Goal: Task Accomplishment & Management: Manage account settings

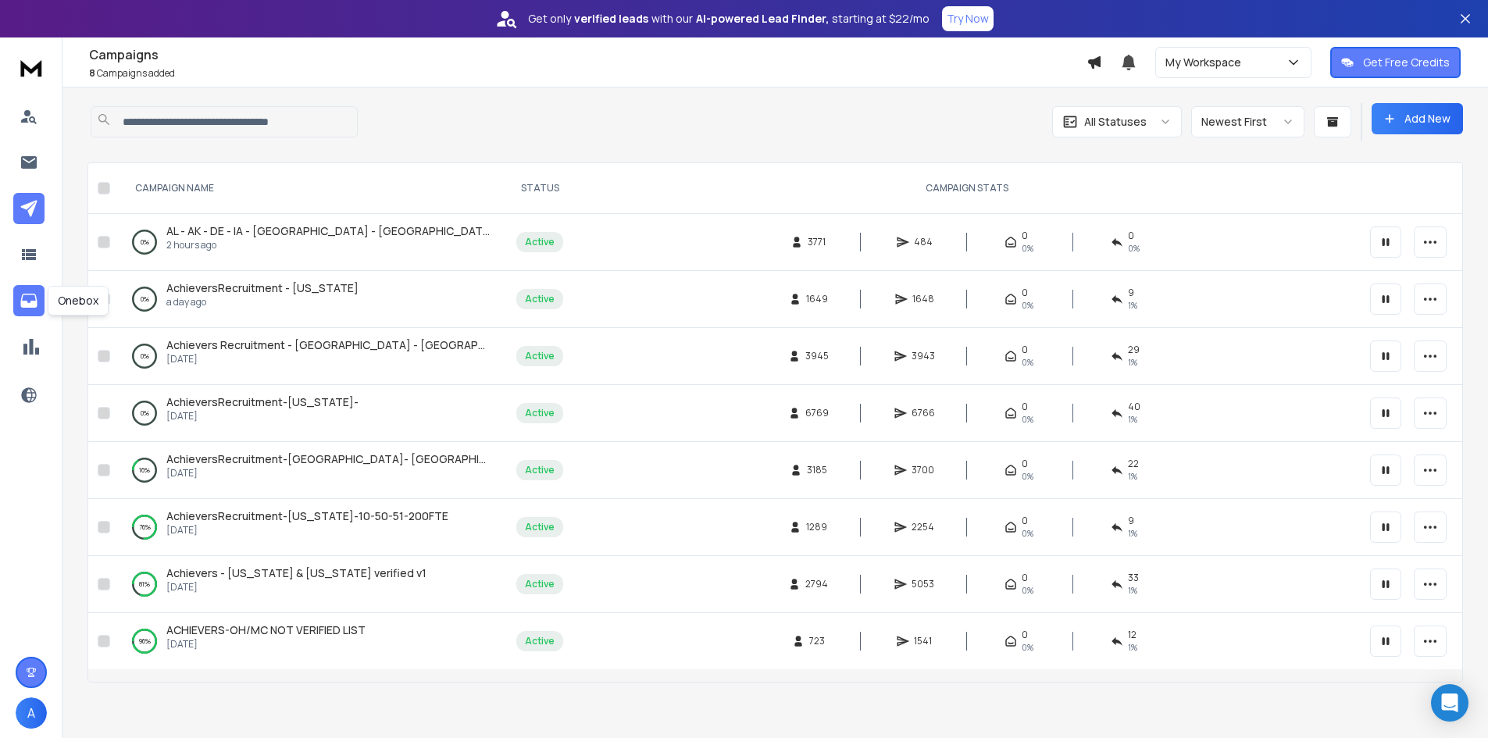
click at [35, 309] on icon at bounding box center [29, 300] width 19 height 19
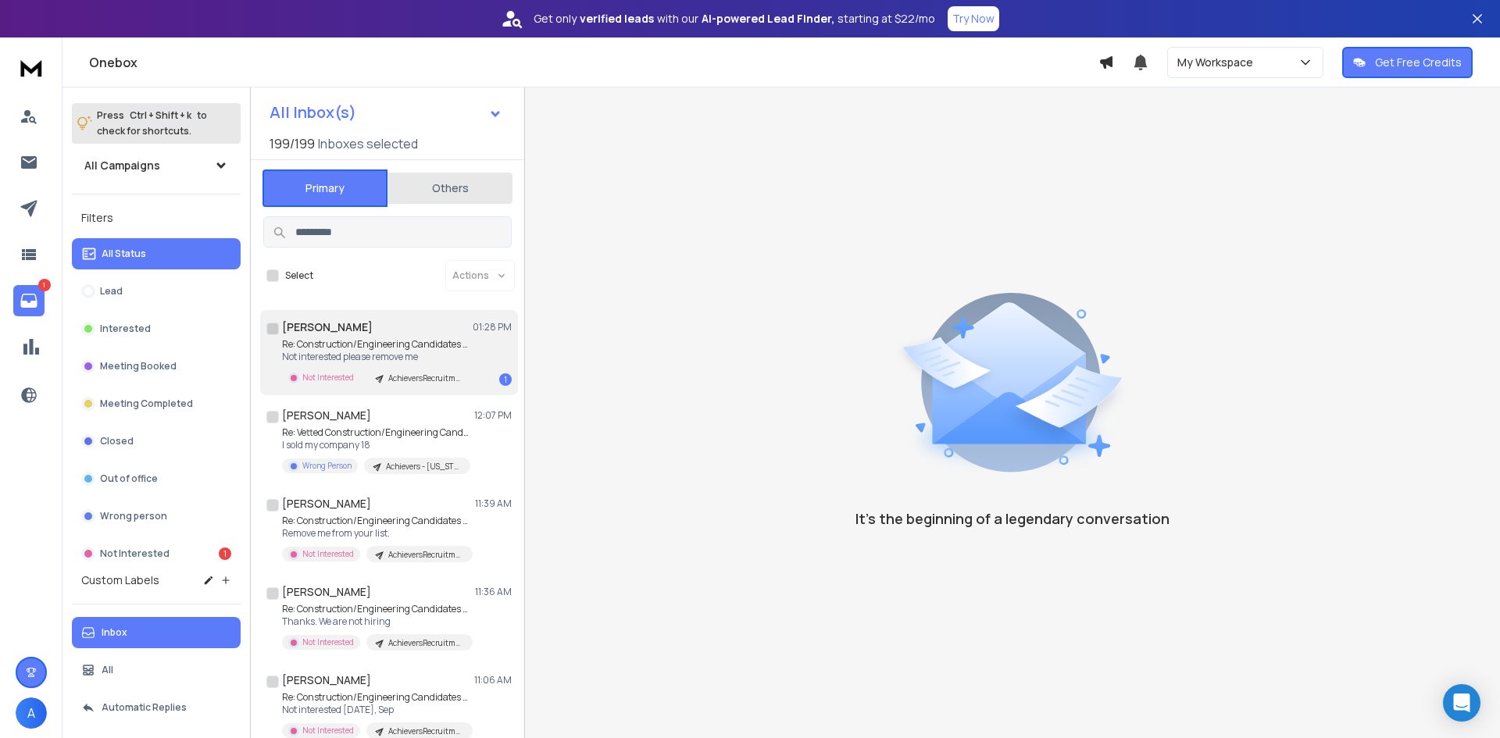
click at [390, 362] on p "Not interested please remove me" at bounding box center [375, 357] width 187 height 12
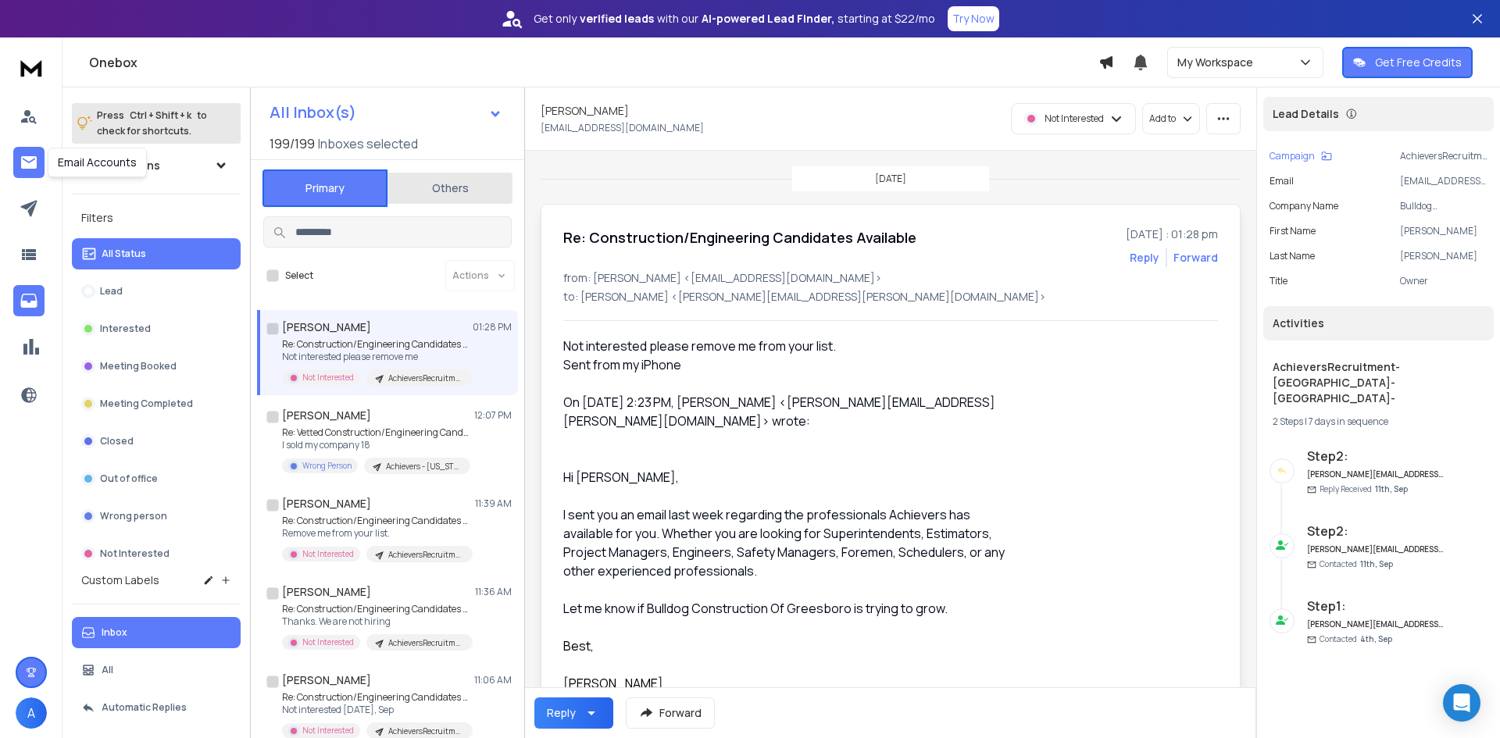
click at [21, 163] on icon at bounding box center [29, 162] width 16 height 12
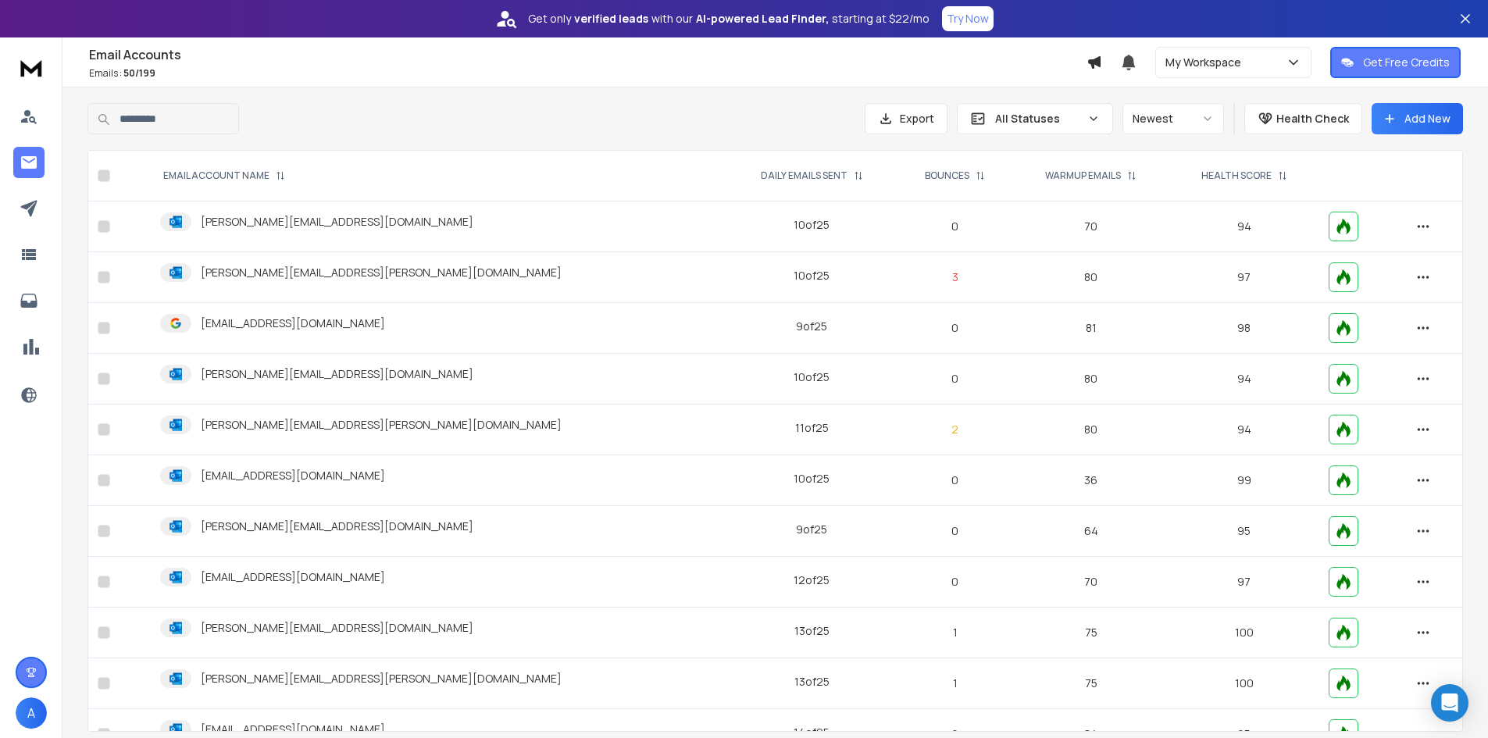
click at [1011, 128] on div "All Statuses" at bounding box center [1035, 118] width 156 height 31
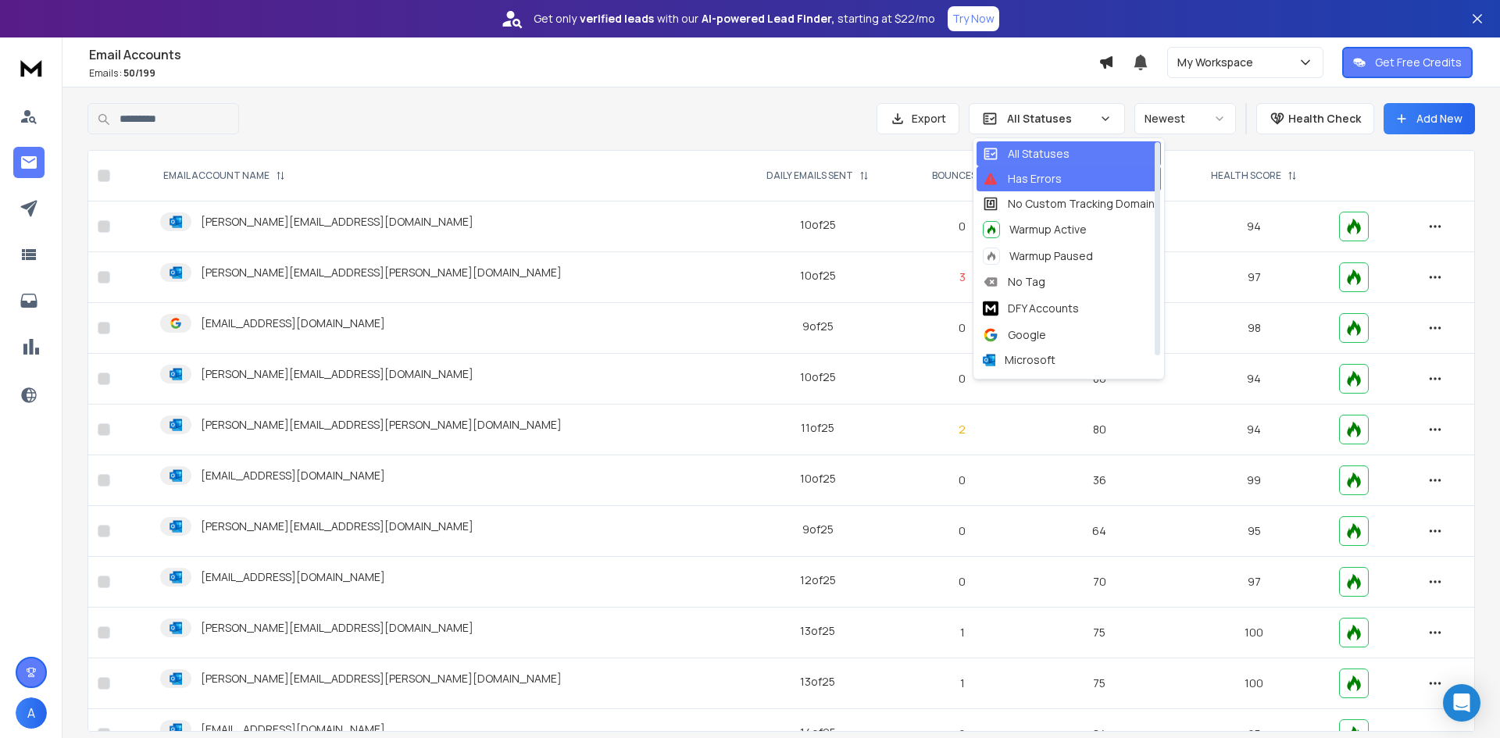
click at [1022, 184] on div "Has Errors" at bounding box center [1022, 179] width 79 height 16
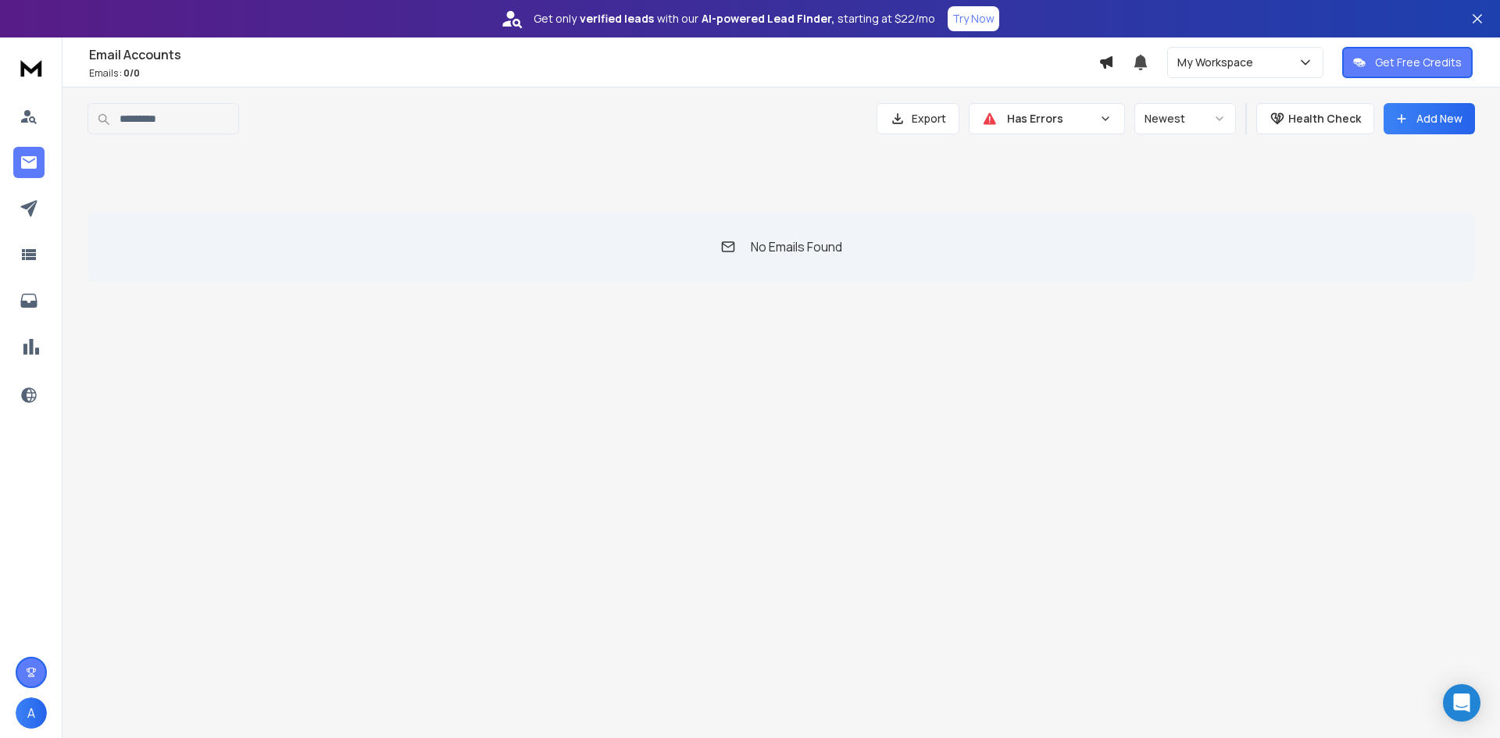
click at [1015, 124] on p "Has Errors" at bounding box center [1050, 119] width 86 height 16
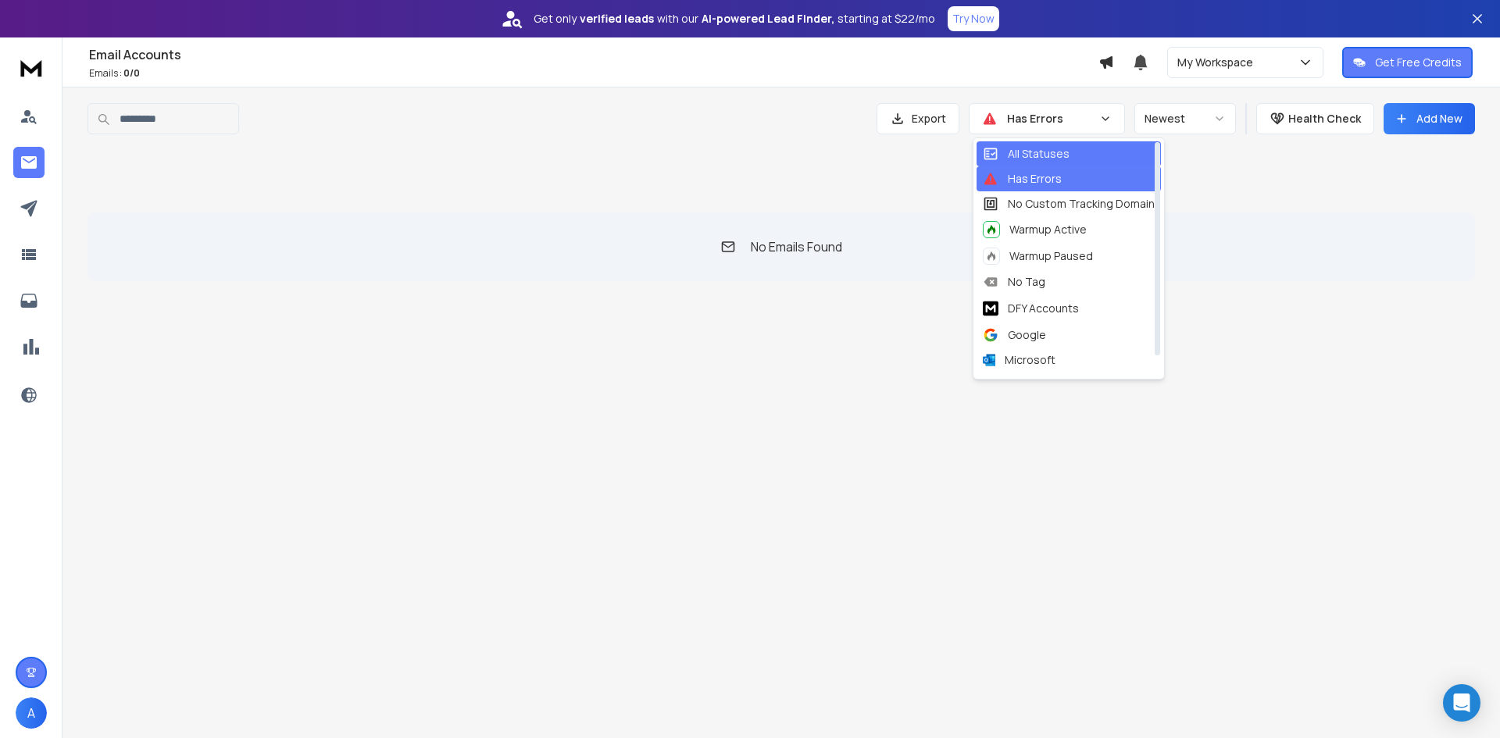
click at [1014, 157] on div "All Statuses" at bounding box center [1026, 154] width 87 height 16
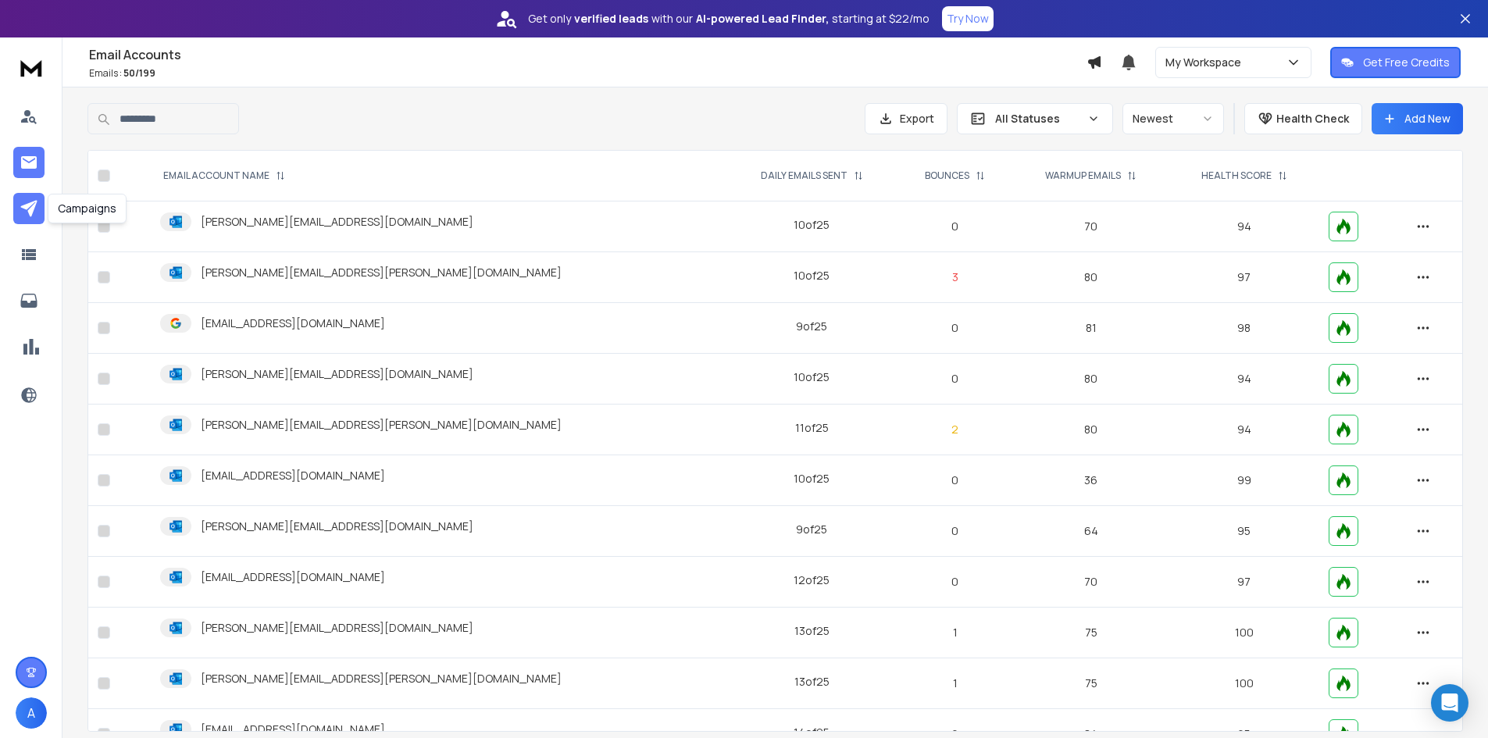
click at [29, 201] on icon at bounding box center [29, 208] width 19 height 19
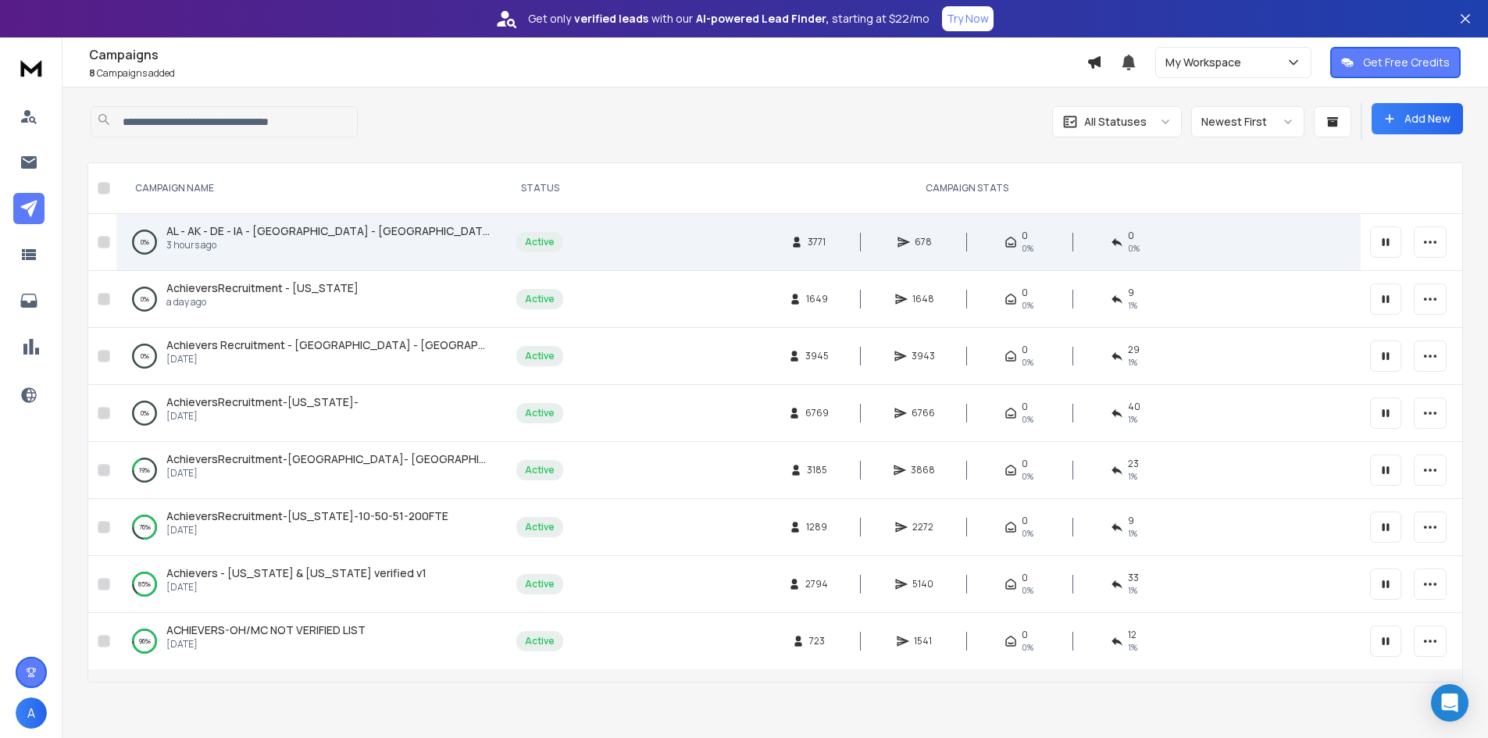
click at [269, 246] on p "3 hours ago" at bounding box center [328, 245] width 325 height 12
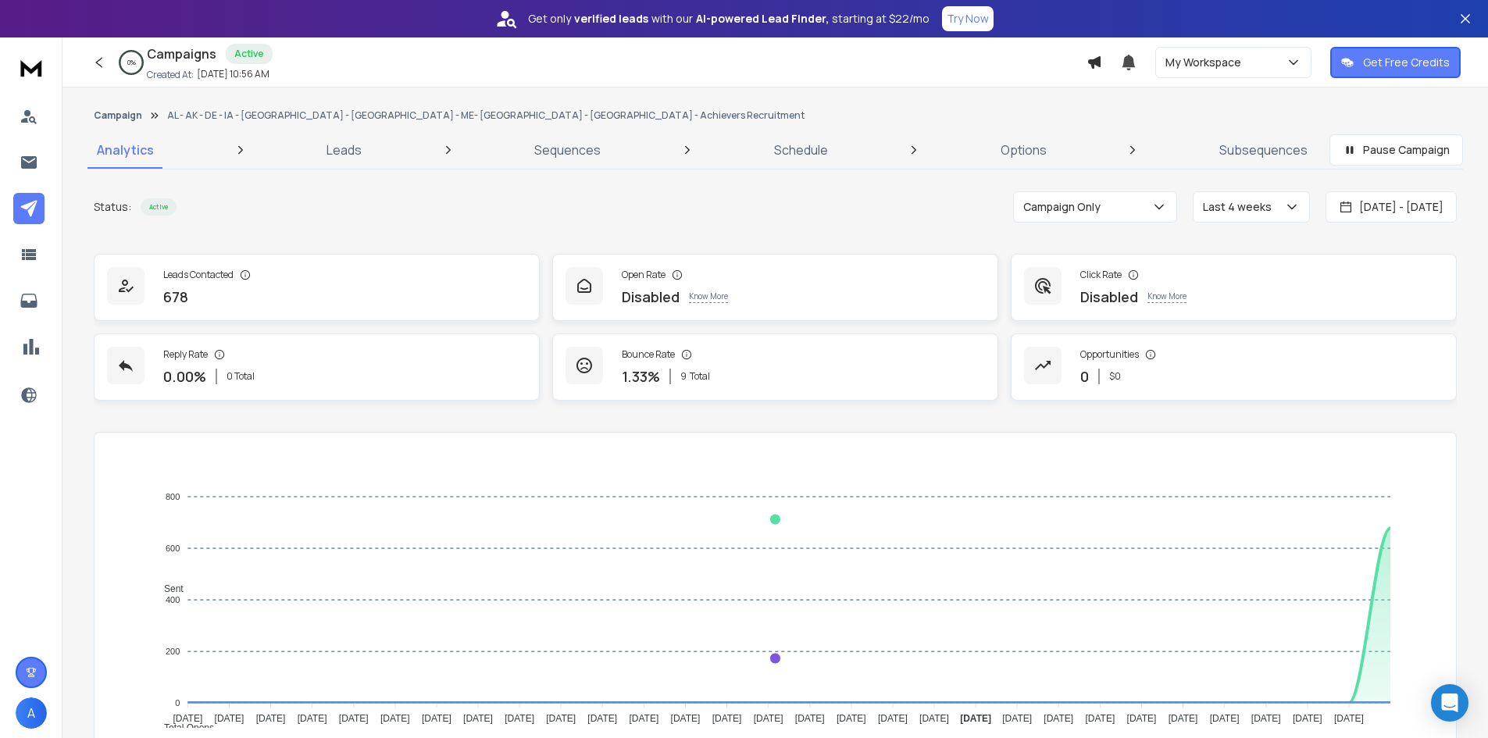
click at [122, 123] on div "Campaign AL - AK - DE - [GEOGRAPHIC_DATA] - [GEOGRAPHIC_DATA] - [GEOGRAPHIC_DAT…" at bounding box center [774, 115] width 1375 height 25
click at [127, 102] on div "Campaign AL - AK - DE - IA - [GEOGRAPHIC_DATA] - [GEOGRAPHIC_DATA] - ME- [GEOGR…" at bounding box center [774, 550] width 1425 height 926
click at [131, 121] on button "Campaign" at bounding box center [118, 115] width 48 height 12
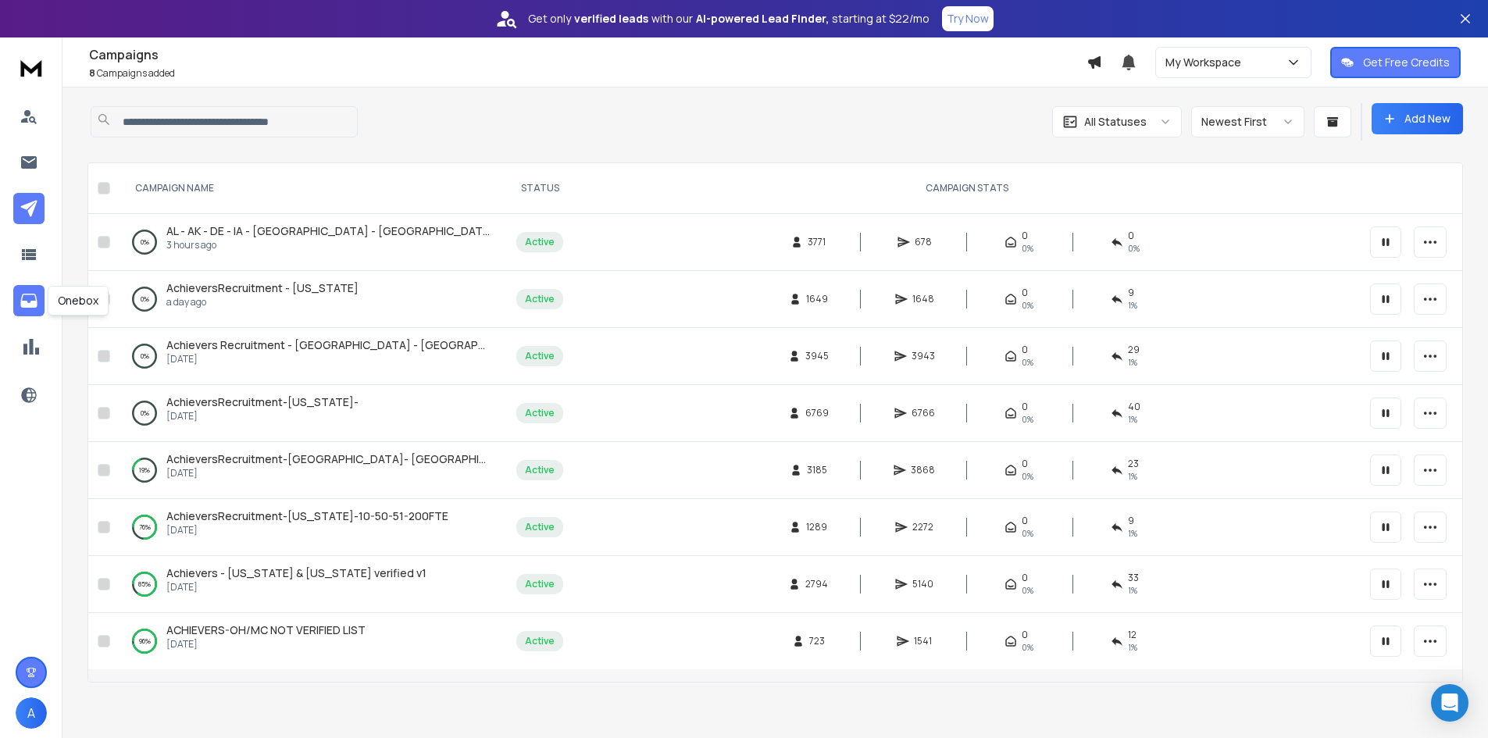
click at [23, 299] on icon at bounding box center [29, 300] width 19 height 19
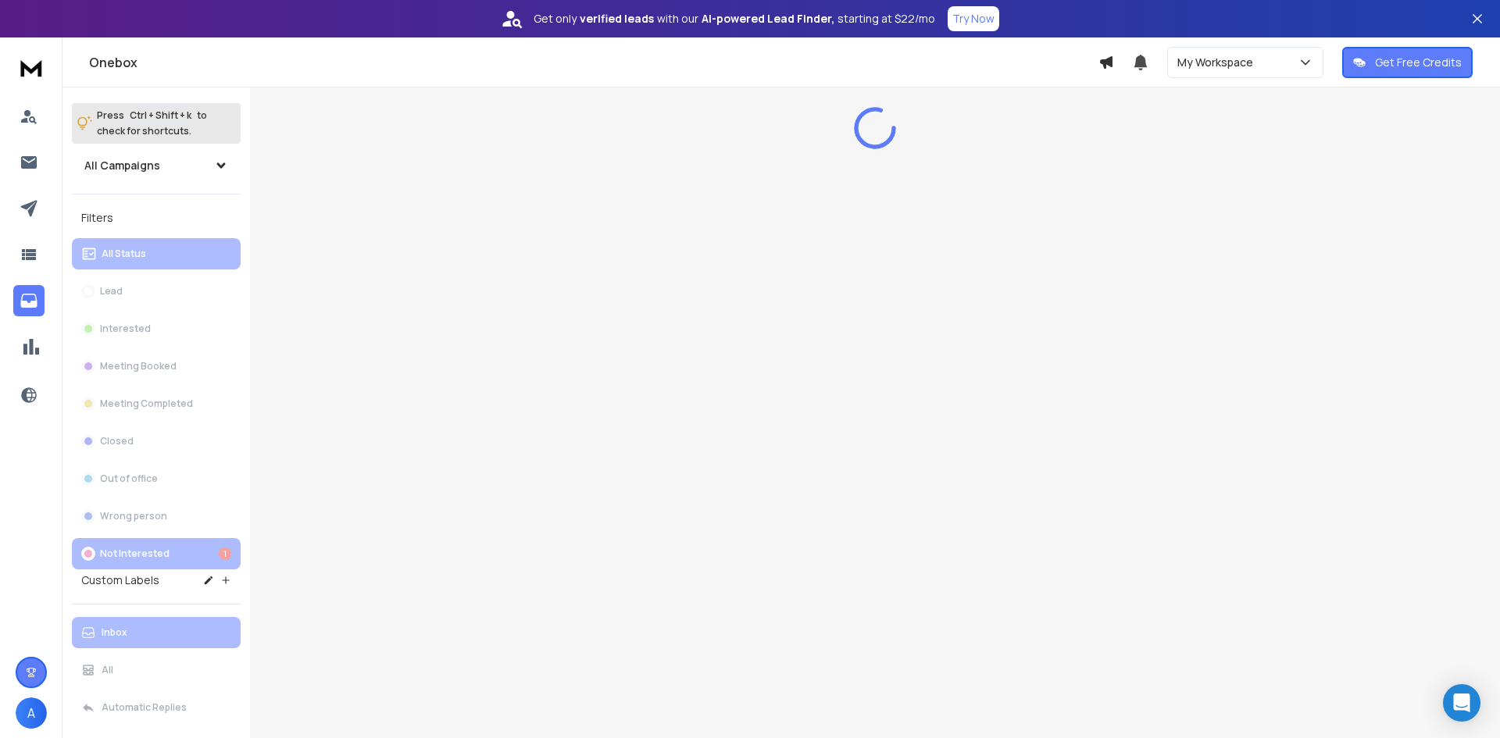
click at [203, 543] on div "All Status Lead Interested Meeting Booked Meeting Completed Closed Out of offic…" at bounding box center [156, 403] width 169 height 331
click at [202, 553] on button "Not Interested 1" at bounding box center [156, 553] width 169 height 31
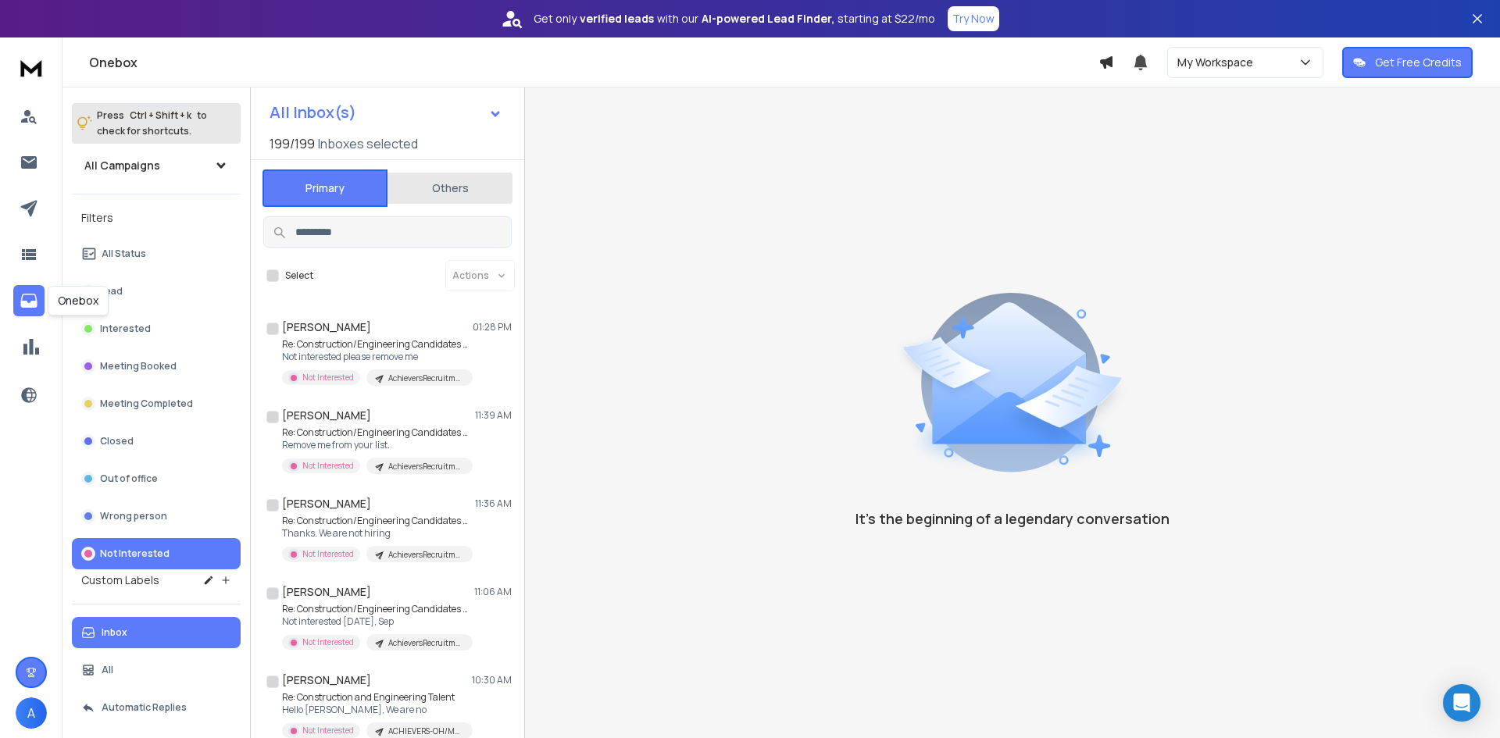
click at [23, 306] on icon at bounding box center [28, 301] width 16 height 14
click at [28, 302] on icon at bounding box center [29, 300] width 19 height 19
click at [23, 209] on icon at bounding box center [28, 208] width 16 height 16
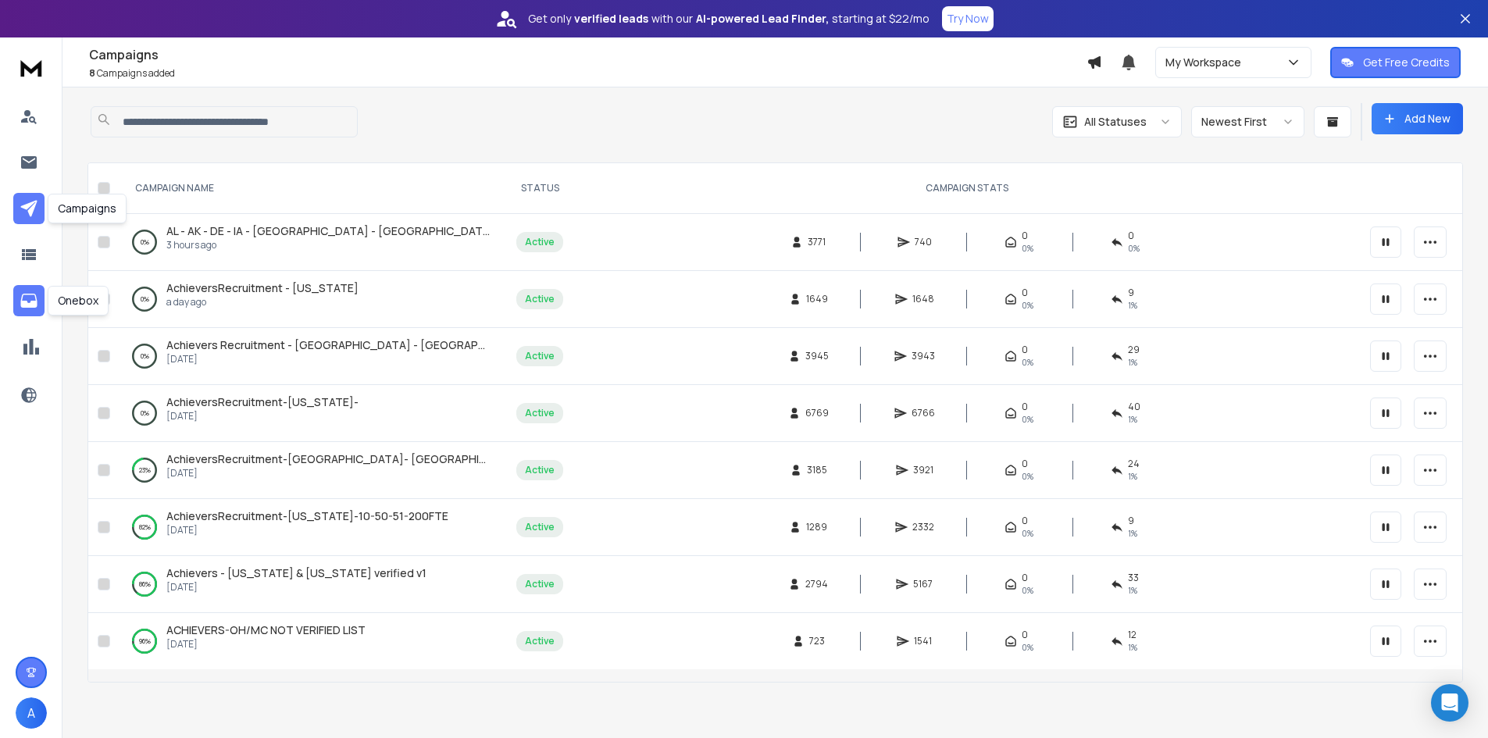
click at [23, 286] on link at bounding box center [28, 300] width 31 height 31
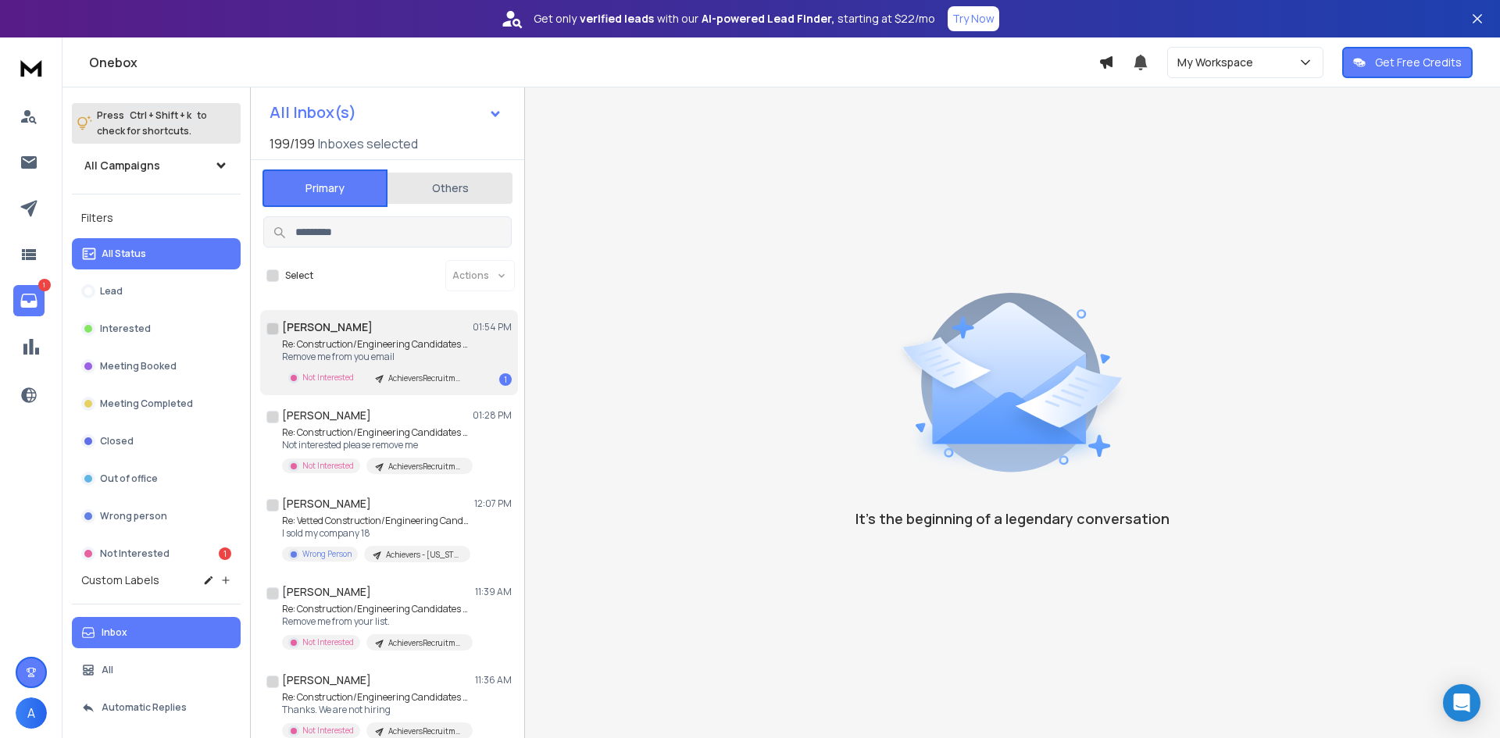
click at [453, 341] on p "Re: Construction/Engineering Candidates Available" at bounding box center [375, 344] width 187 height 12
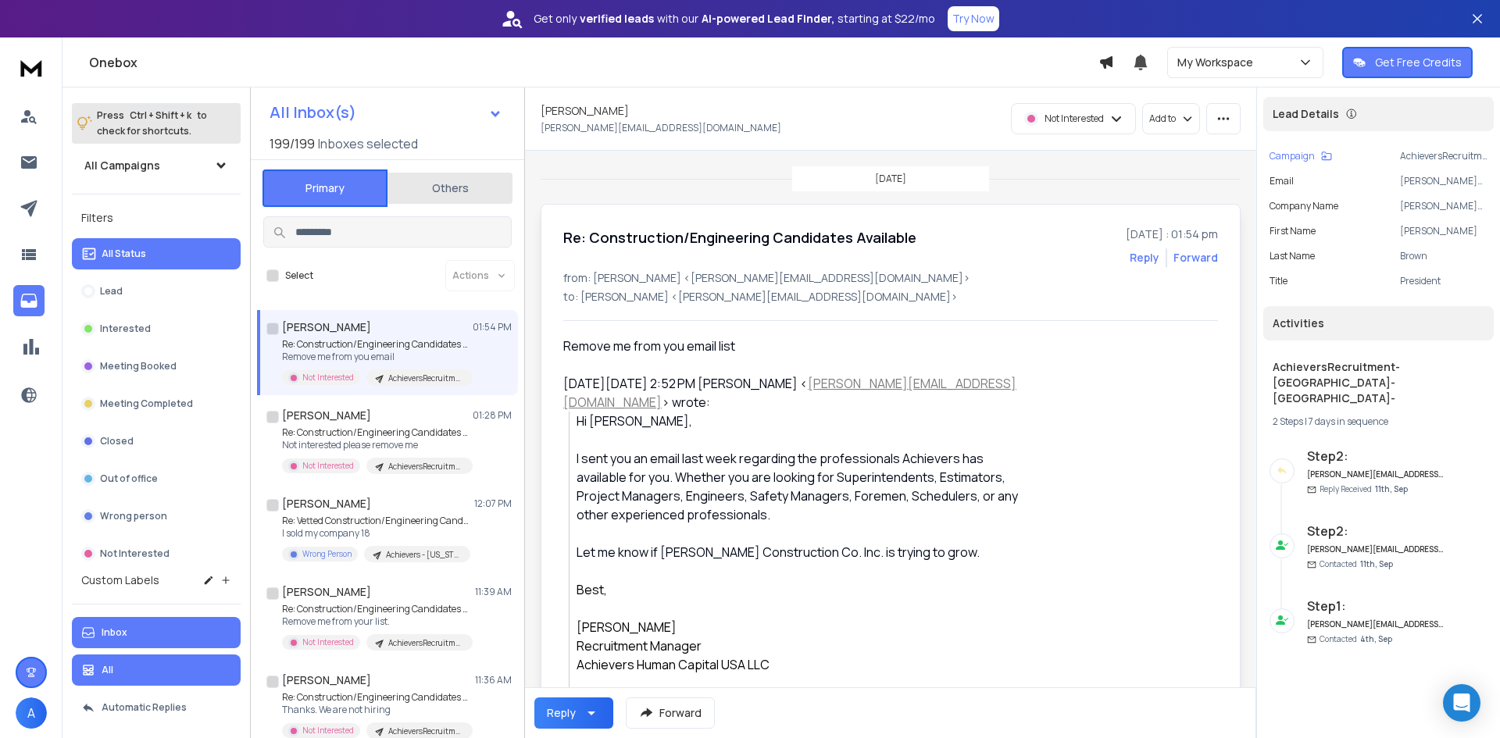
click at [148, 683] on button "All" at bounding box center [156, 670] width 169 height 31
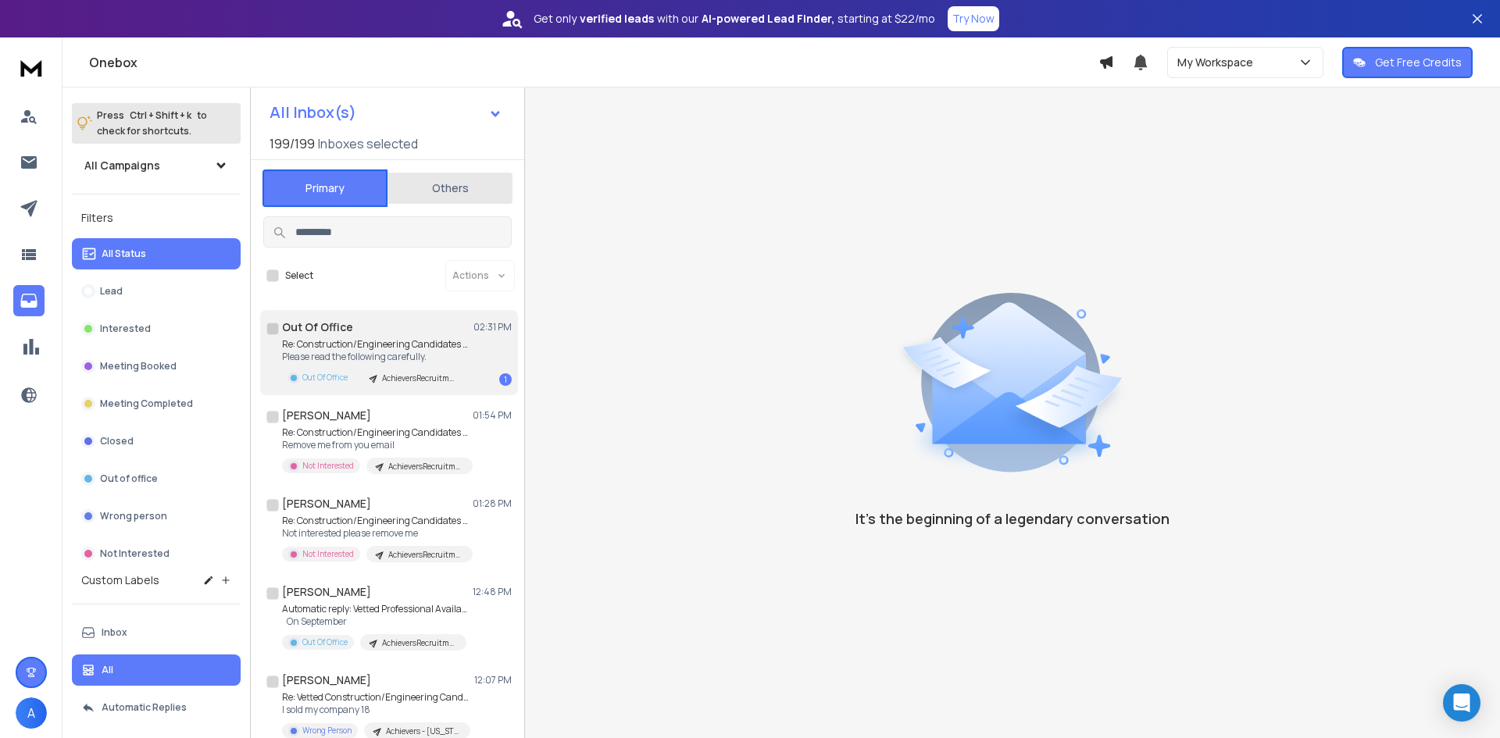
click at [416, 341] on p "Re: Construction/Engineering Candidates Available" at bounding box center [375, 344] width 187 height 12
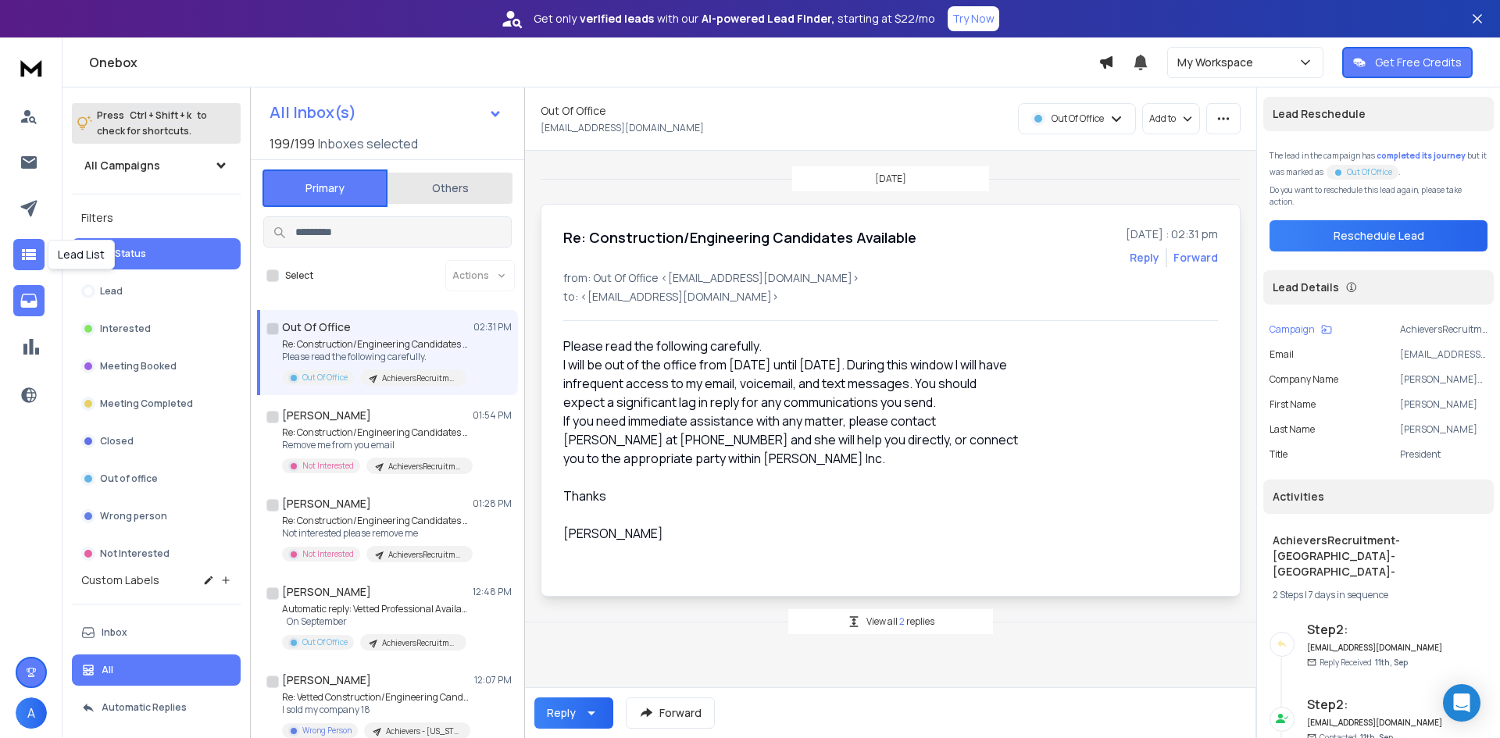
click at [32, 243] on link at bounding box center [28, 254] width 31 height 31
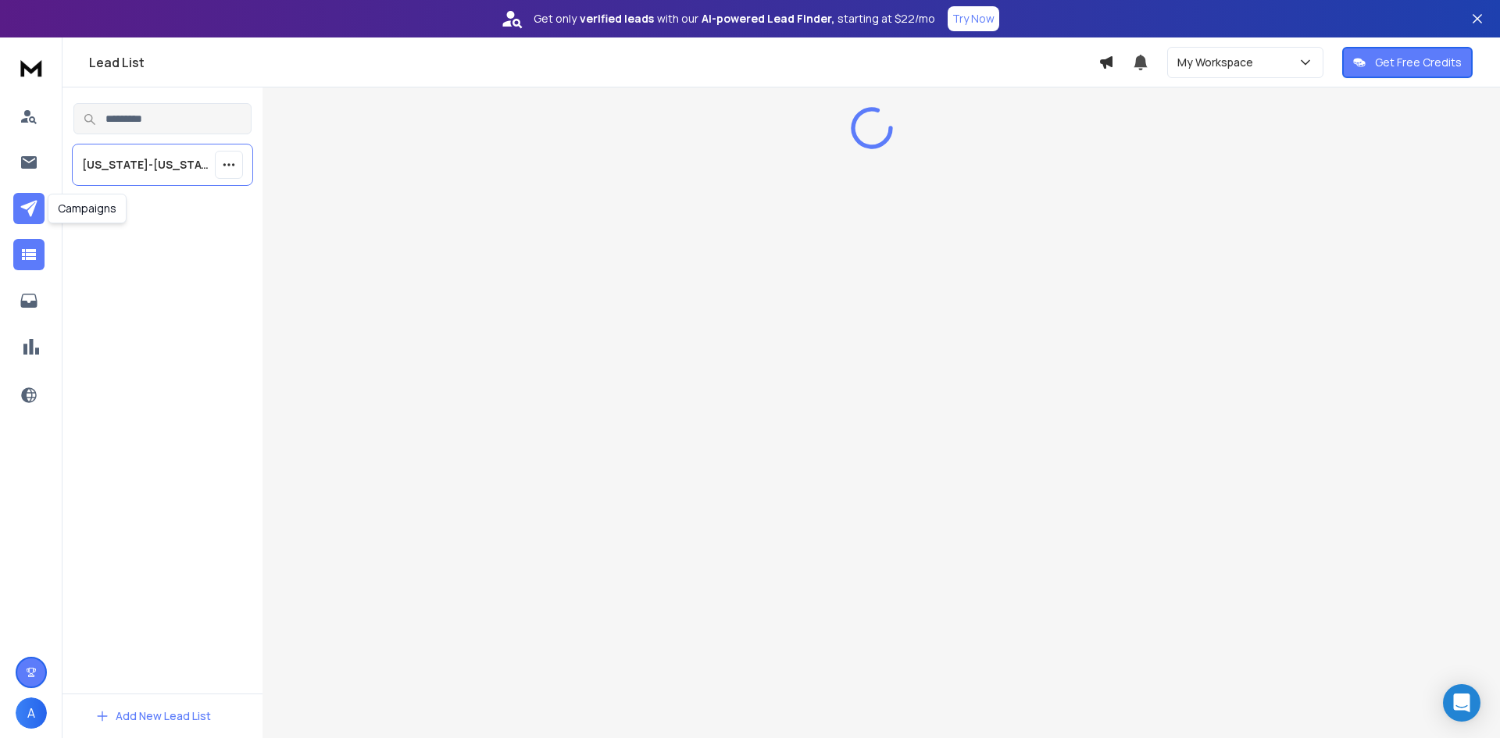
click at [36, 200] on icon at bounding box center [29, 208] width 19 height 19
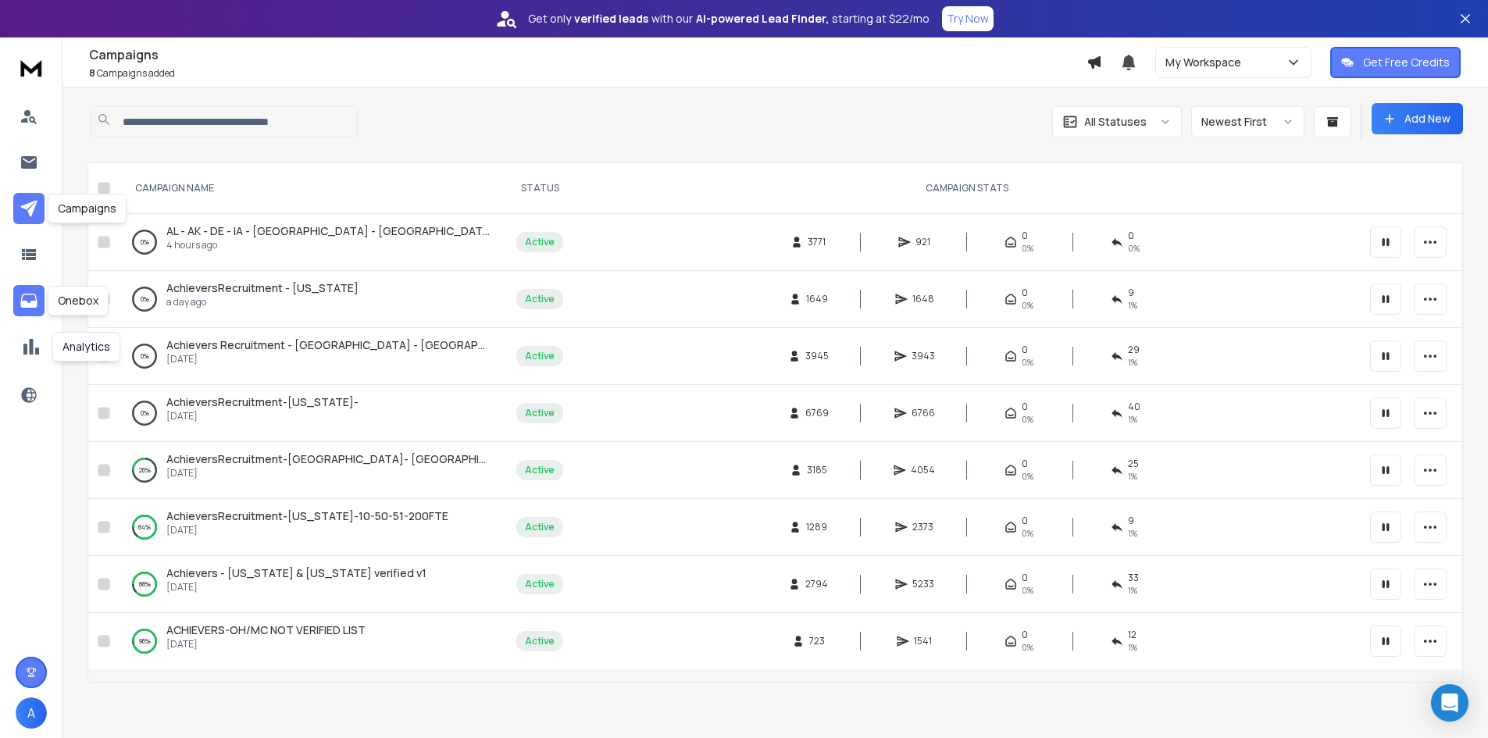
click at [36, 305] on icon at bounding box center [28, 301] width 16 height 14
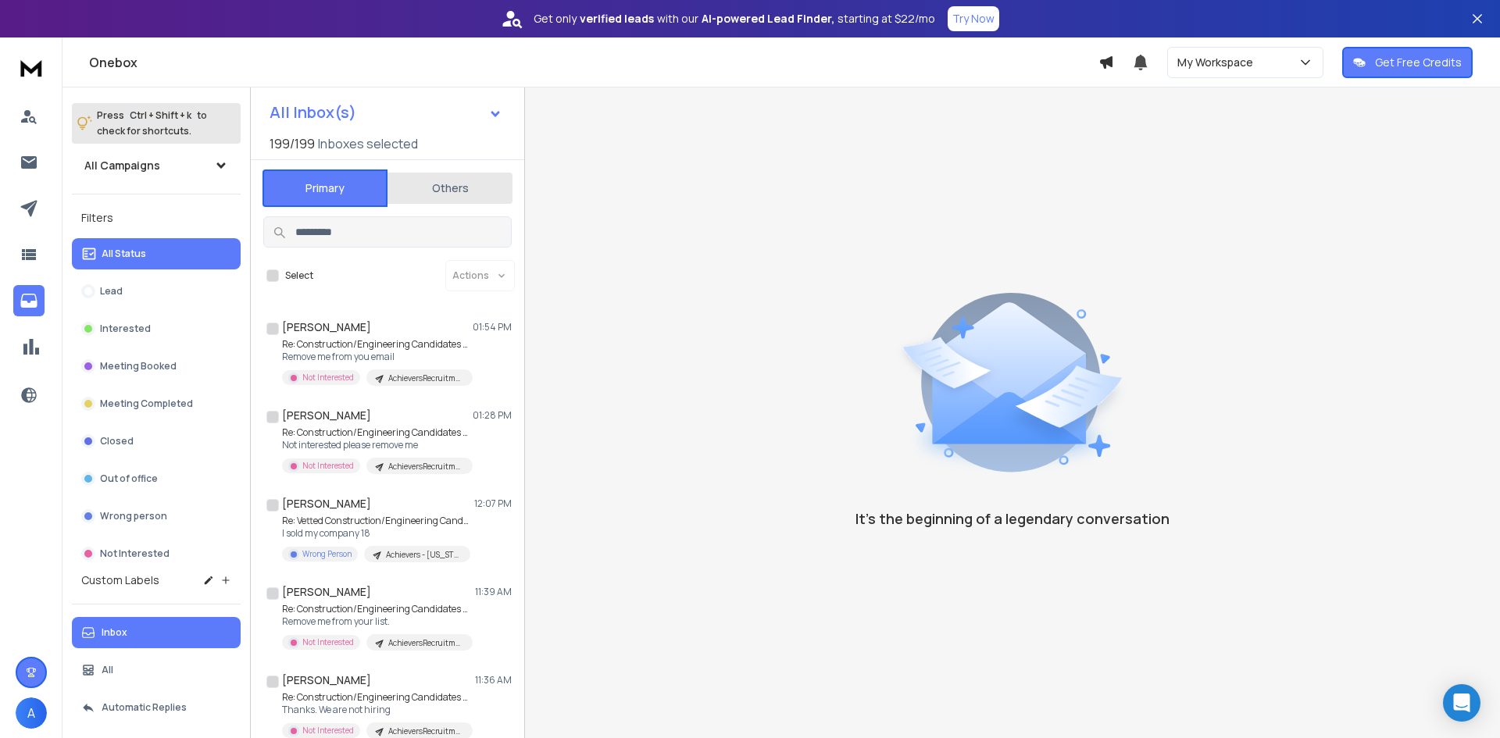
click at [133, 551] on p "Not Interested" at bounding box center [135, 554] width 70 height 12
click at [114, 243] on button "All Status" at bounding box center [156, 253] width 169 height 31
click at [144, 662] on button "All" at bounding box center [156, 670] width 169 height 31
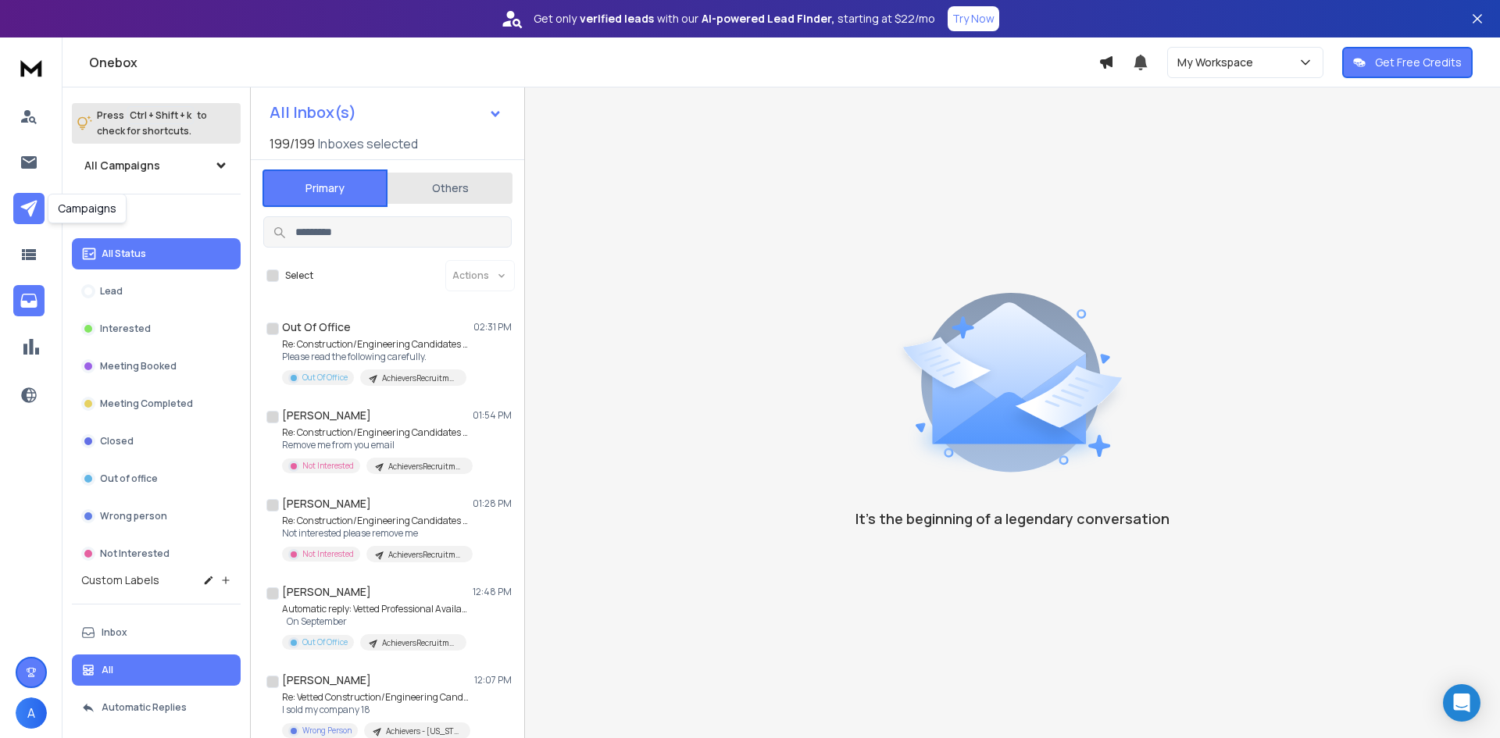
click at [20, 215] on icon at bounding box center [29, 208] width 19 height 19
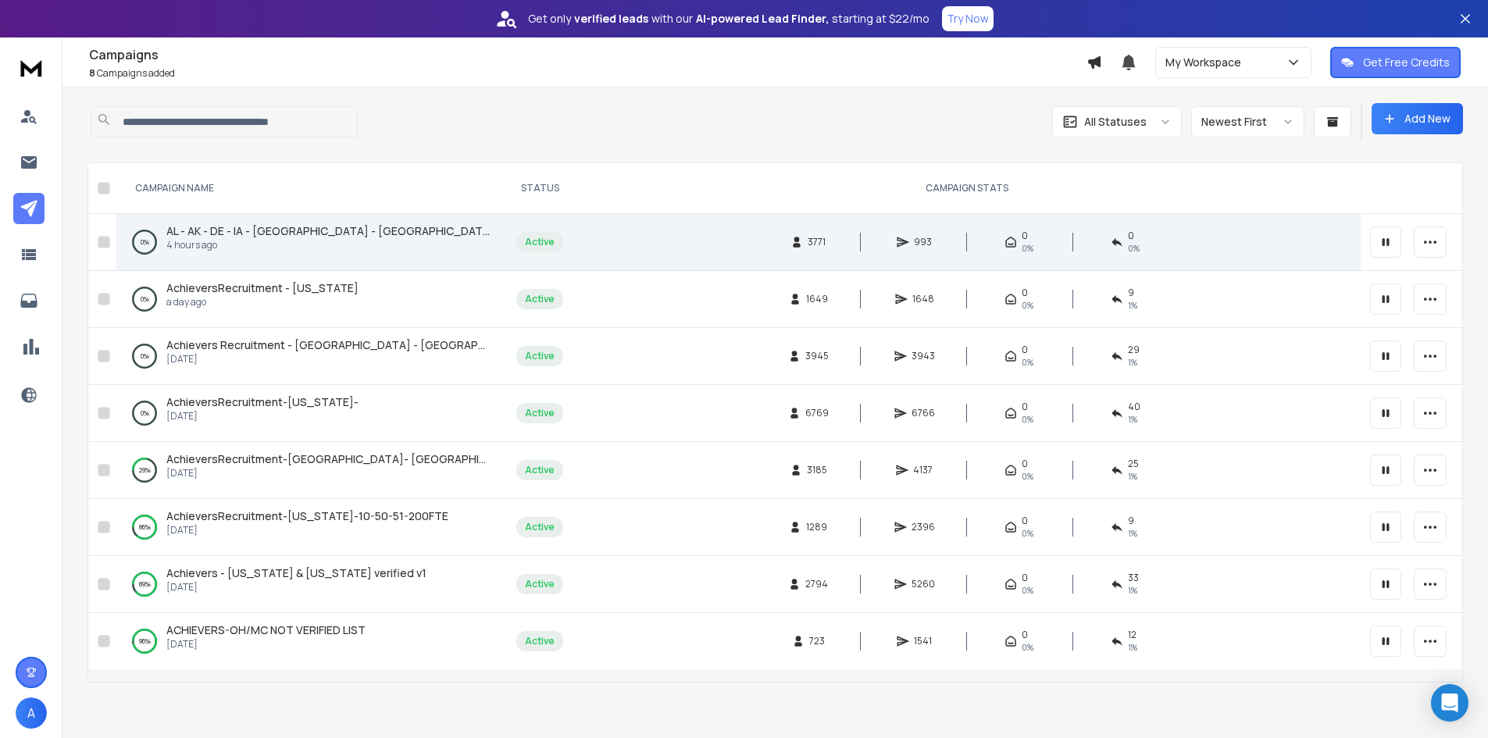
click at [263, 242] on p "4 hours ago" at bounding box center [328, 245] width 325 height 12
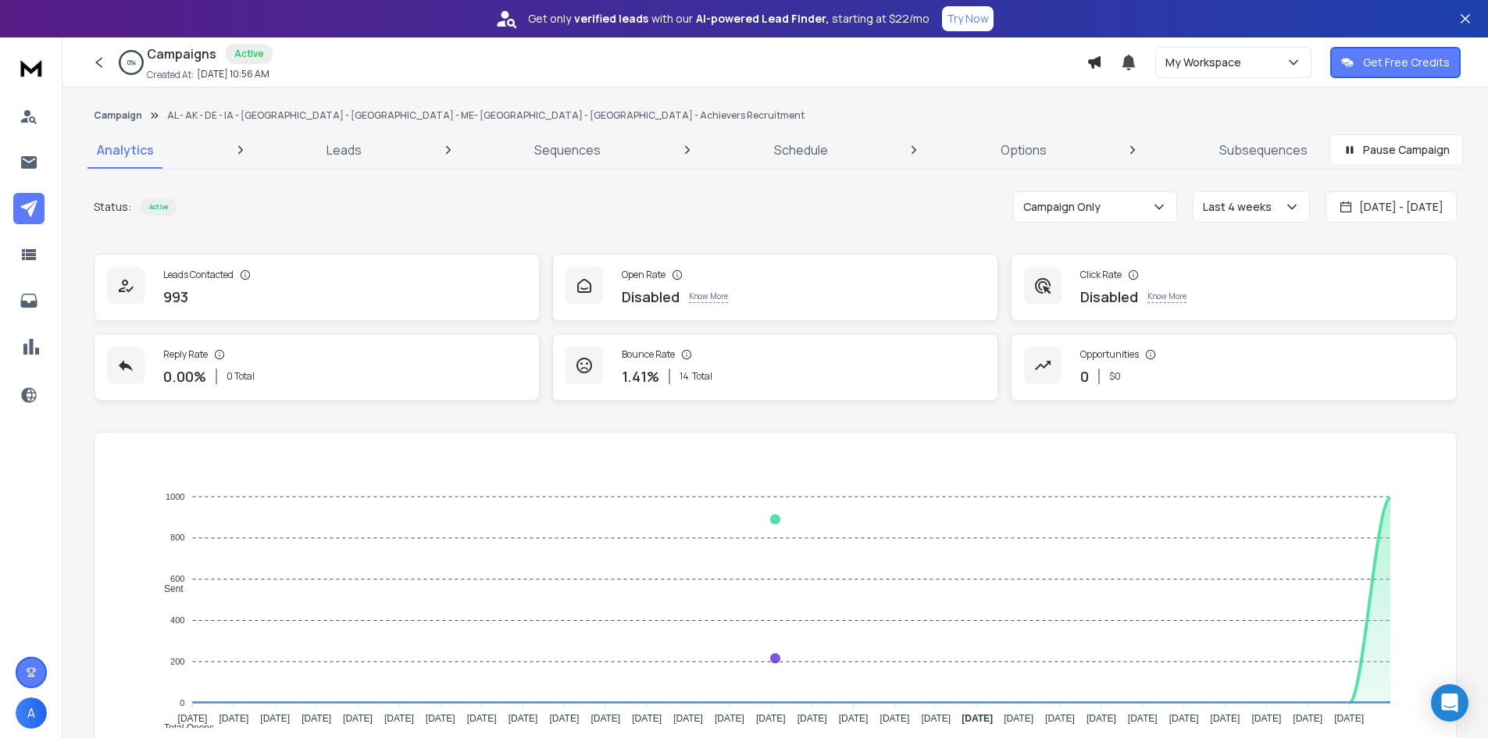
click at [99, 118] on button "Campaign" at bounding box center [118, 115] width 48 height 12
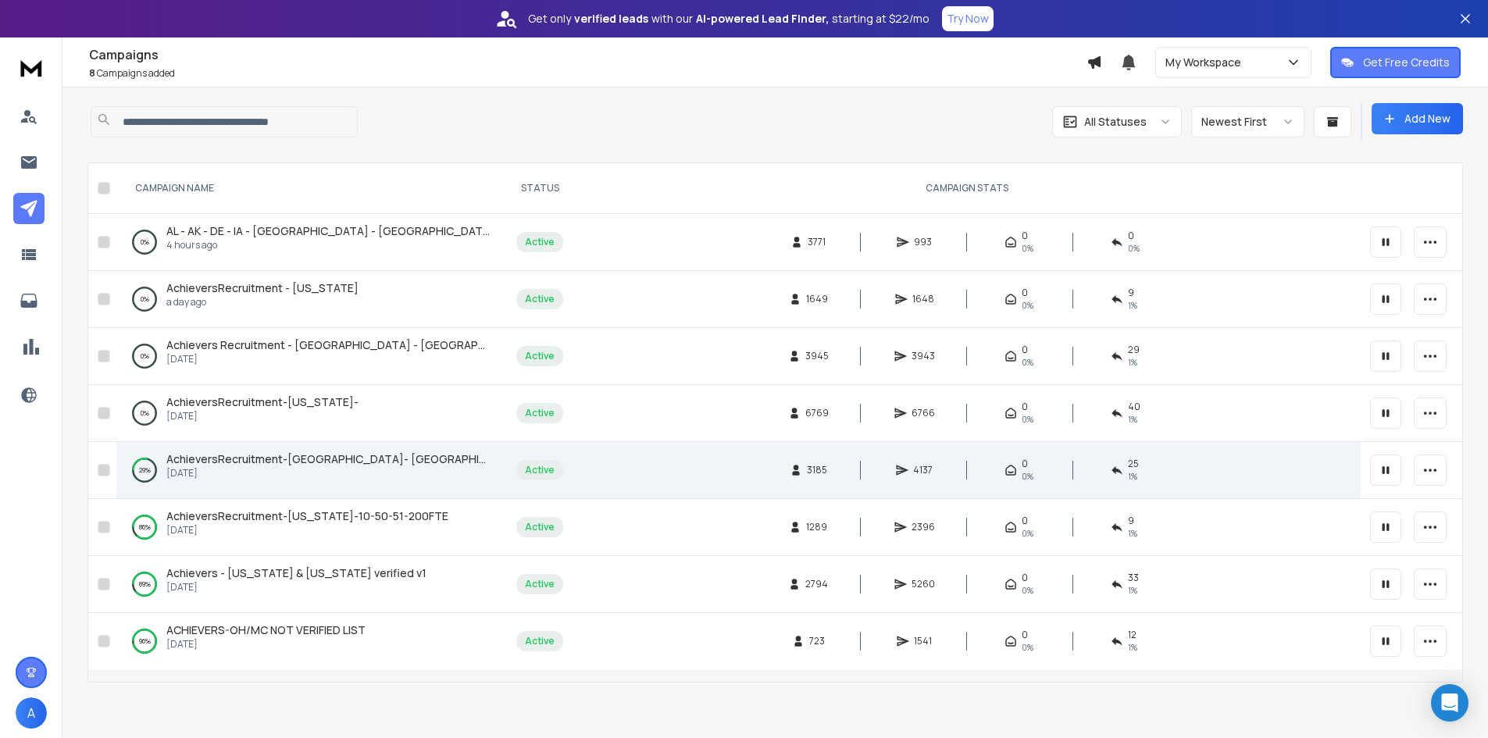
click at [293, 473] on p "[DATE]" at bounding box center [328, 473] width 325 height 12
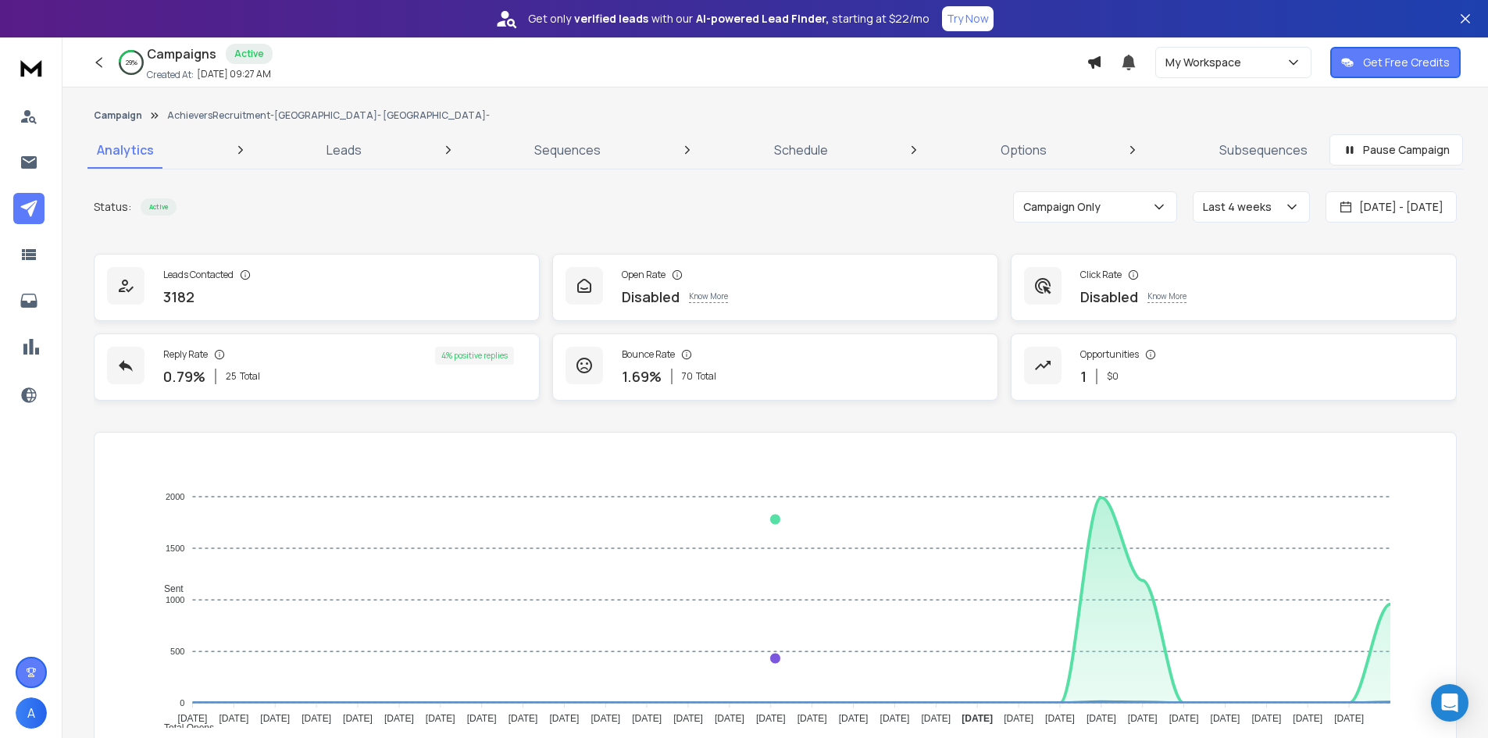
click at [123, 120] on button "Campaign" at bounding box center [118, 115] width 48 height 12
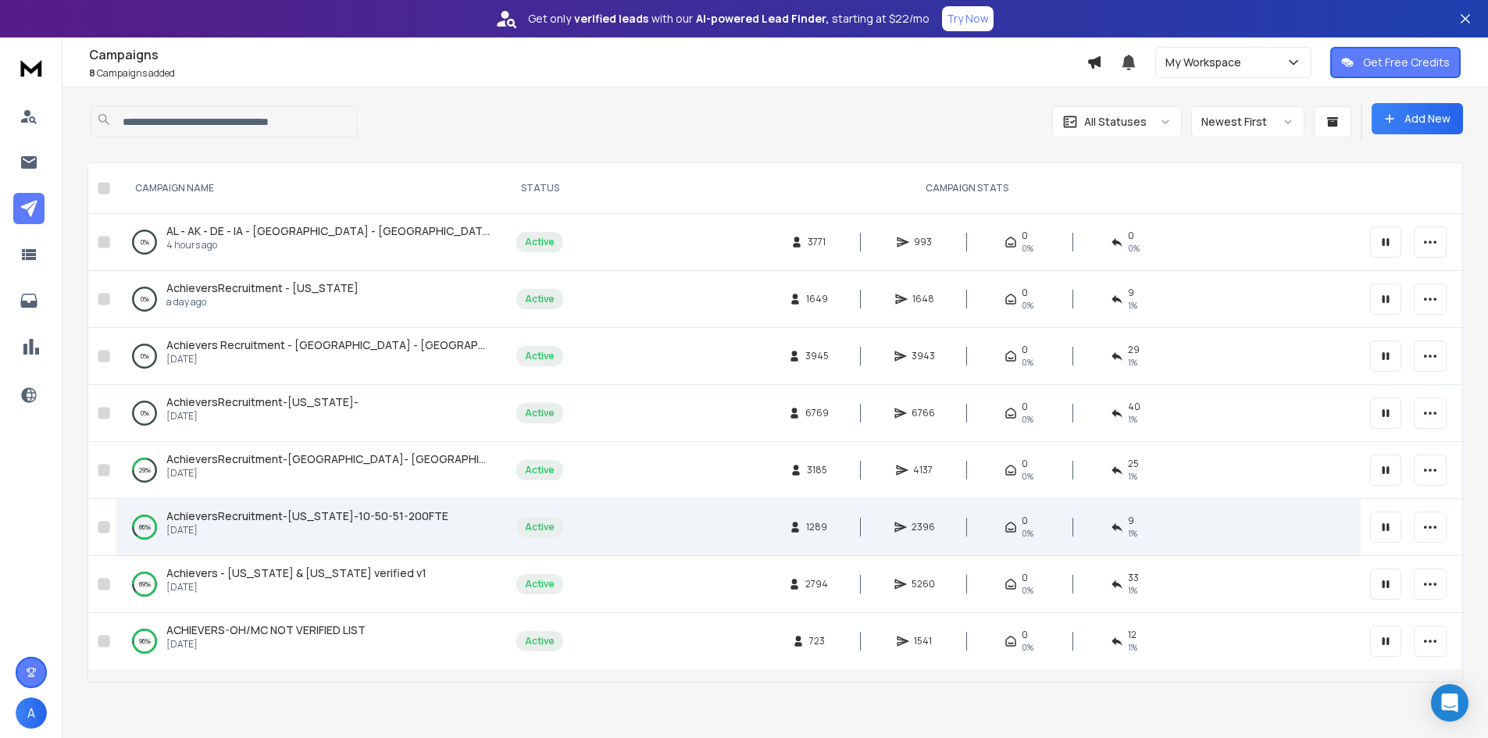
click at [257, 537] on div "AchieversRecruitment-[US_STATE]-10-50-51-200FTE [DATE]" at bounding box center [307, 526] width 282 height 37
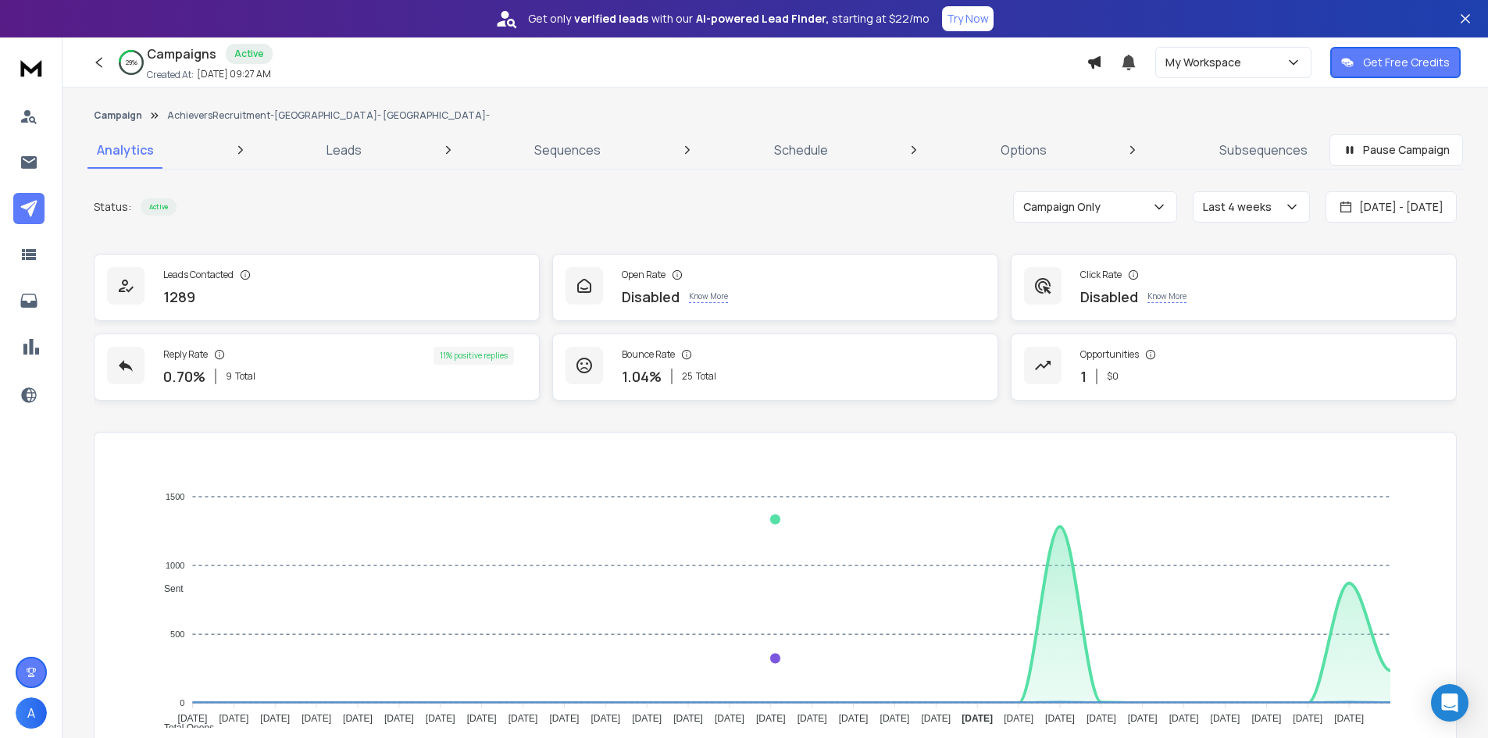
click at [115, 121] on button "Campaign" at bounding box center [118, 115] width 48 height 12
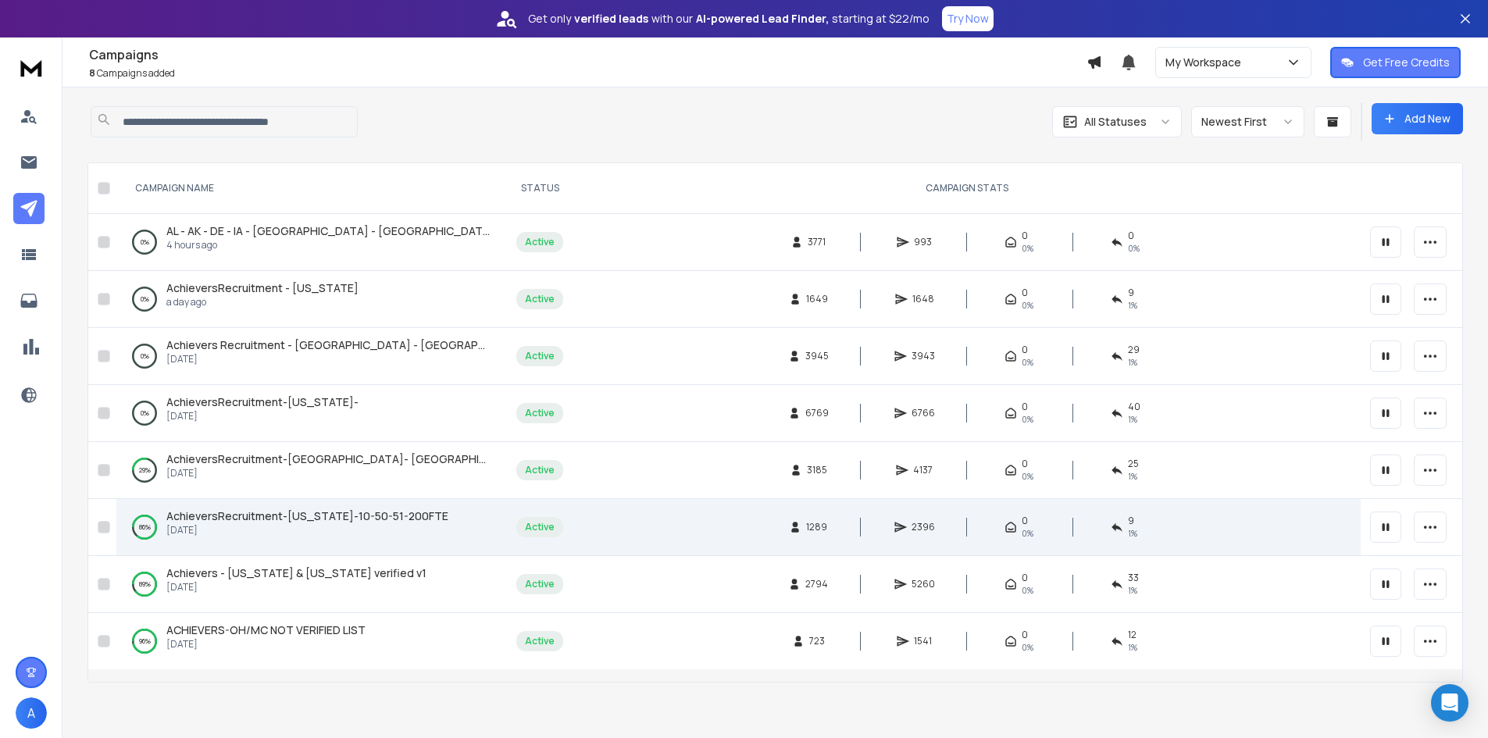
click at [254, 514] on span "AchieversRecruitment-[US_STATE]-10-50-51-200FTE" at bounding box center [307, 515] width 282 height 15
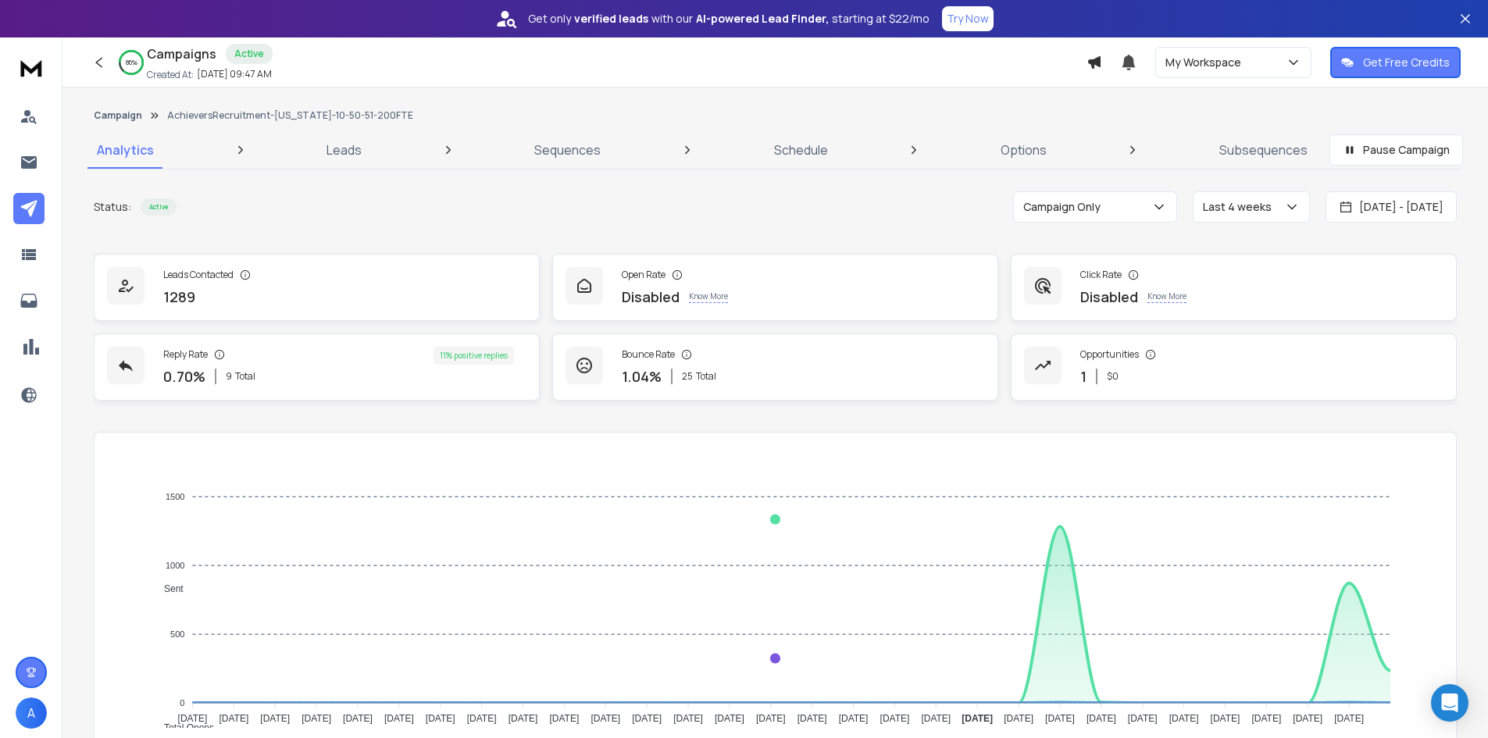
click at [134, 160] on link "Analytics" at bounding box center [125, 149] width 76 height 37
click at [134, 121] on button "Campaign" at bounding box center [118, 115] width 48 height 12
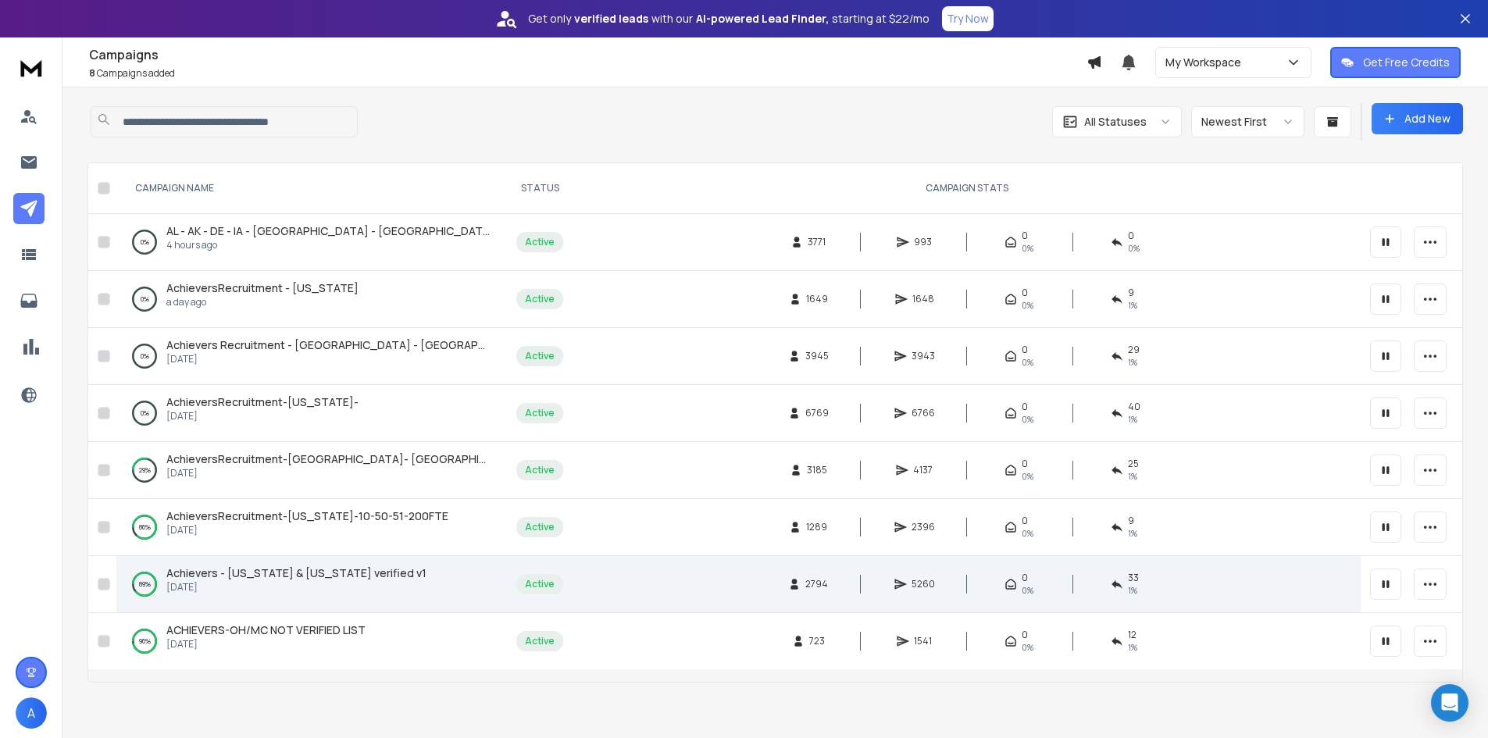
click at [301, 576] on span "Achievers - [US_STATE] & [US_STATE] verified v1" at bounding box center [296, 572] width 260 height 15
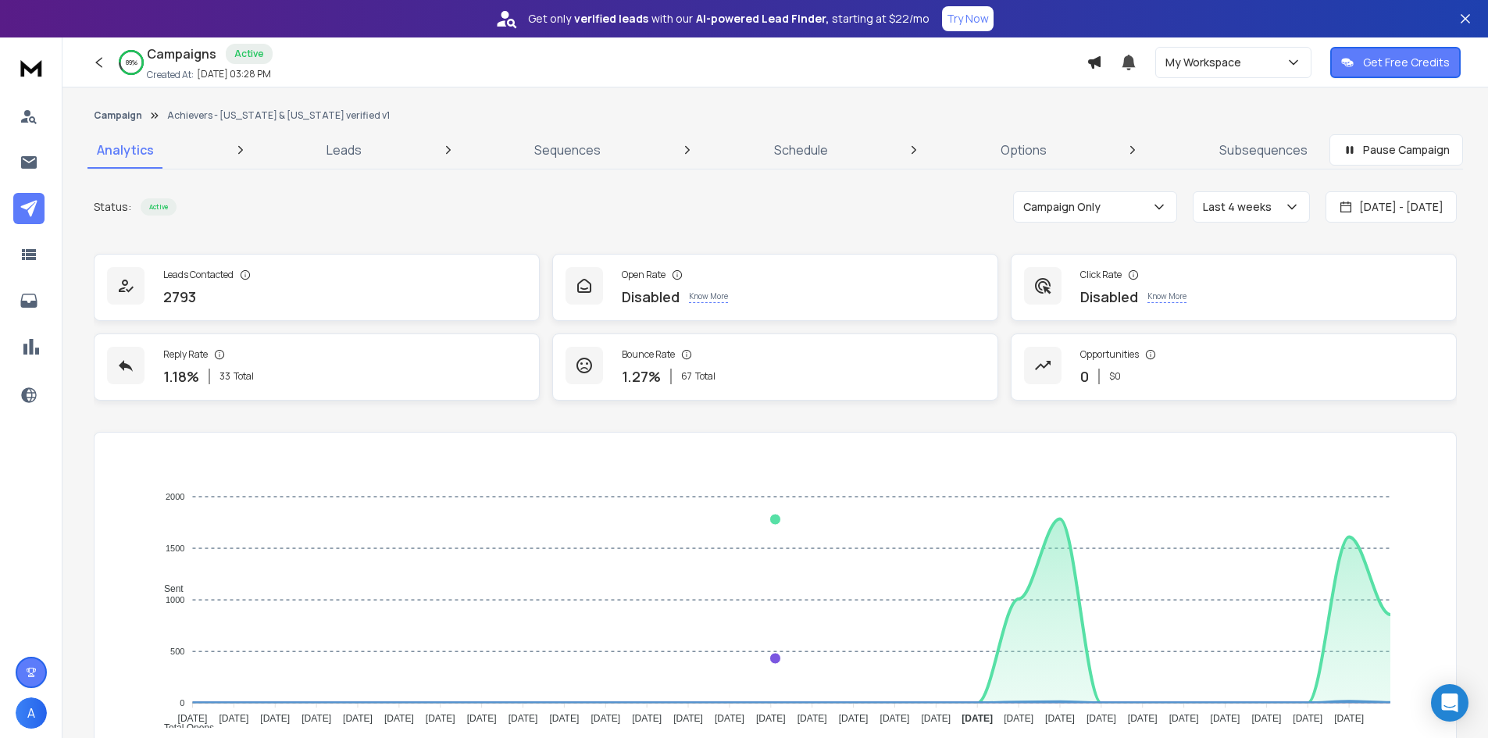
click at [128, 116] on button "Campaign" at bounding box center [118, 115] width 48 height 12
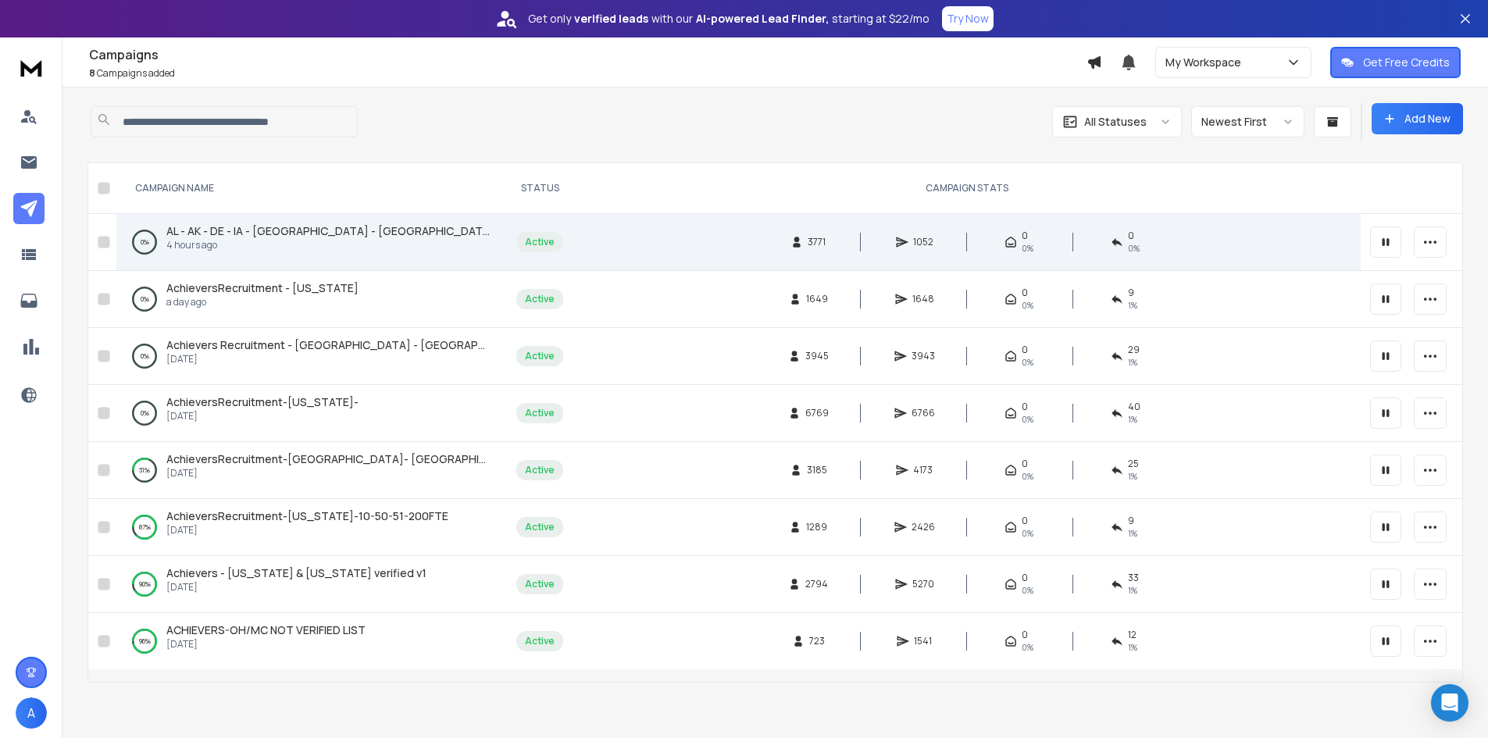
click at [318, 255] on div "AL - AK - DE - IA - [GEOGRAPHIC_DATA] - [GEOGRAPHIC_DATA] - ME- [GEOGRAPHIC_DAT…" at bounding box center [328, 241] width 325 height 37
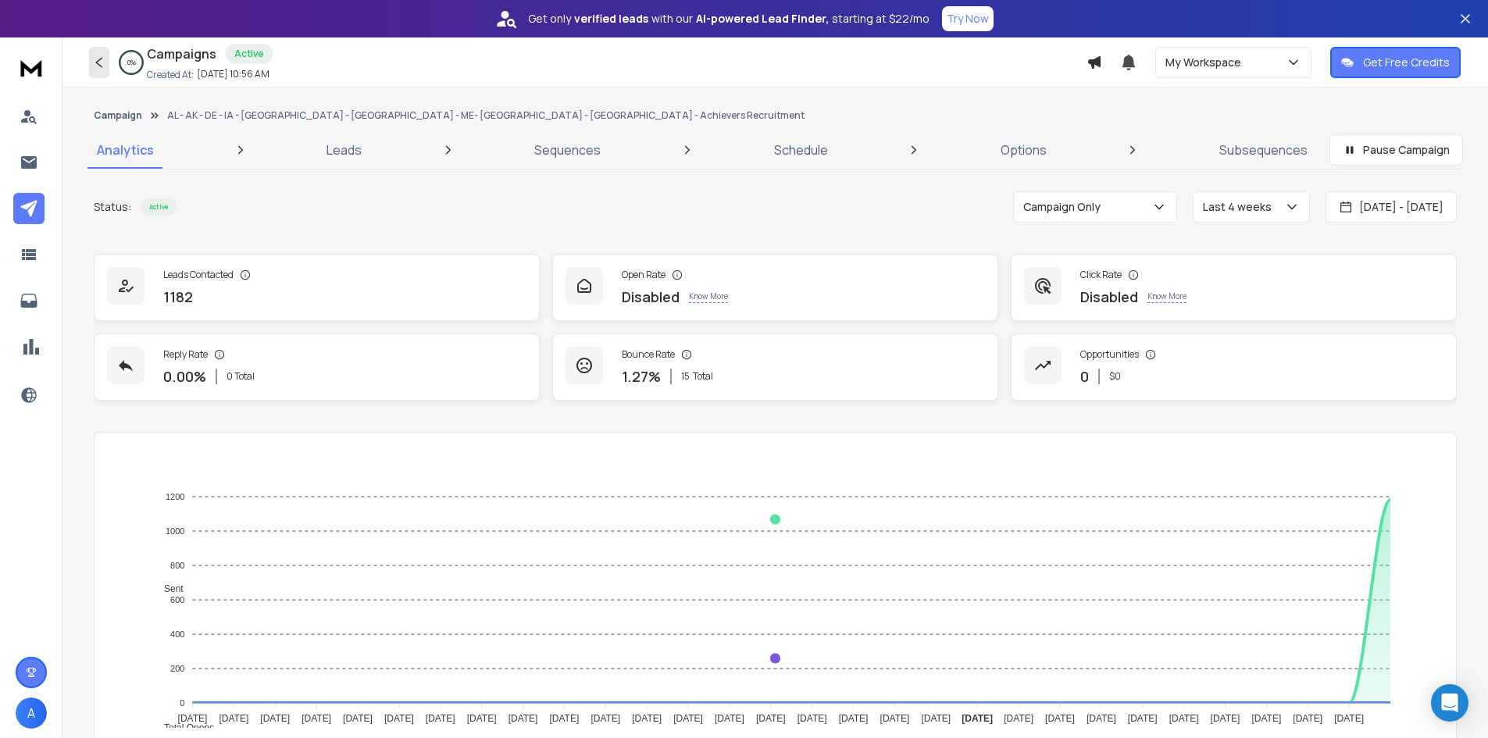
click at [98, 63] on icon at bounding box center [98, 62] width 6 height 10
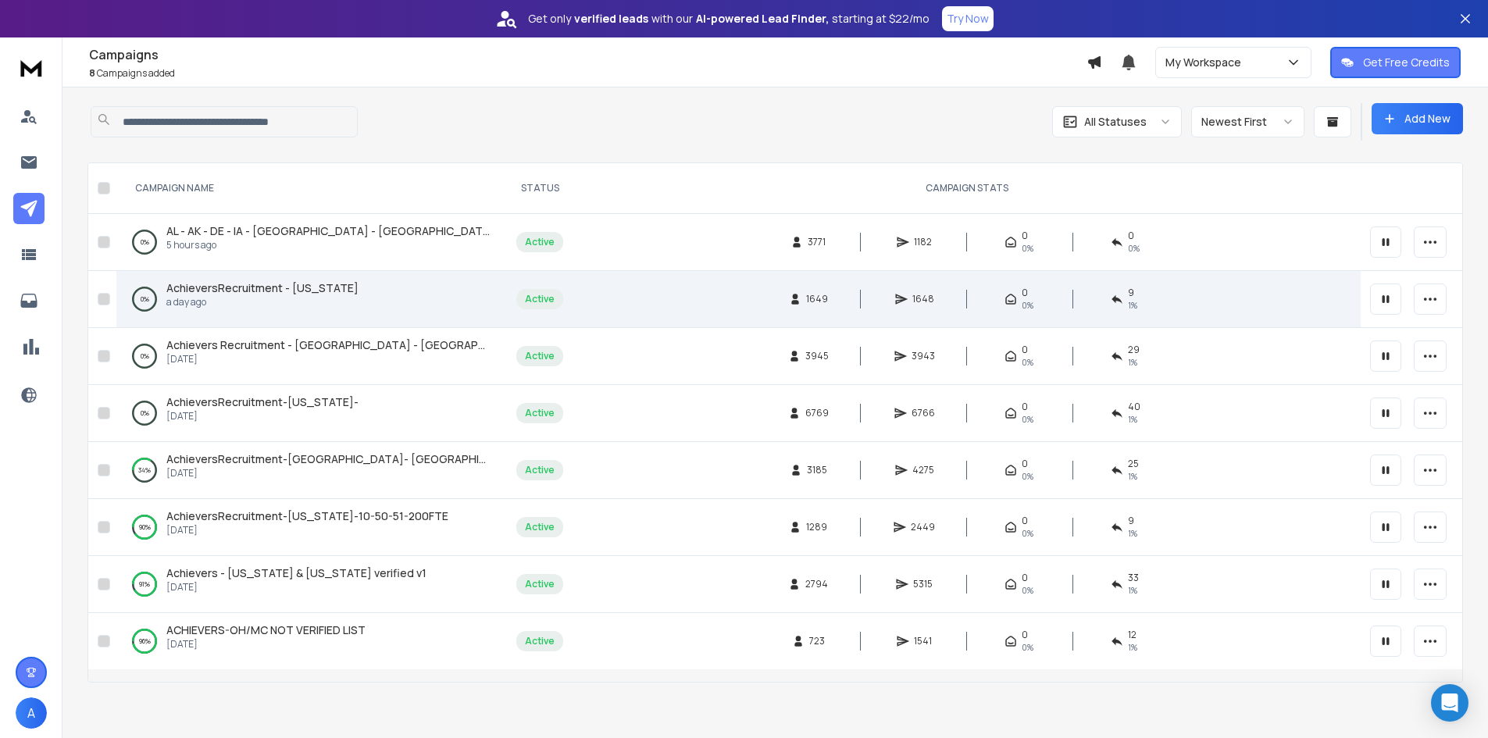
click at [228, 308] on p "a day ago" at bounding box center [262, 302] width 192 height 12
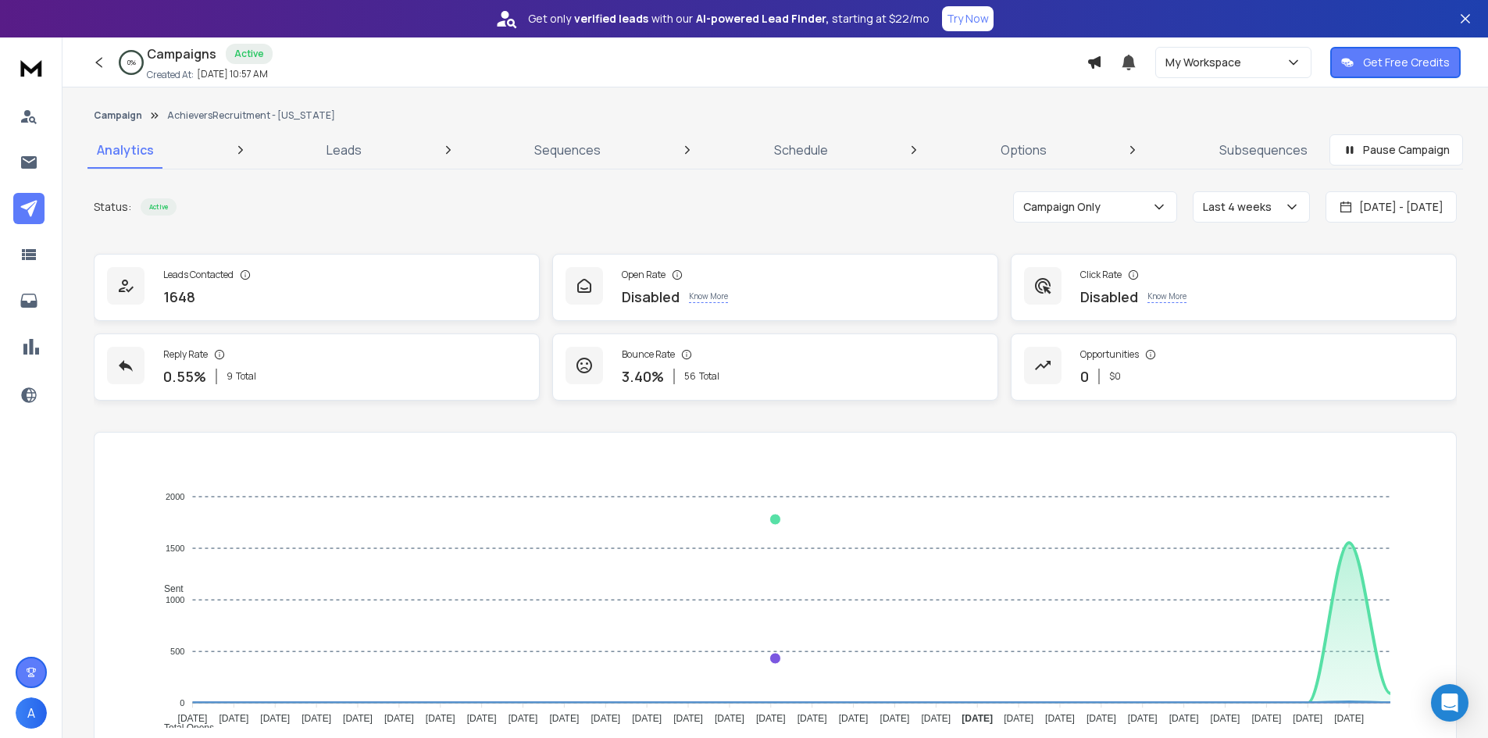
click at [118, 117] on button "Campaign" at bounding box center [118, 115] width 48 height 12
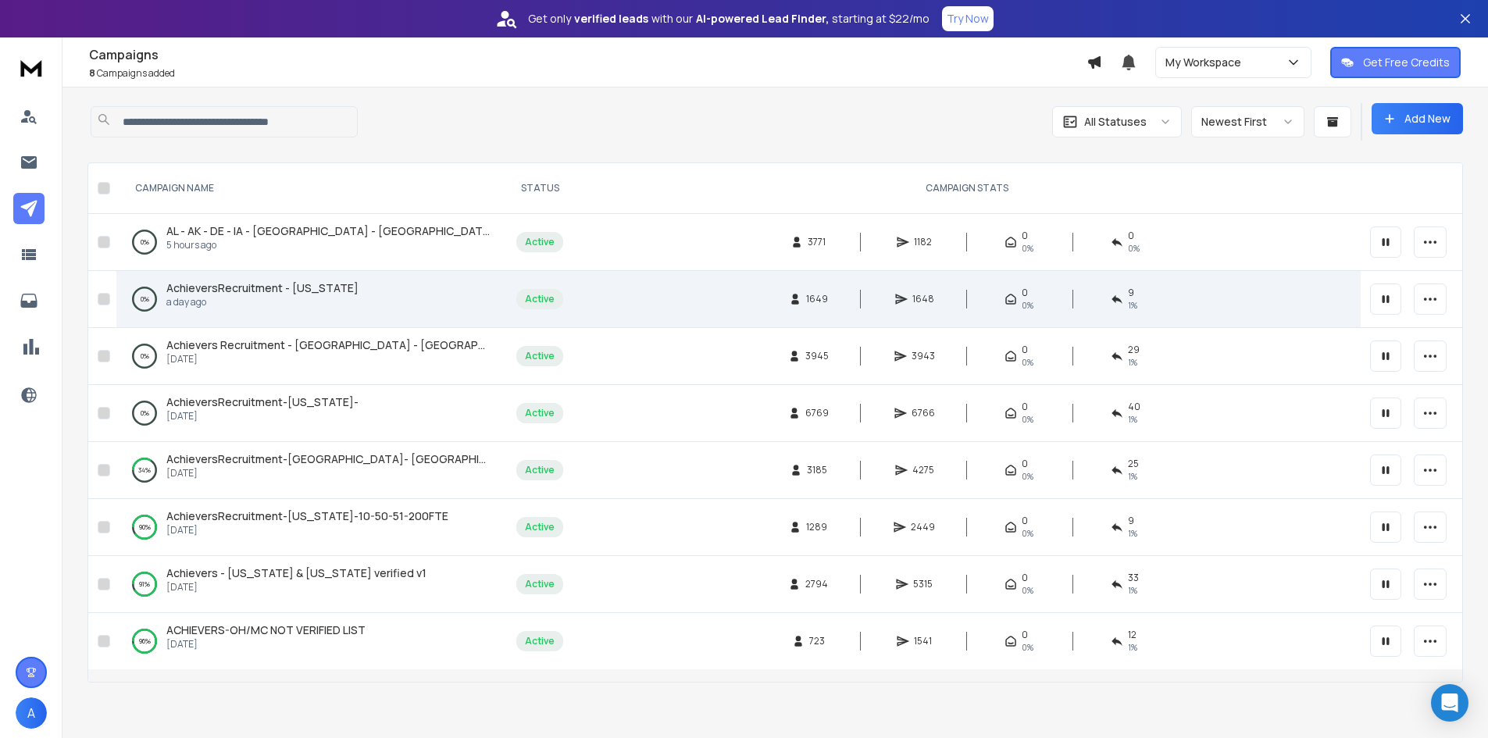
click at [194, 294] on span "AchieversRecruitment - [US_STATE]" at bounding box center [262, 287] width 192 height 15
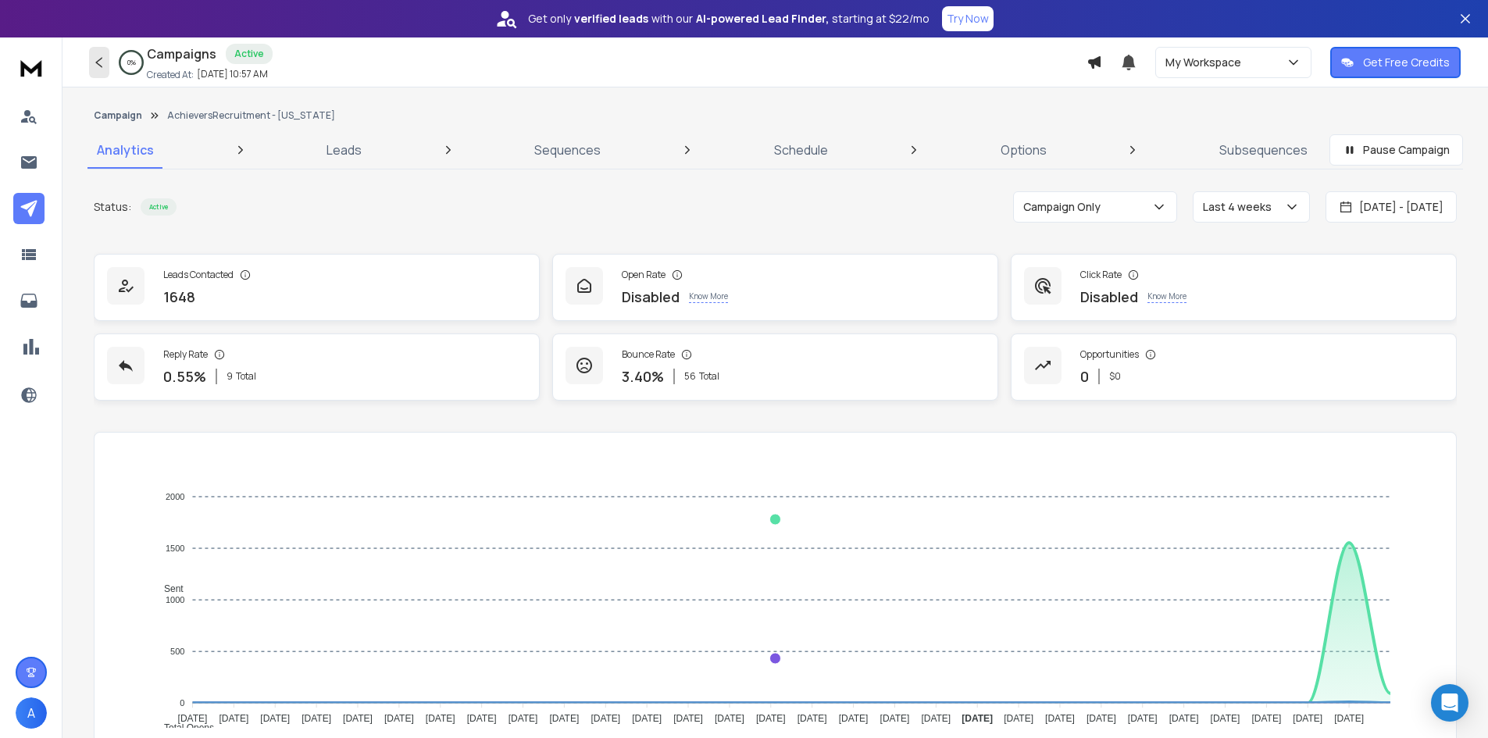
click at [102, 56] on icon at bounding box center [99, 62] width 14 height 14
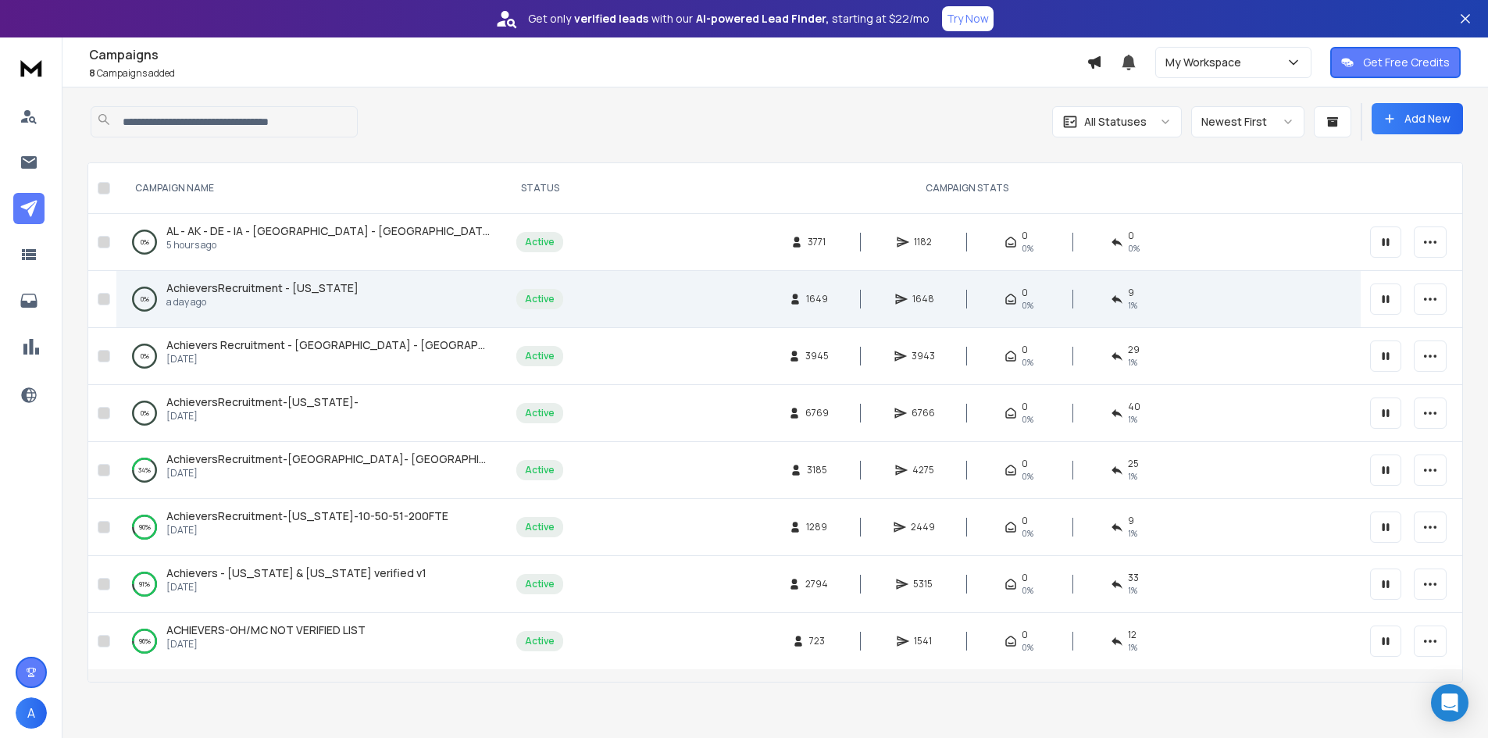
click at [316, 286] on span "AchieversRecruitment - [US_STATE]" at bounding box center [262, 287] width 192 height 15
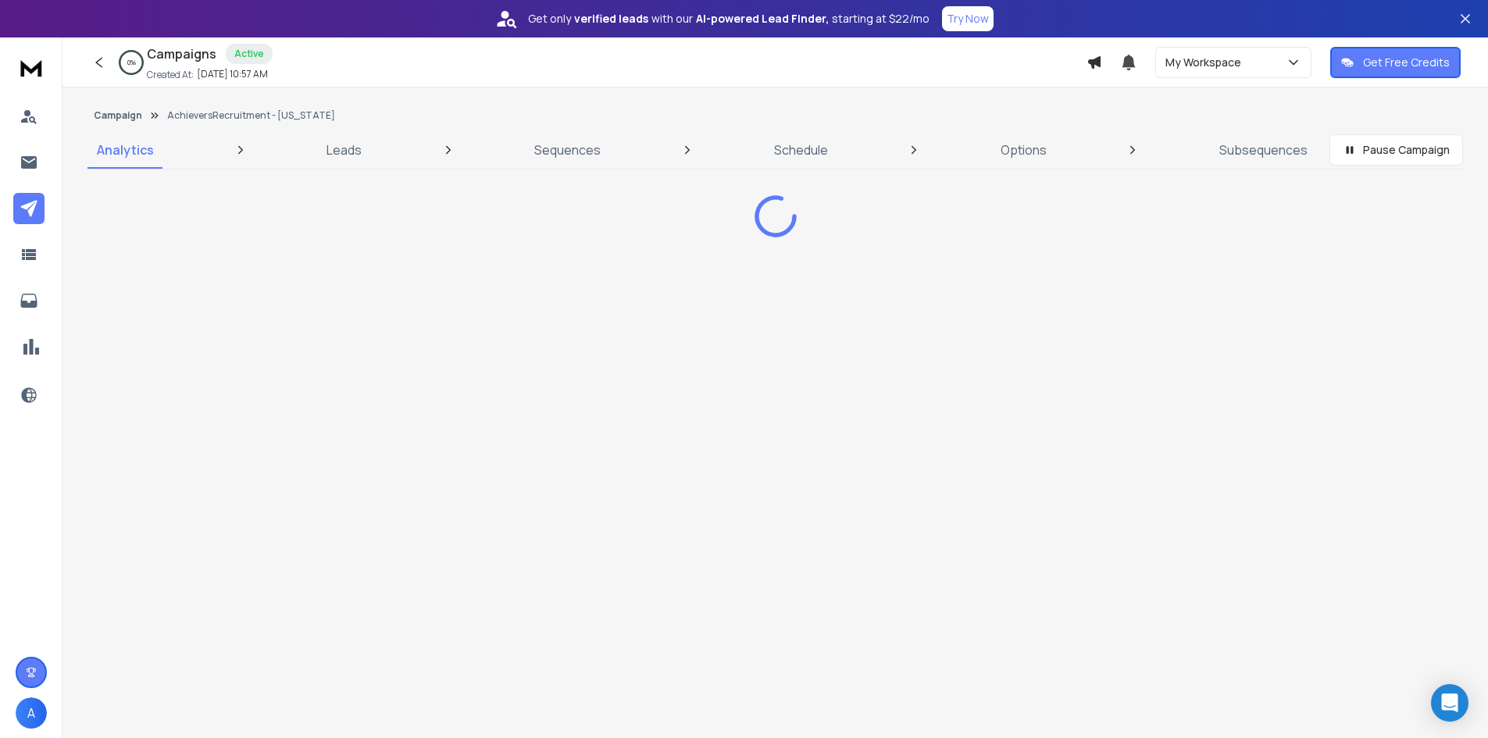
click at [123, 125] on div "Campaign AchieversRecruitment - [US_STATE]" at bounding box center [774, 115] width 1375 height 25
click at [133, 120] on button "Campaign" at bounding box center [118, 115] width 48 height 12
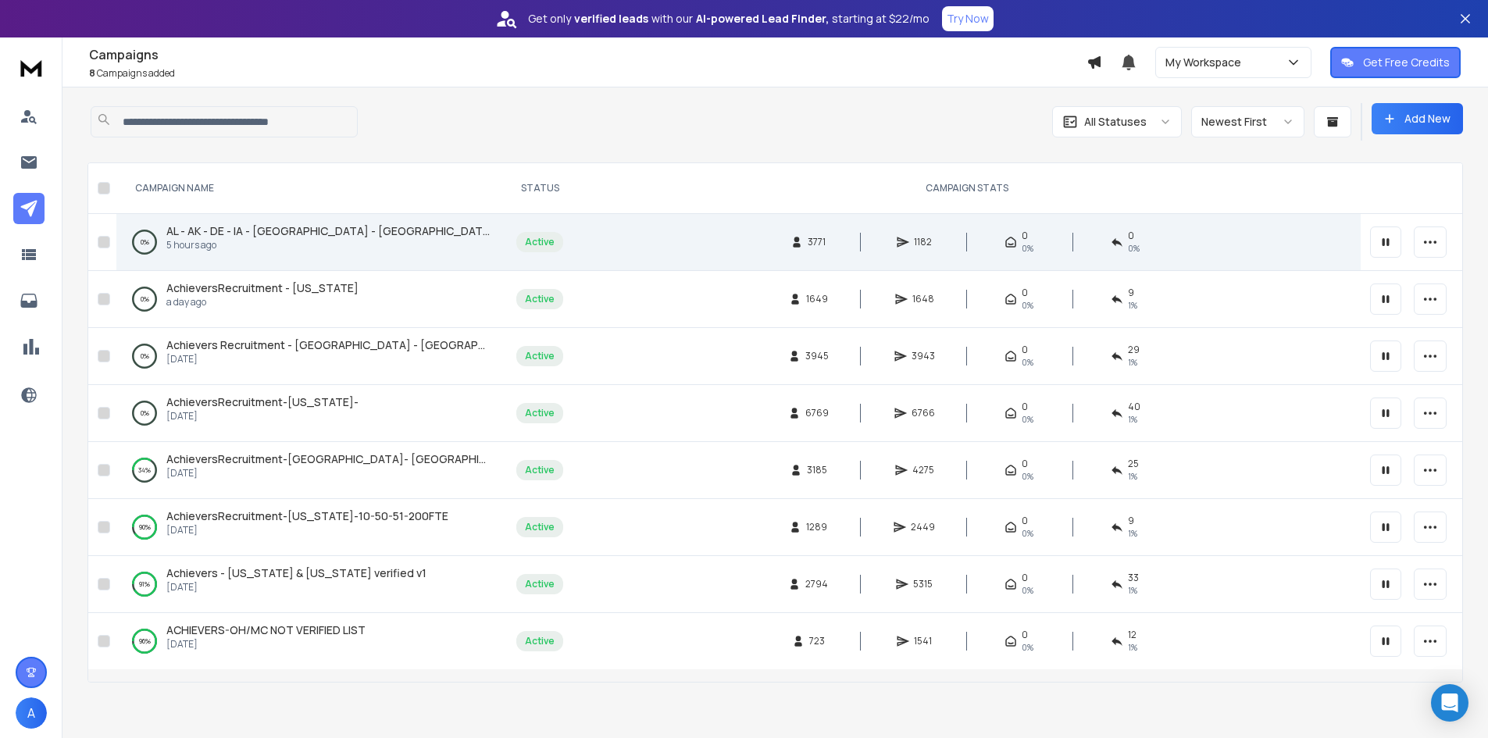
click at [252, 235] on span "AL - AK - DE - IA - [GEOGRAPHIC_DATA] - [GEOGRAPHIC_DATA] - ME- [GEOGRAPHIC_DAT…" at bounding box center [531, 230] width 730 height 15
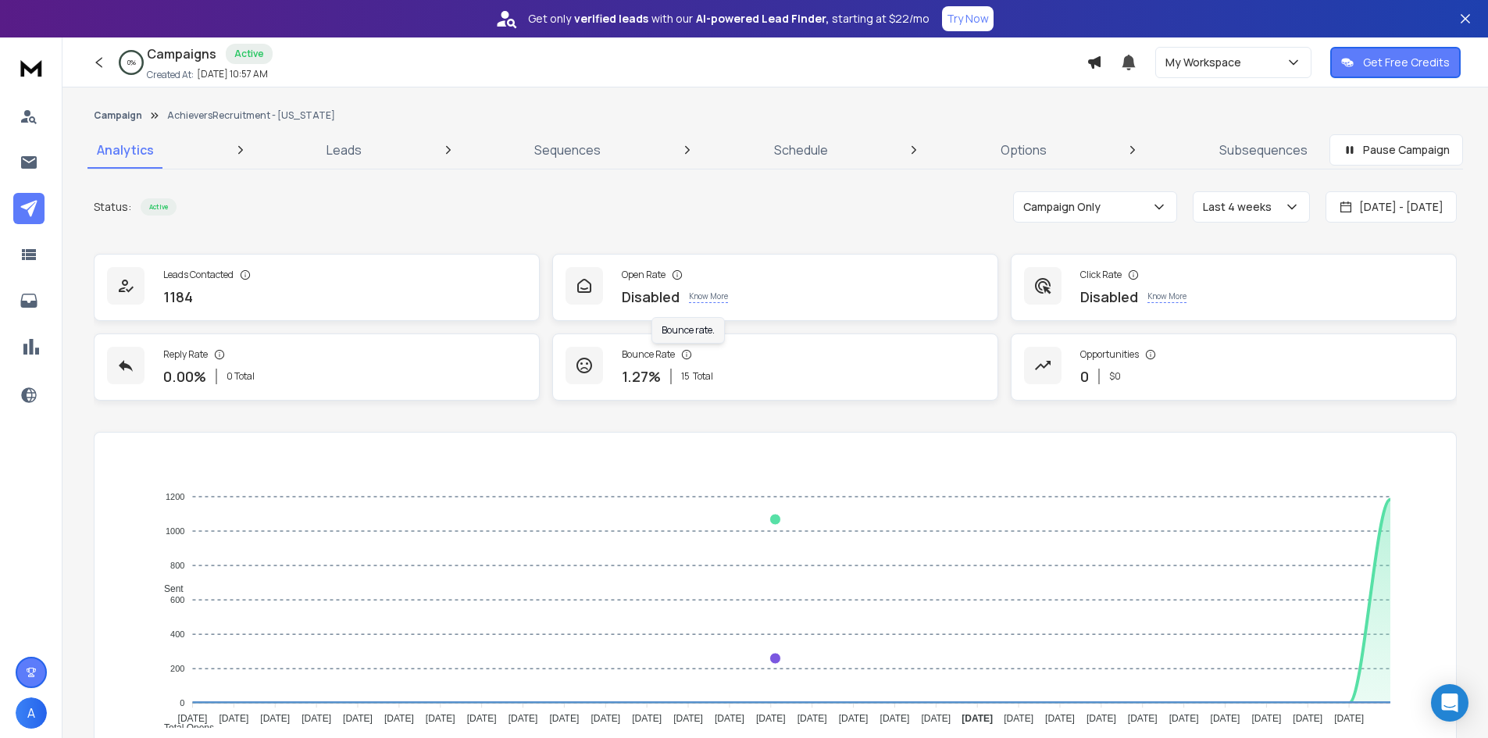
click at [689, 351] on icon at bounding box center [686, 354] width 11 height 11
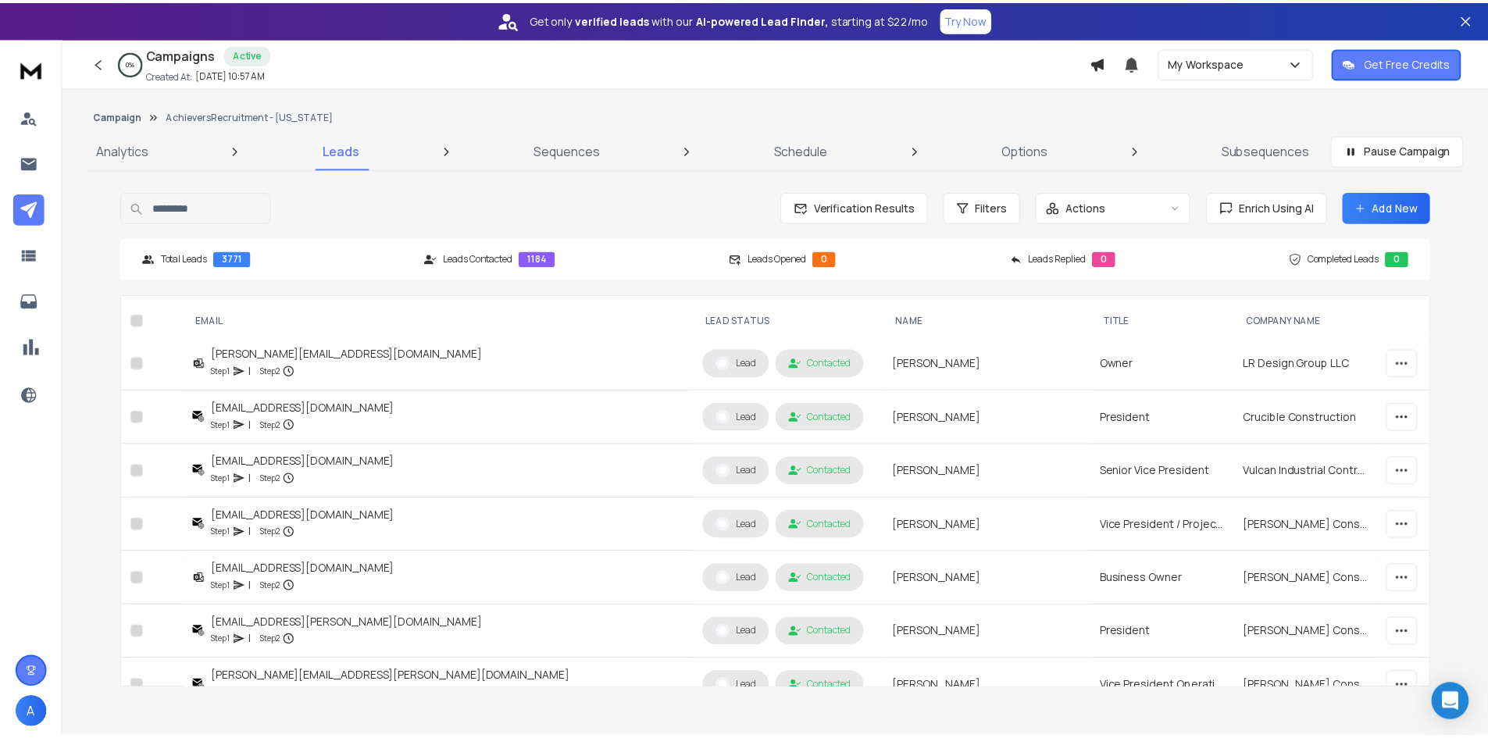
scroll to position [937, 0]
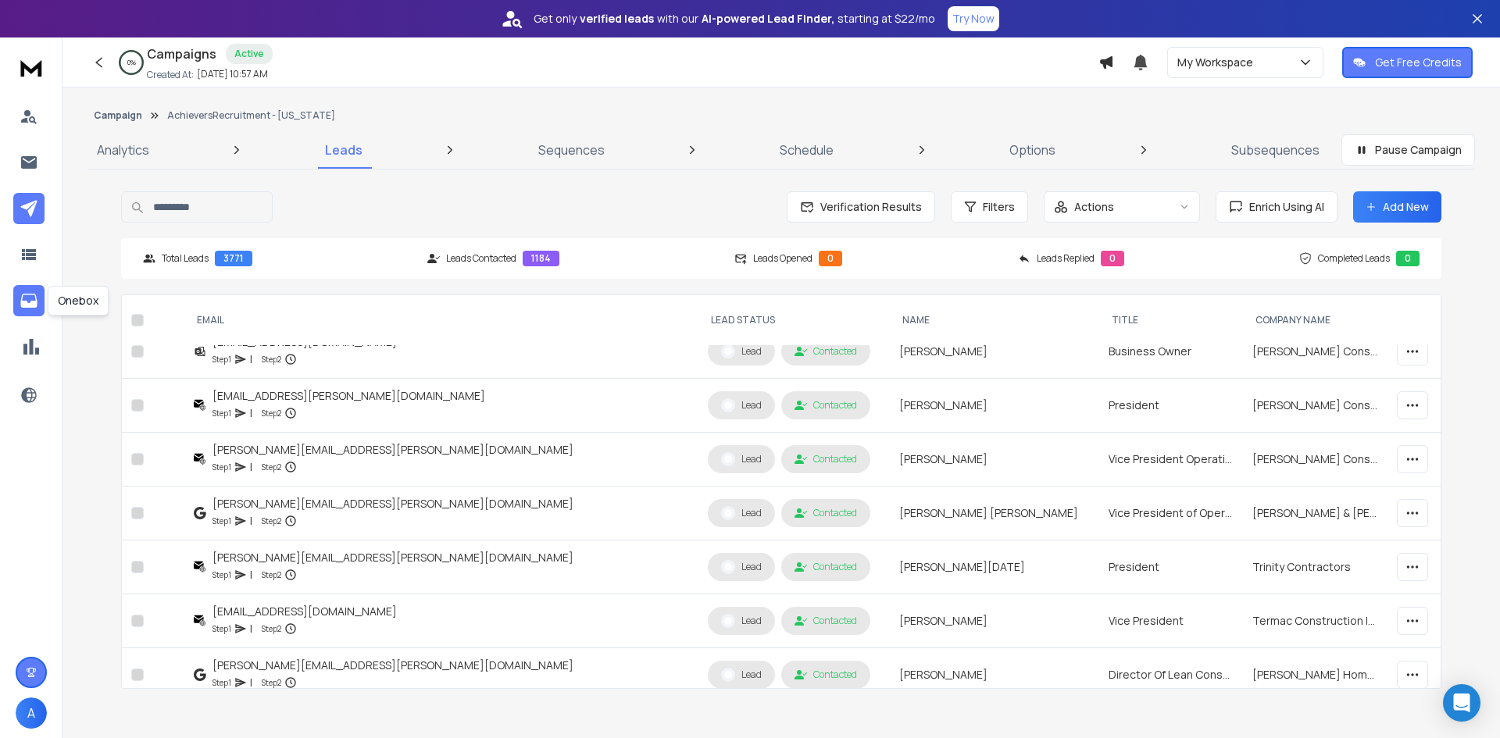
click at [13, 314] on link at bounding box center [28, 300] width 31 height 31
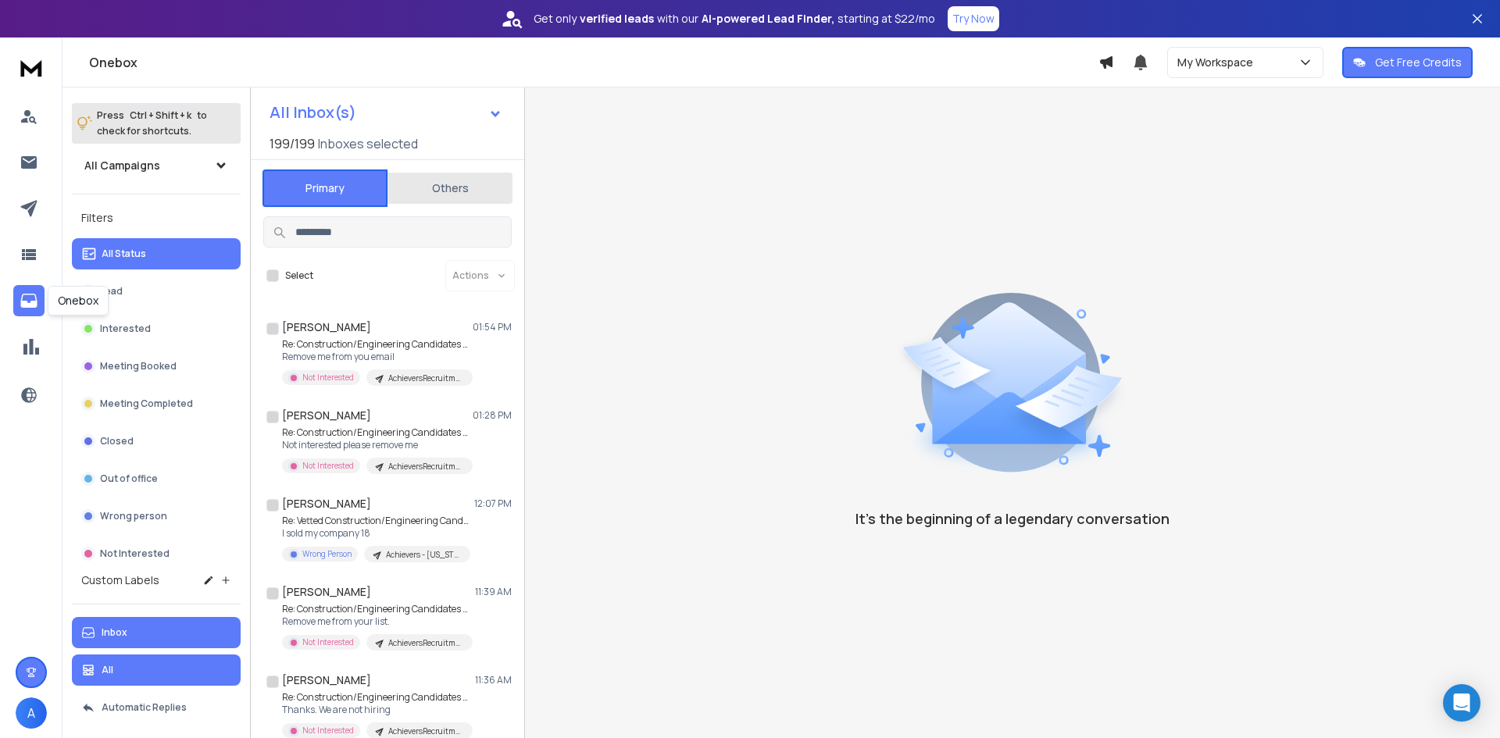
click at [180, 675] on button "All" at bounding box center [156, 670] width 169 height 31
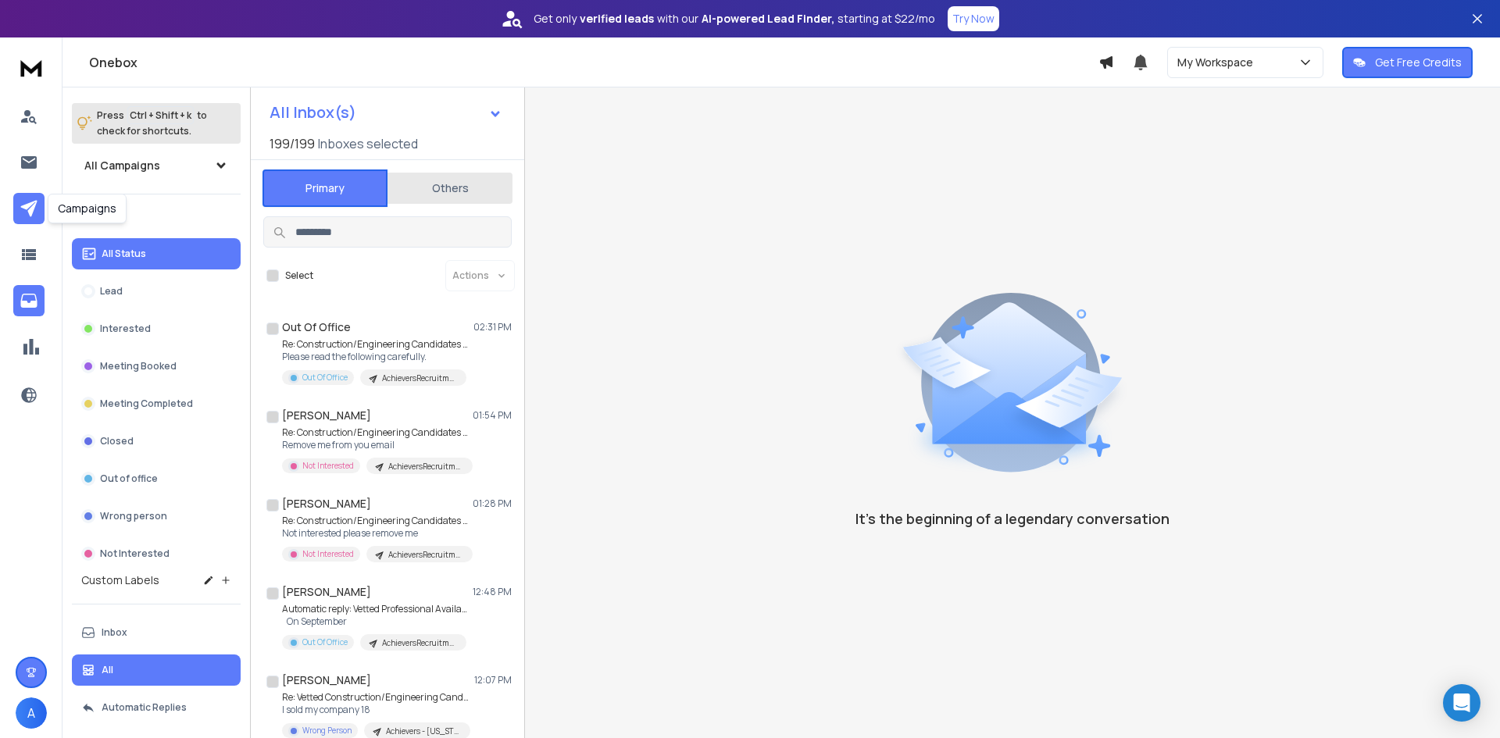
click at [34, 208] on icon at bounding box center [29, 208] width 19 height 19
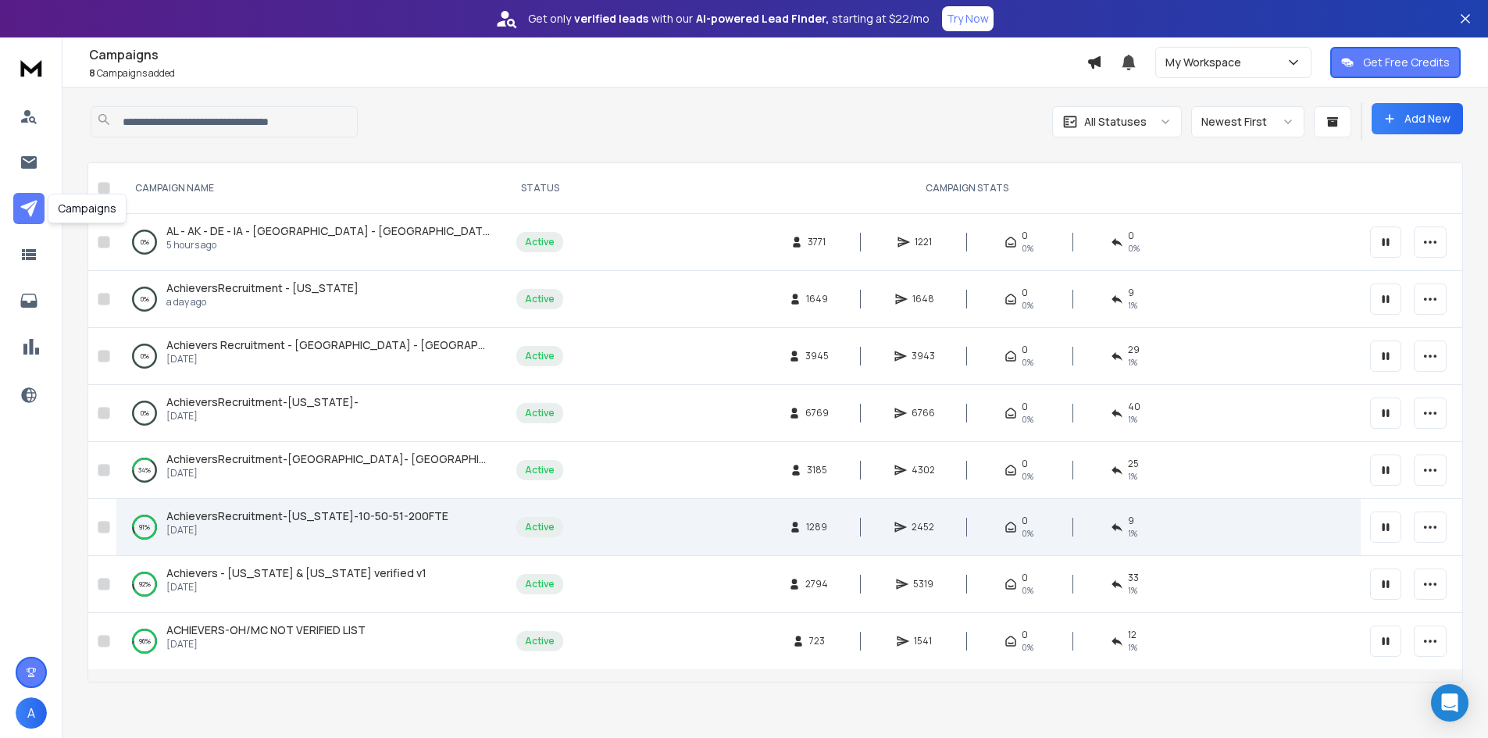
click at [248, 537] on div "AchieversRecruitment-[US_STATE]-10-50-51-200FTE [DATE]" at bounding box center [307, 526] width 282 height 37
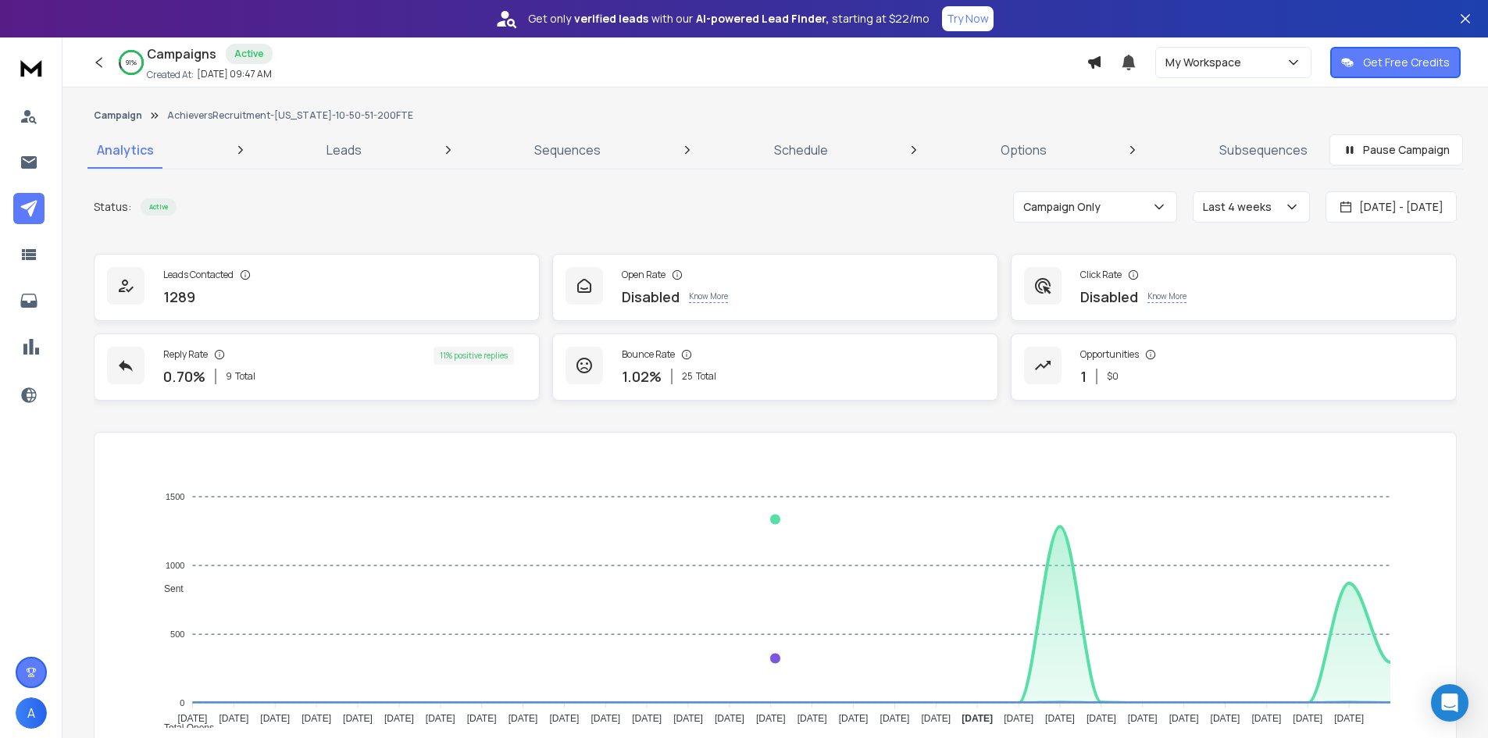
click at [105, 119] on button "Campaign" at bounding box center [118, 115] width 48 height 12
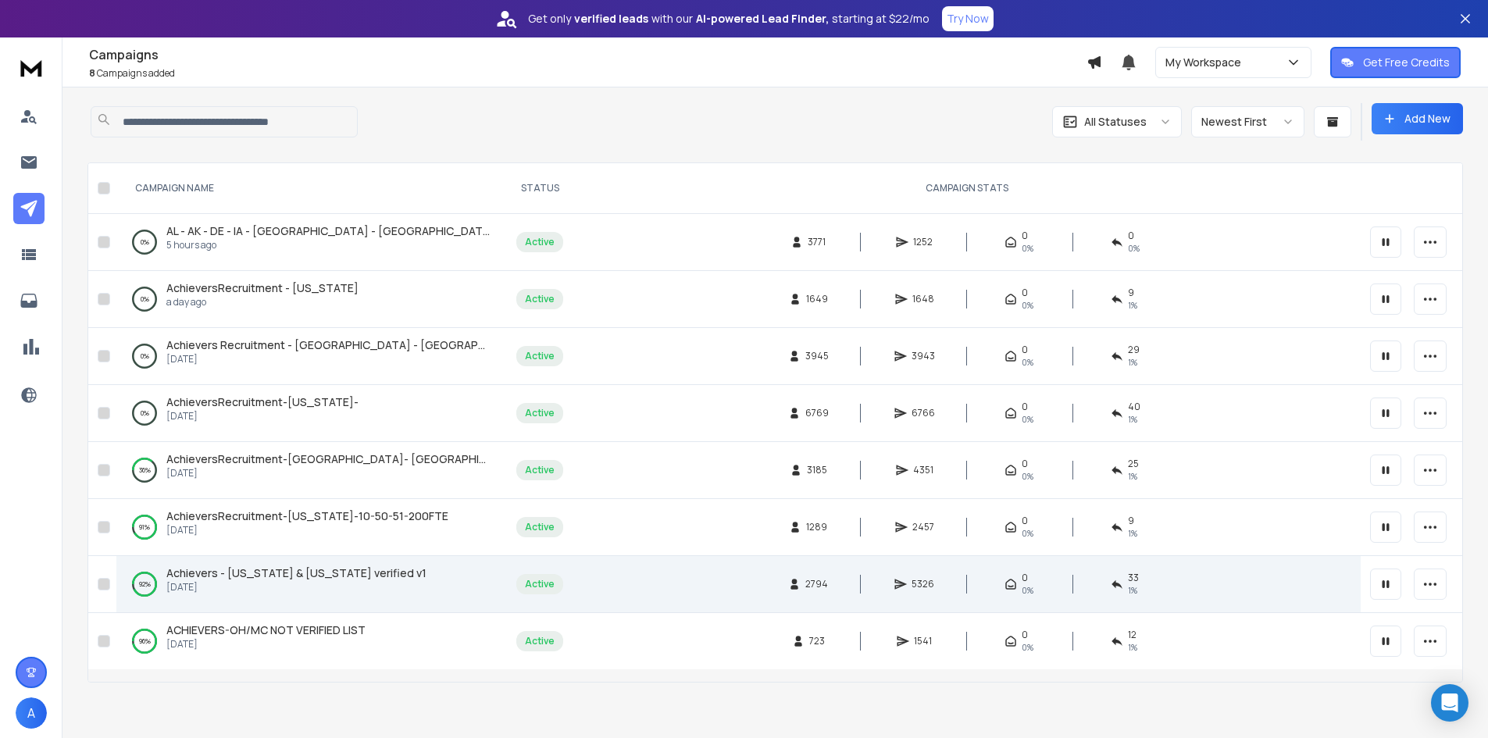
click at [215, 581] on p "[DATE]" at bounding box center [296, 587] width 260 height 12
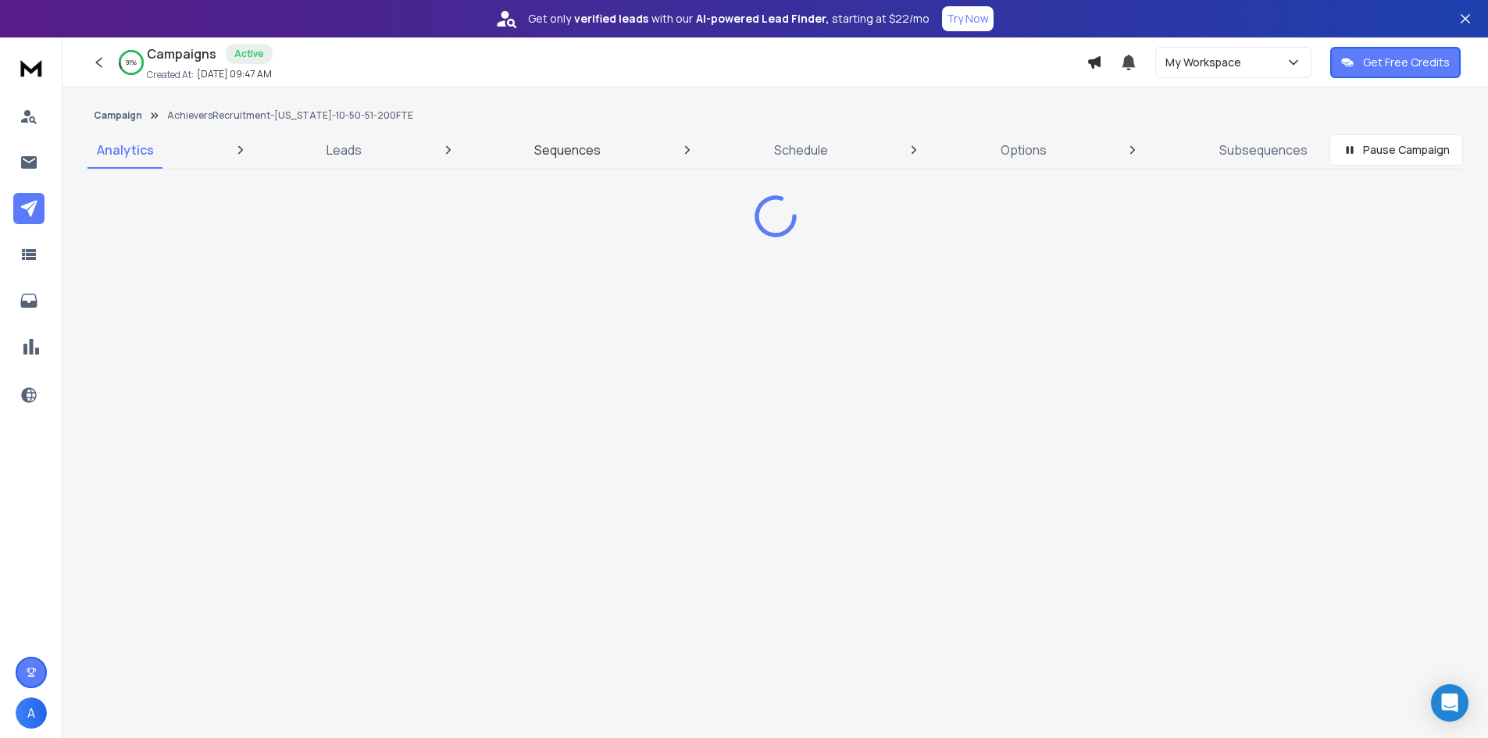
click at [564, 141] on p "Sequences" at bounding box center [567, 150] width 66 height 19
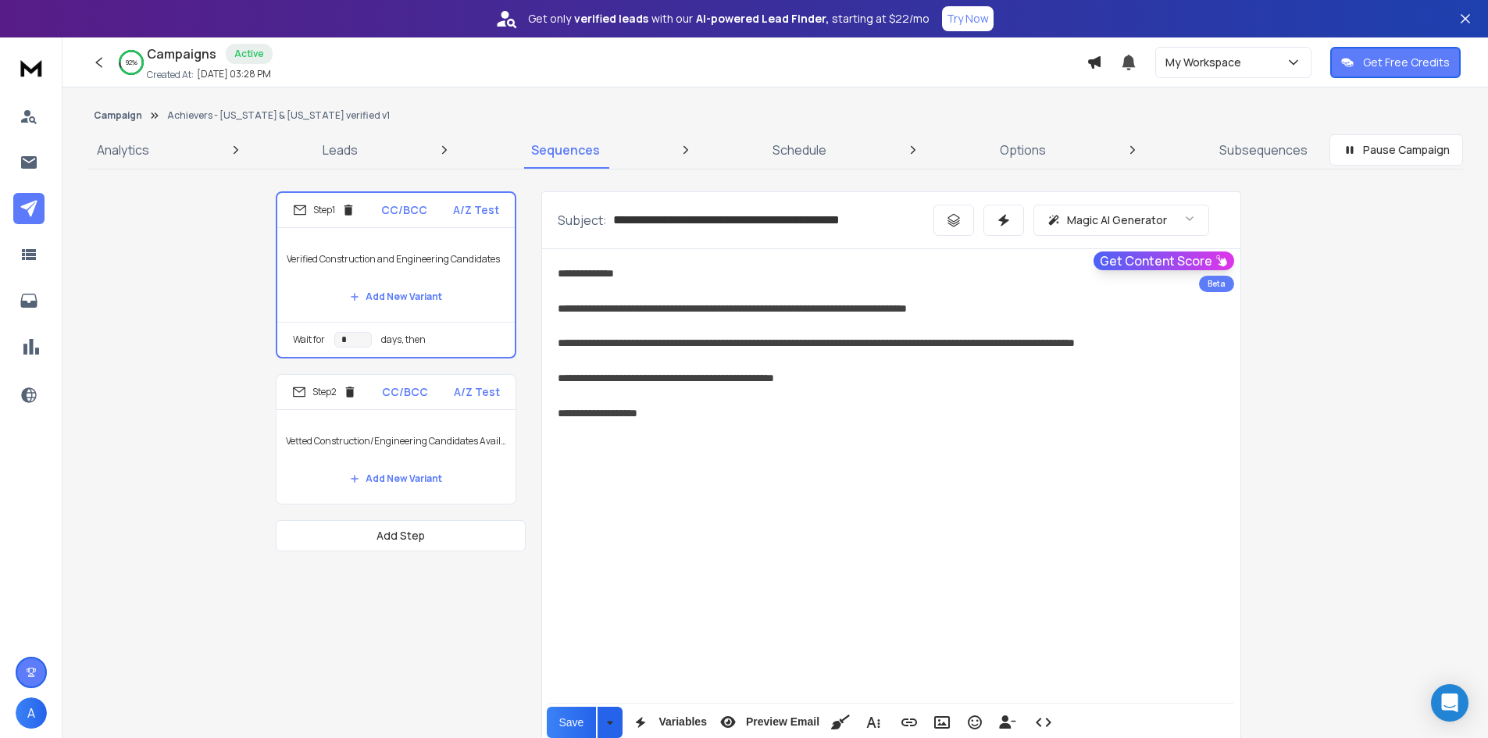
click at [386, 451] on p "Vetted Construction/Engineering Candidates Available" at bounding box center [396, 441] width 220 height 44
type input "**********"
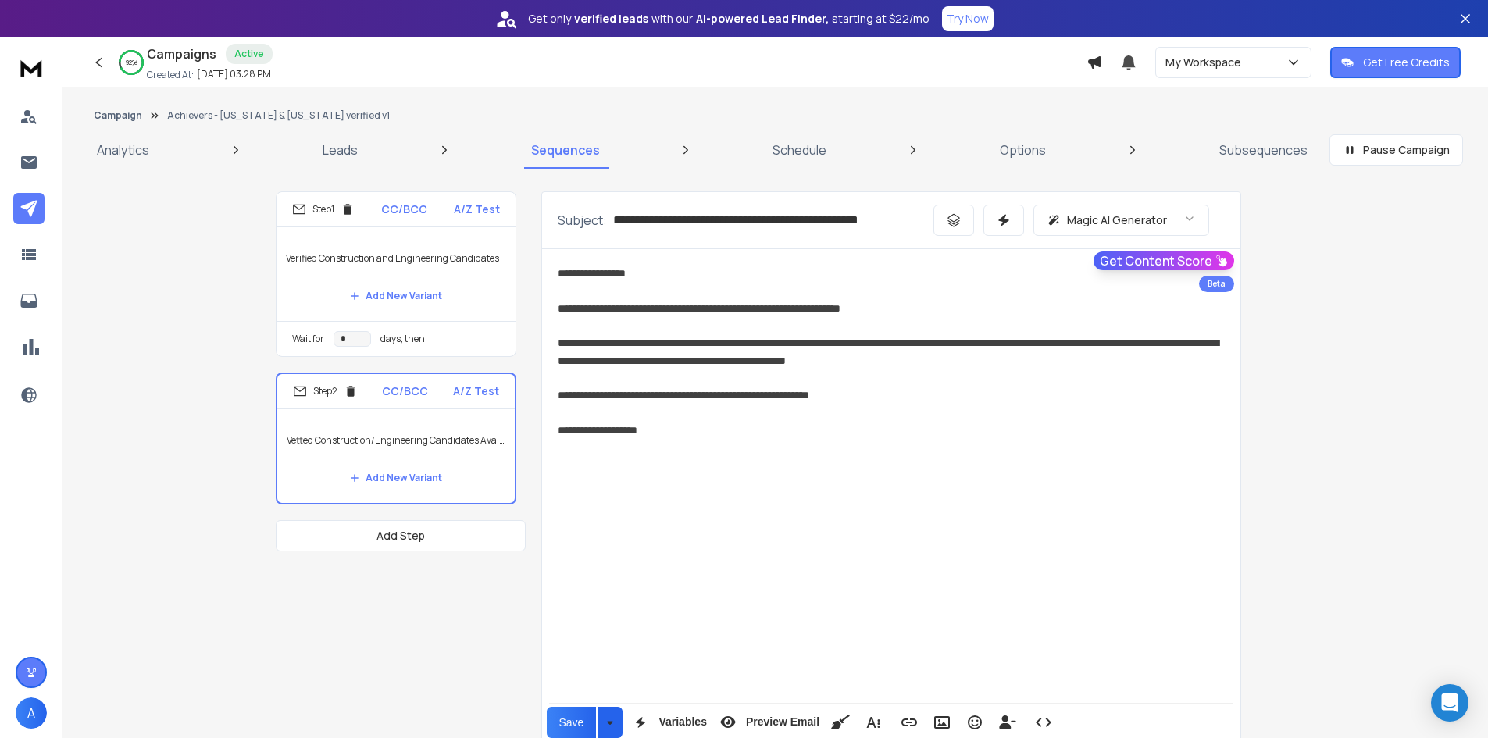
click at [135, 112] on button "Campaign" at bounding box center [118, 115] width 48 height 12
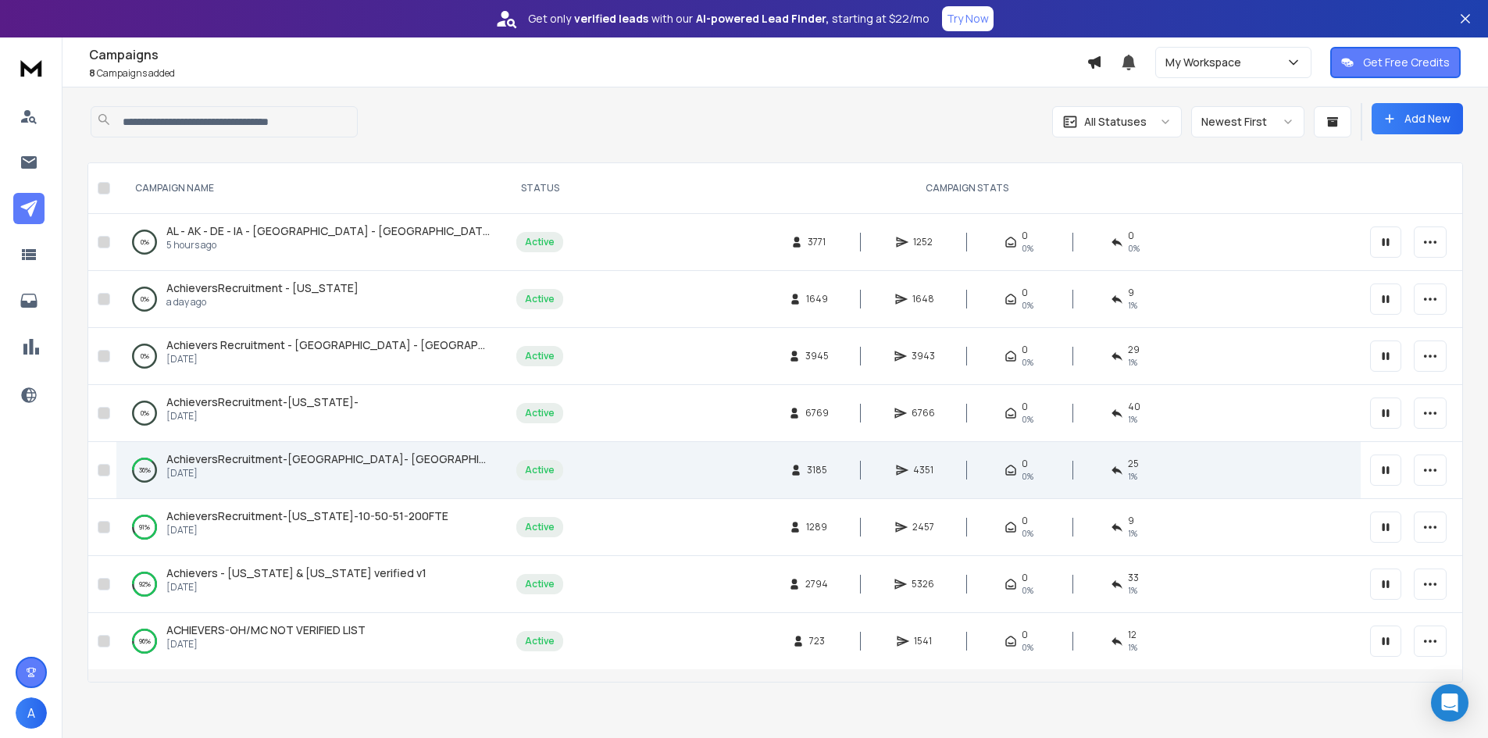
click at [197, 464] on span "AchieversRecruitment-[GEOGRAPHIC_DATA]- [GEOGRAPHIC_DATA]-" at bounding box center [349, 458] width 366 height 15
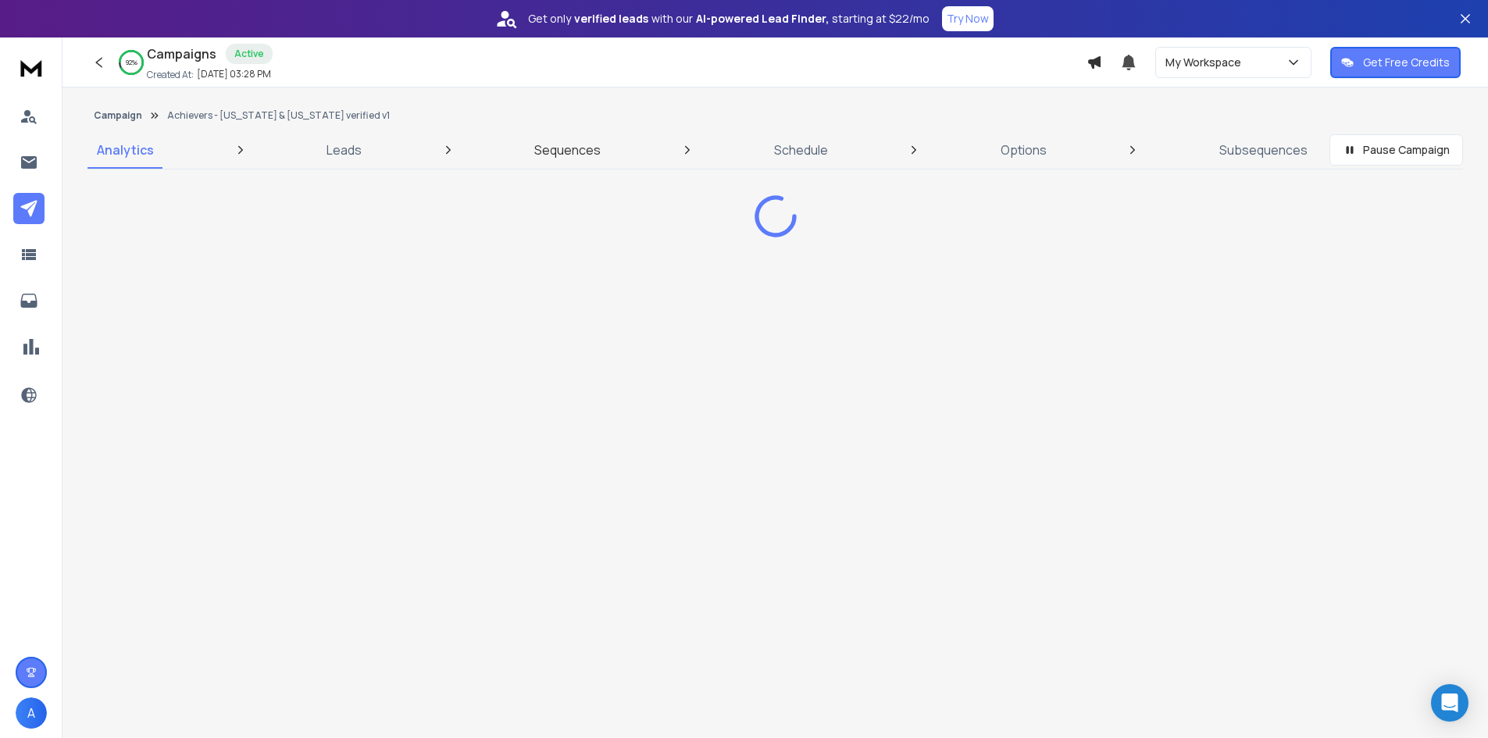
click at [601, 155] on link "Sequences" at bounding box center [567, 149] width 85 height 37
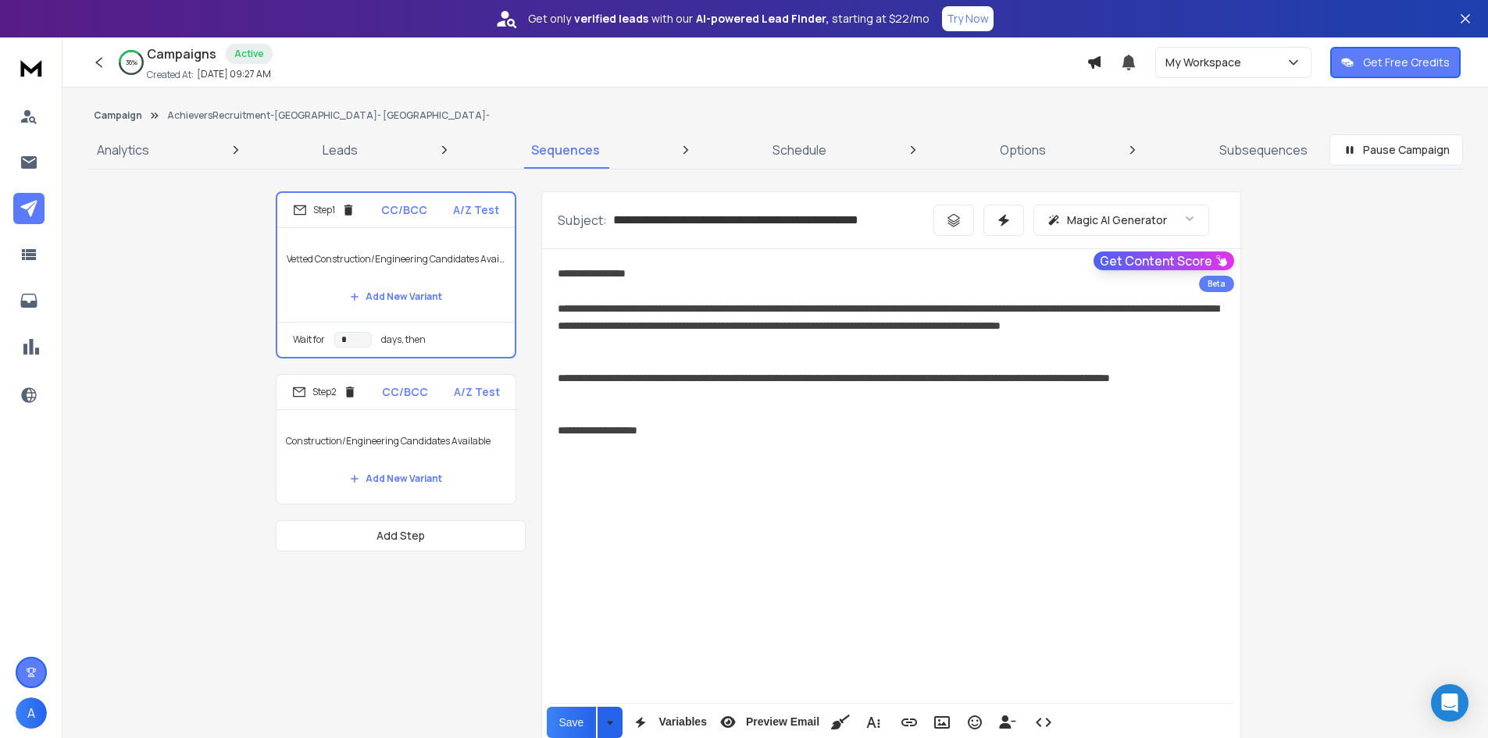
click at [427, 439] on p "Construction/Engineering Candidates Available" at bounding box center [396, 441] width 220 height 44
type input "**********"
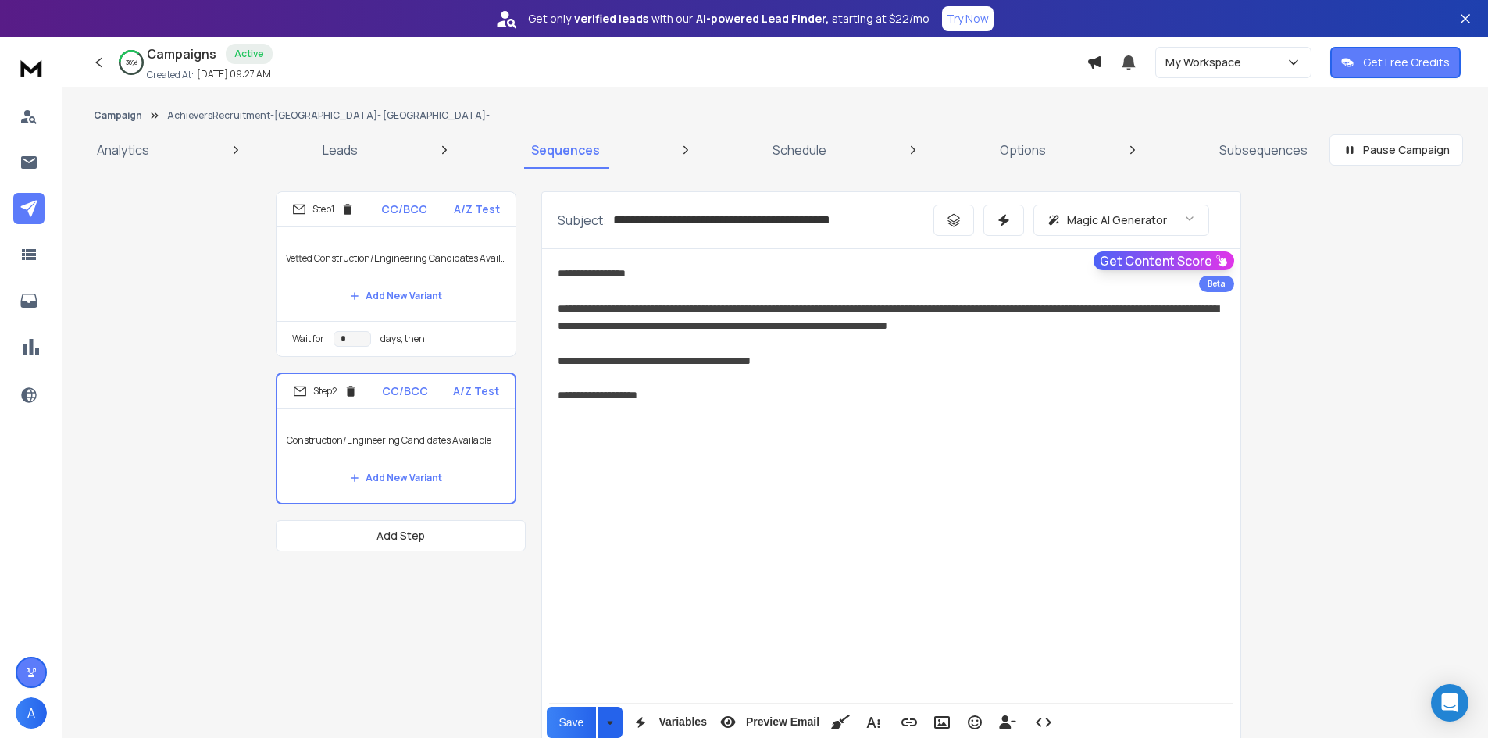
click at [997, 305] on div "**********" at bounding box center [891, 317] width 667 height 35
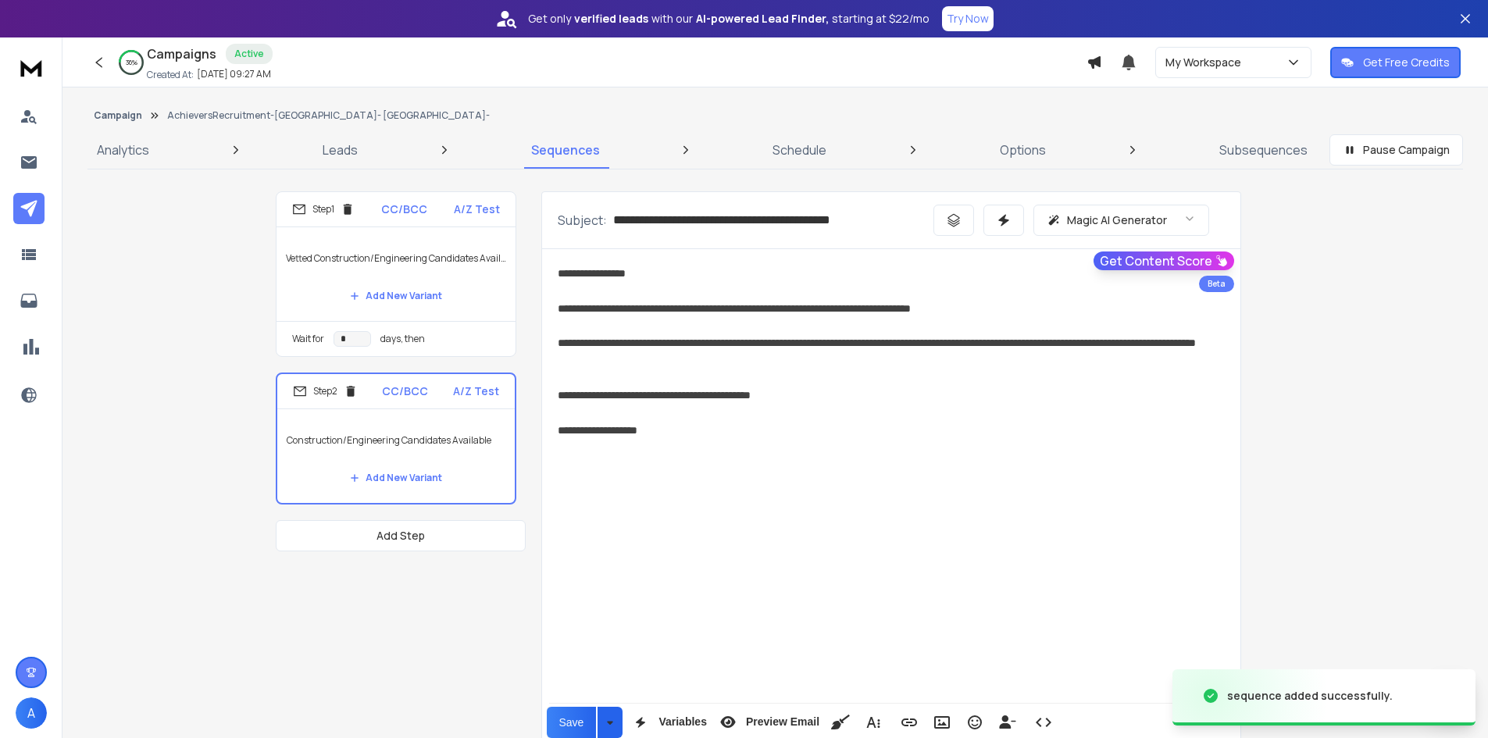
click at [132, 109] on button "Campaign" at bounding box center [118, 115] width 48 height 12
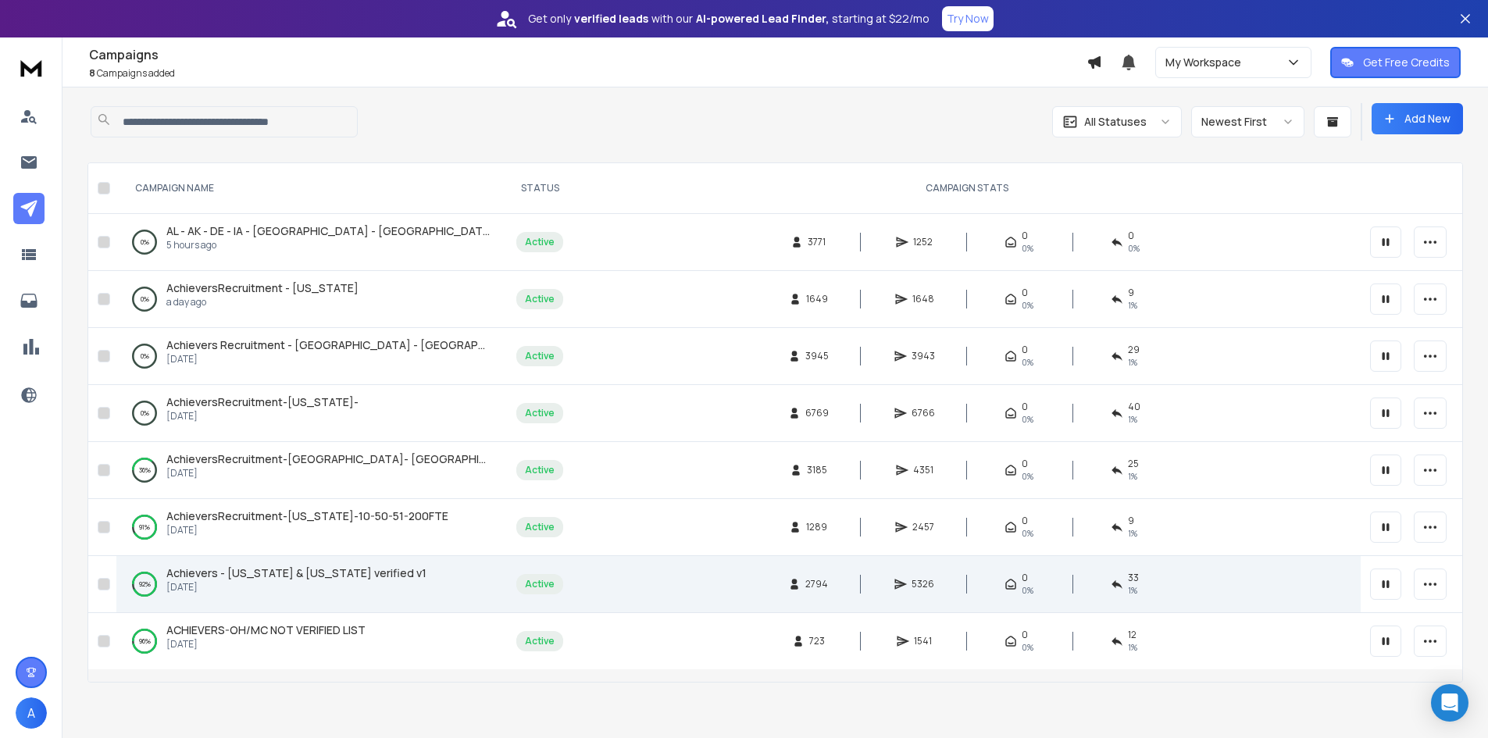
click at [301, 566] on span "Achievers - [US_STATE] & [US_STATE] verified v1" at bounding box center [296, 572] width 260 height 15
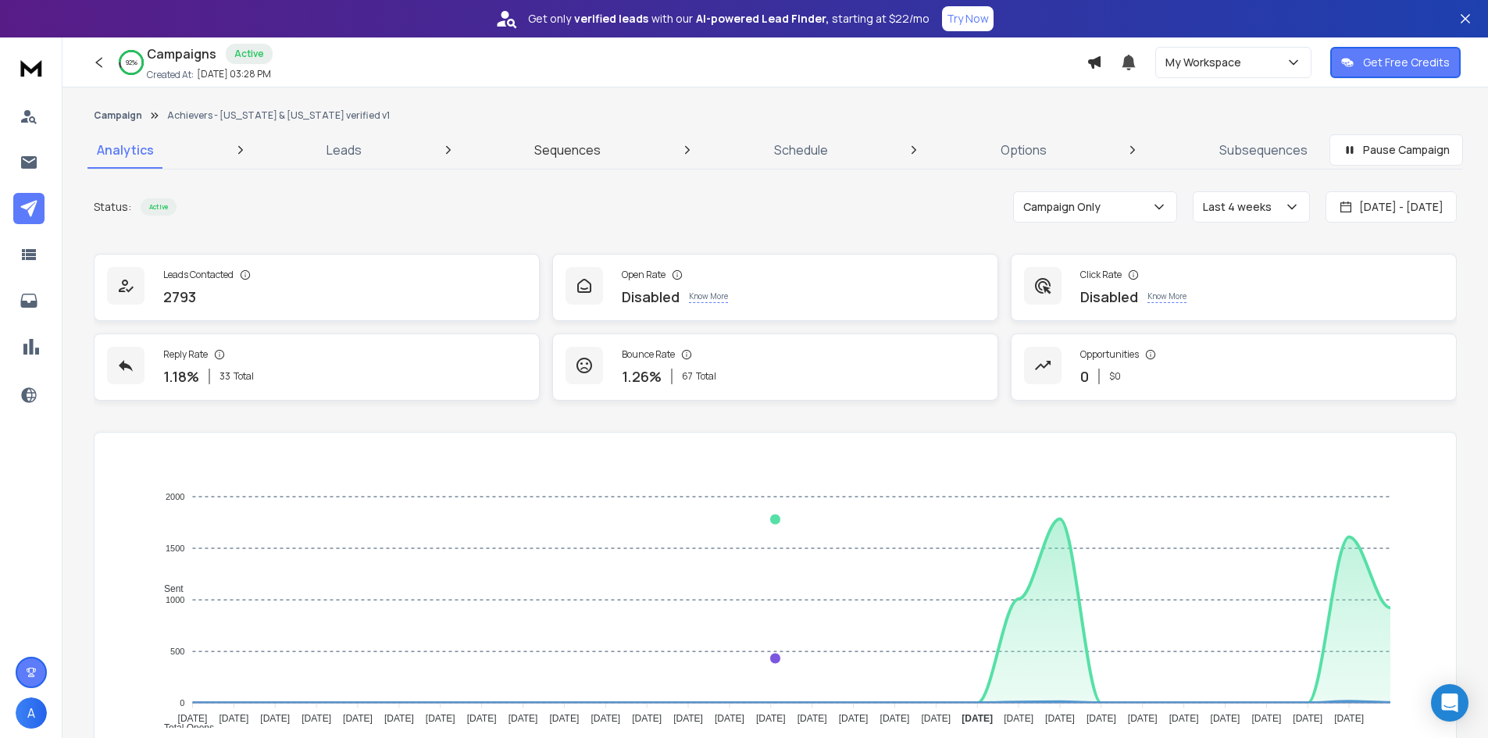
click at [593, 148] on p "Sequences" at bounding box center [567, 150] width 66 height 19
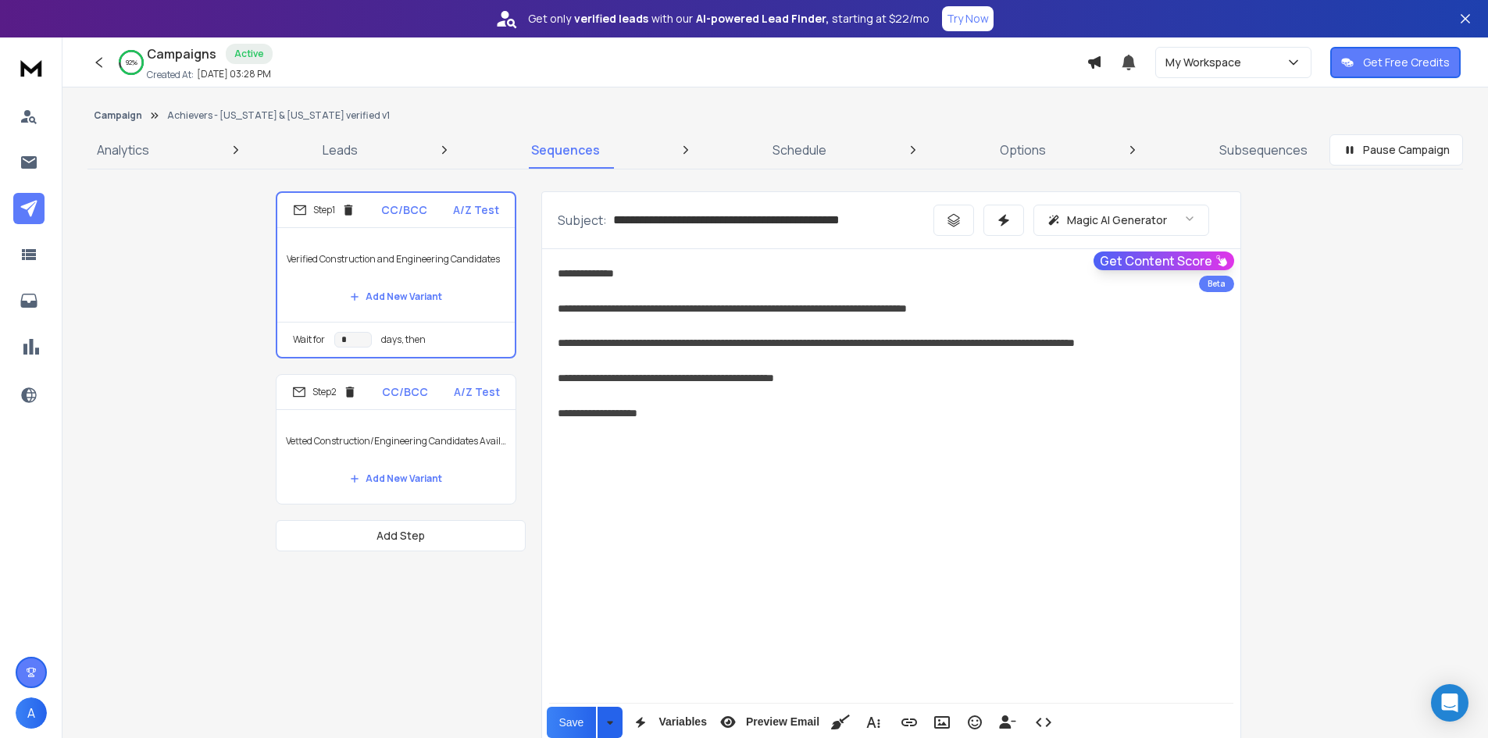
click at [477, 442] on p "Vetted Construction/Engineering Candidates Available" at bounding box center [396, 441] width 220 height 44
type input "**********"
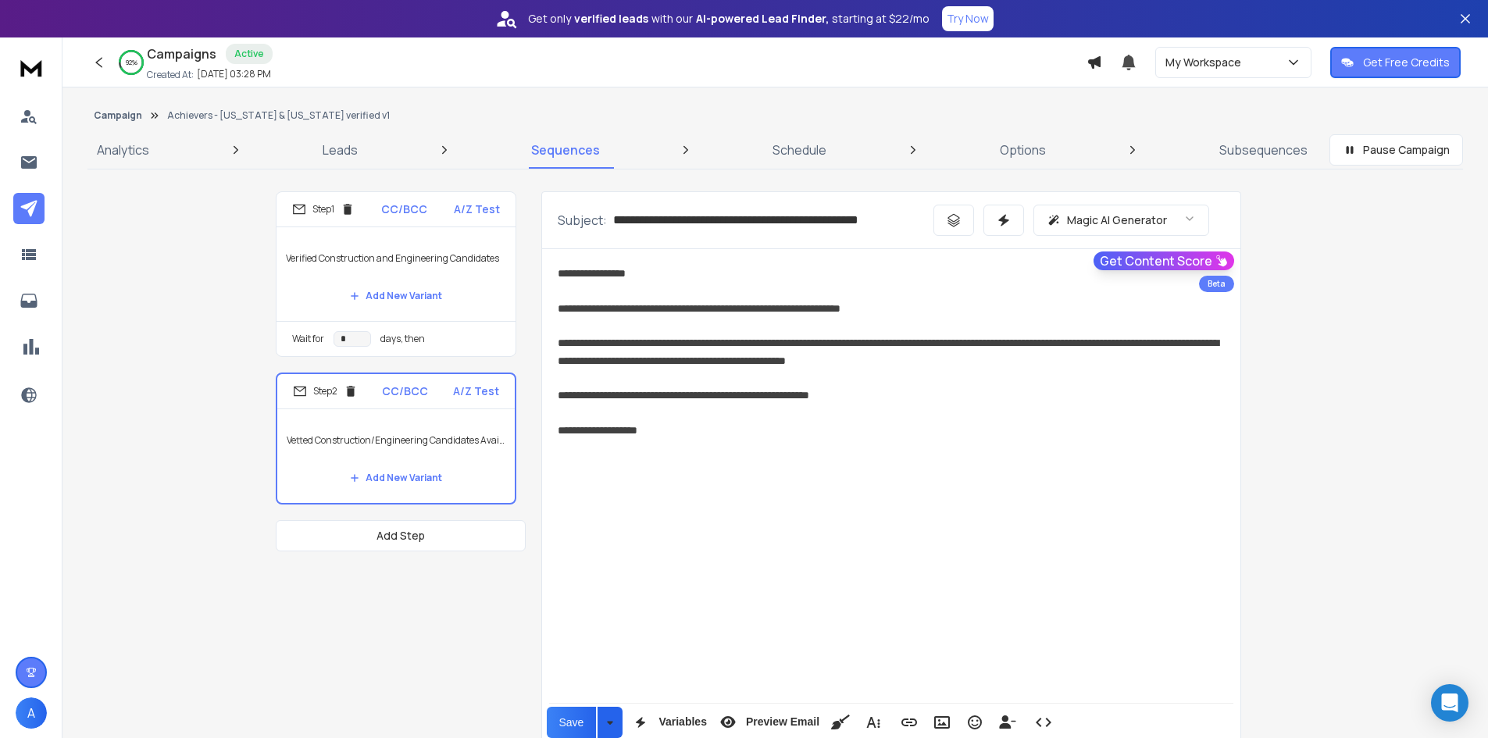
click at [130, 120] on button "Campaign" at bounding box center [118, 115] width 48 height 12
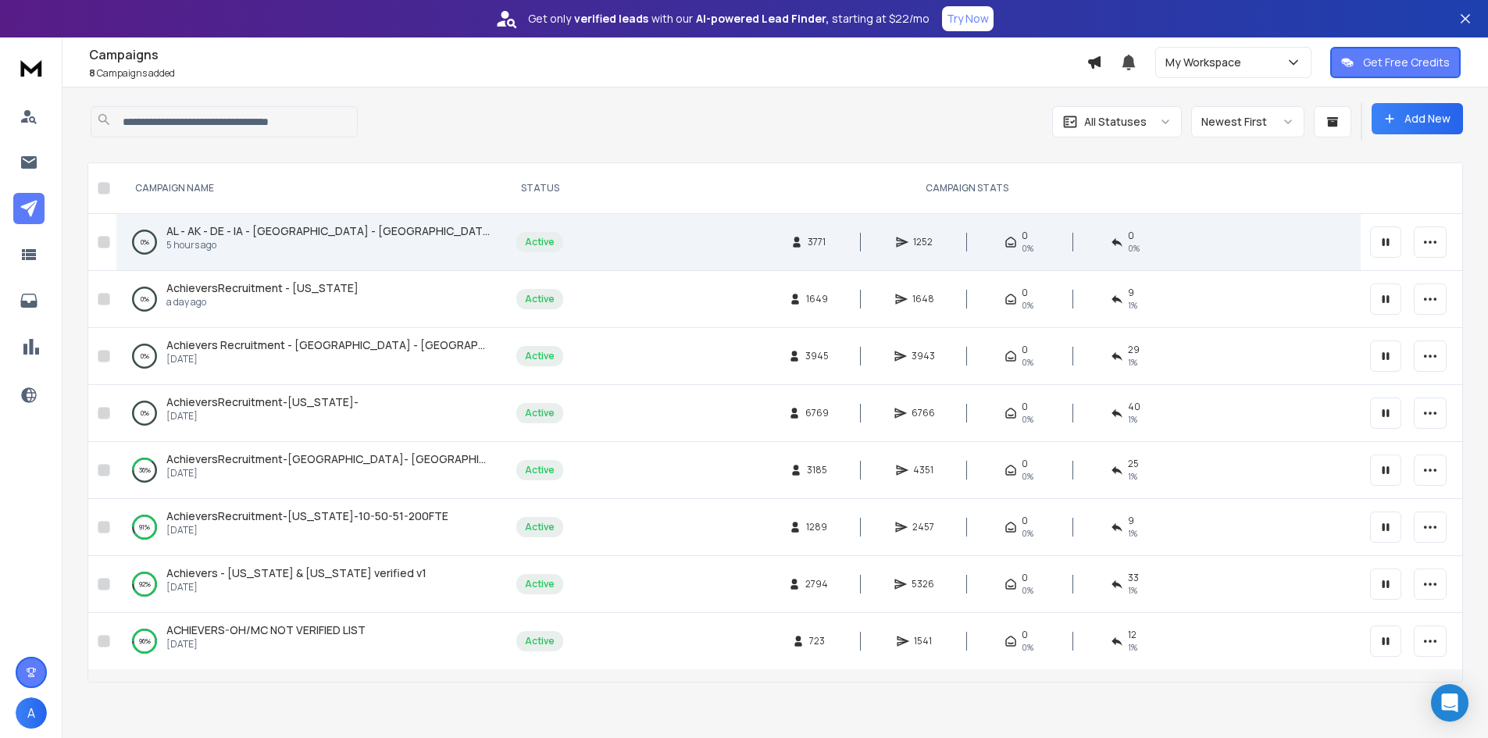
click at [272, 241] on p "5 hours ago" at bounding box center [328, 245] width 325 height 12
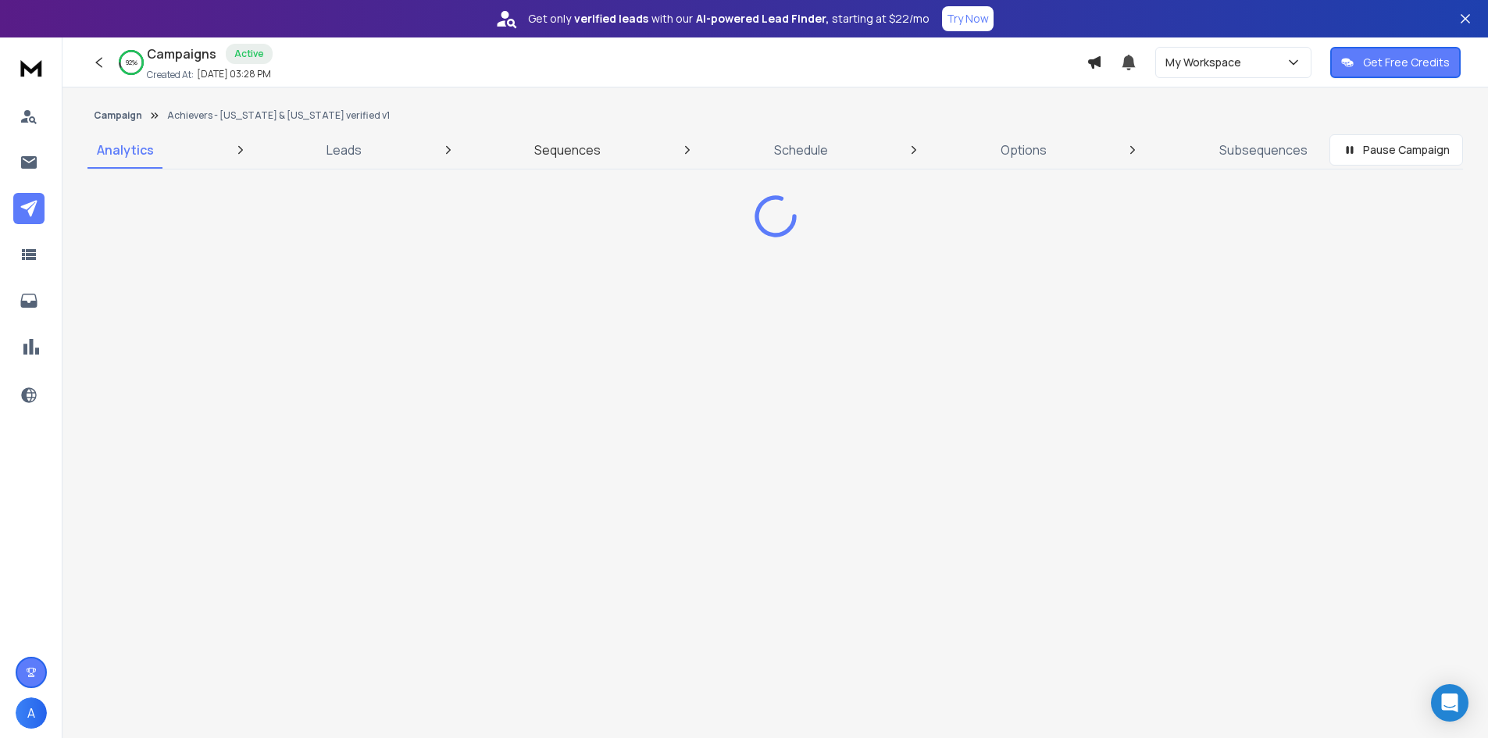
click at [583, 144] on p "Sequences" at bounding box center [567, 150] width 66 height 19
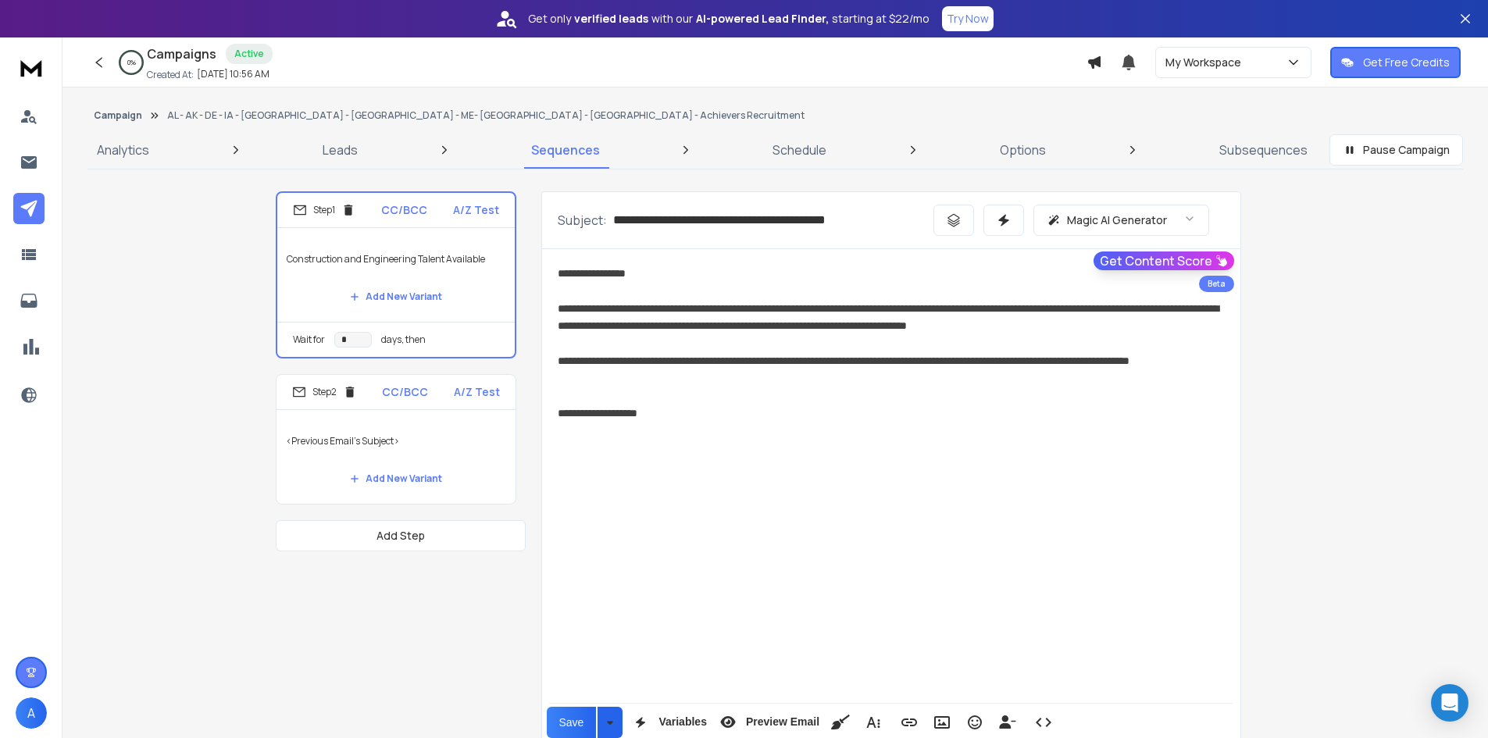
click at [372, 441] on p "<Previous Email's Subject>" at bounding box center [396, 441] width 220 height 44
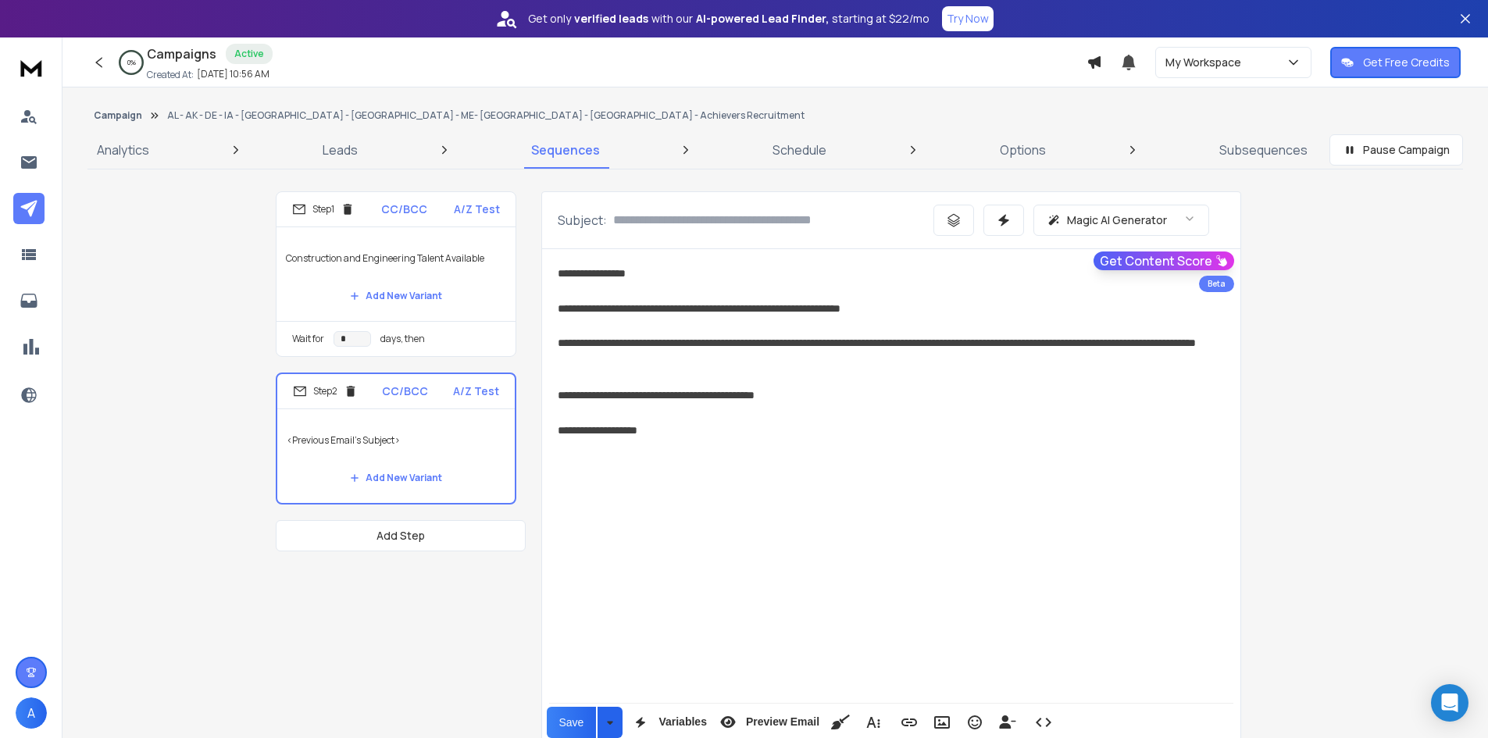
click at [130, 114] on button "Campaign" at bounding box center [118, 115] width 48 height 12
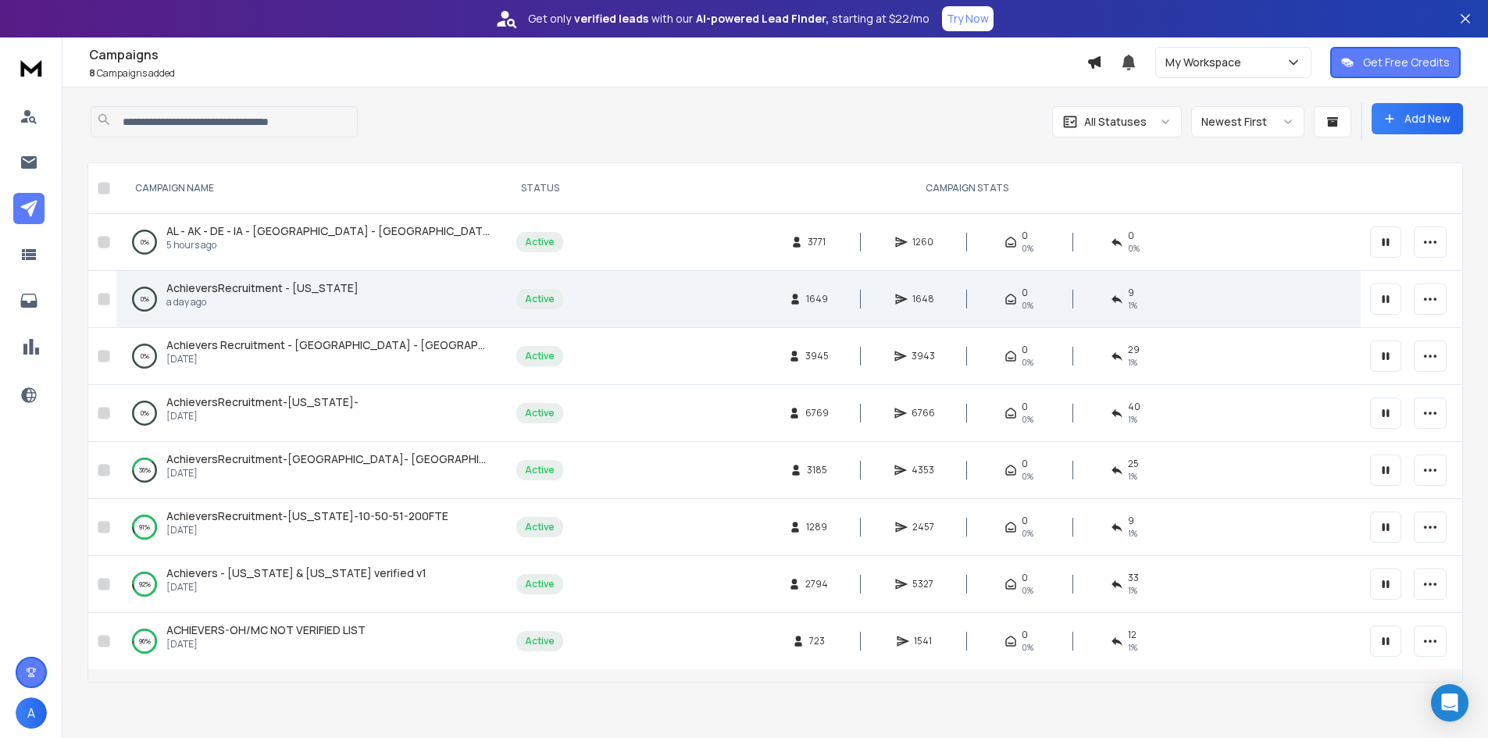
click at [221, 291] on span "AchieversRecruitment - [US_STATE]" at bounding box center [262, 287] width 192 height 15
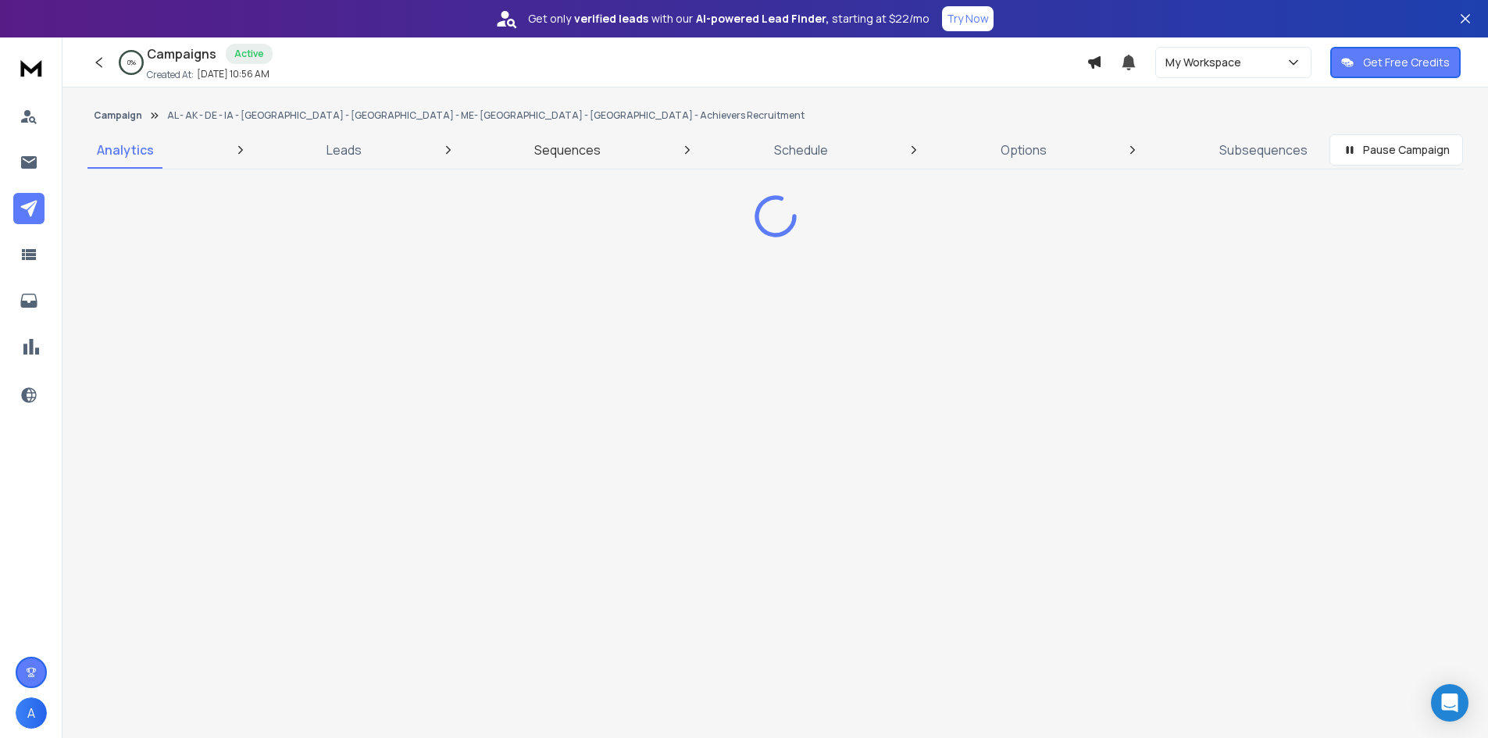
click at [563, 160] on link "Sequences" at bounding box center [567, 149] width 85 height 37
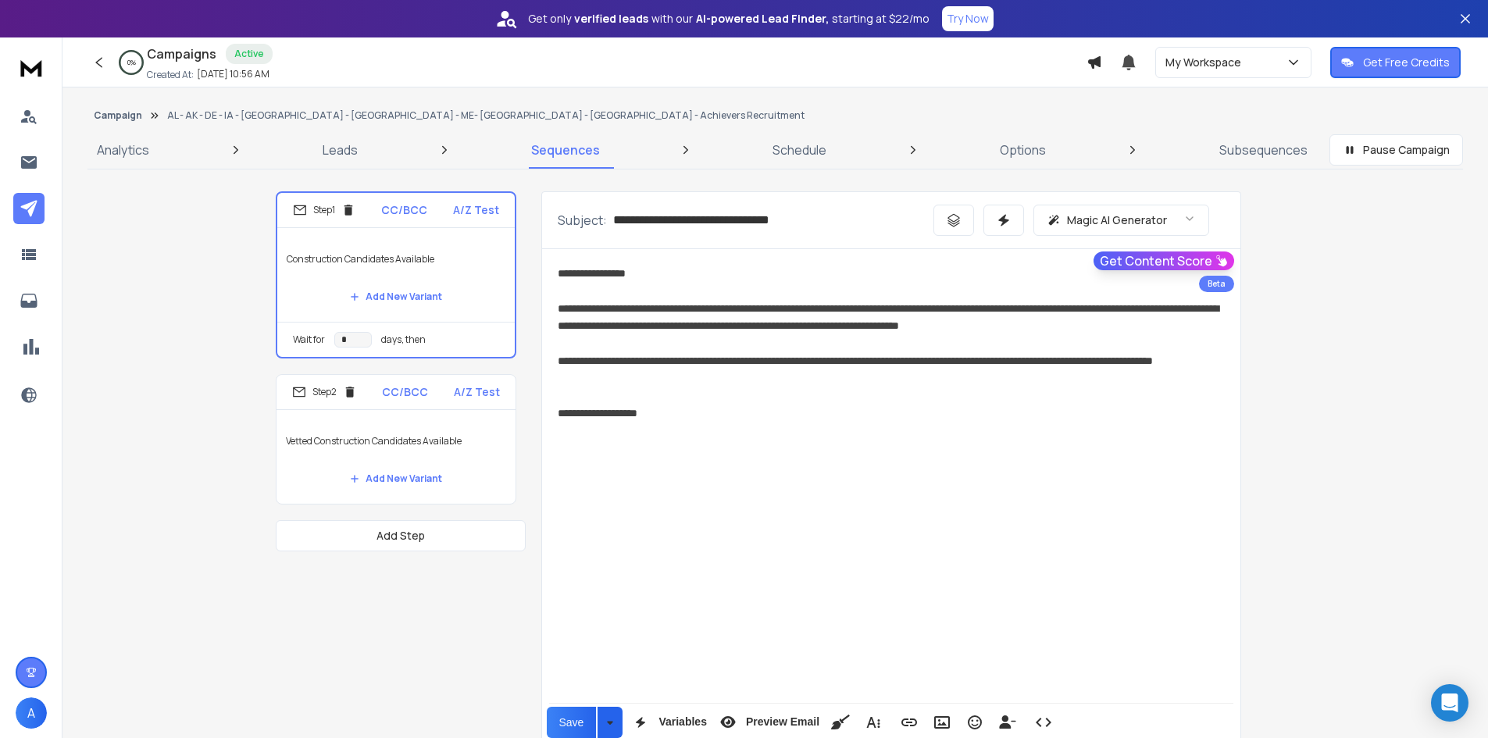
click at [455, 448] on p "Vetted Construction Candidates Available" at bounding box center [396, 441] width 220 height 44
type input "**********"
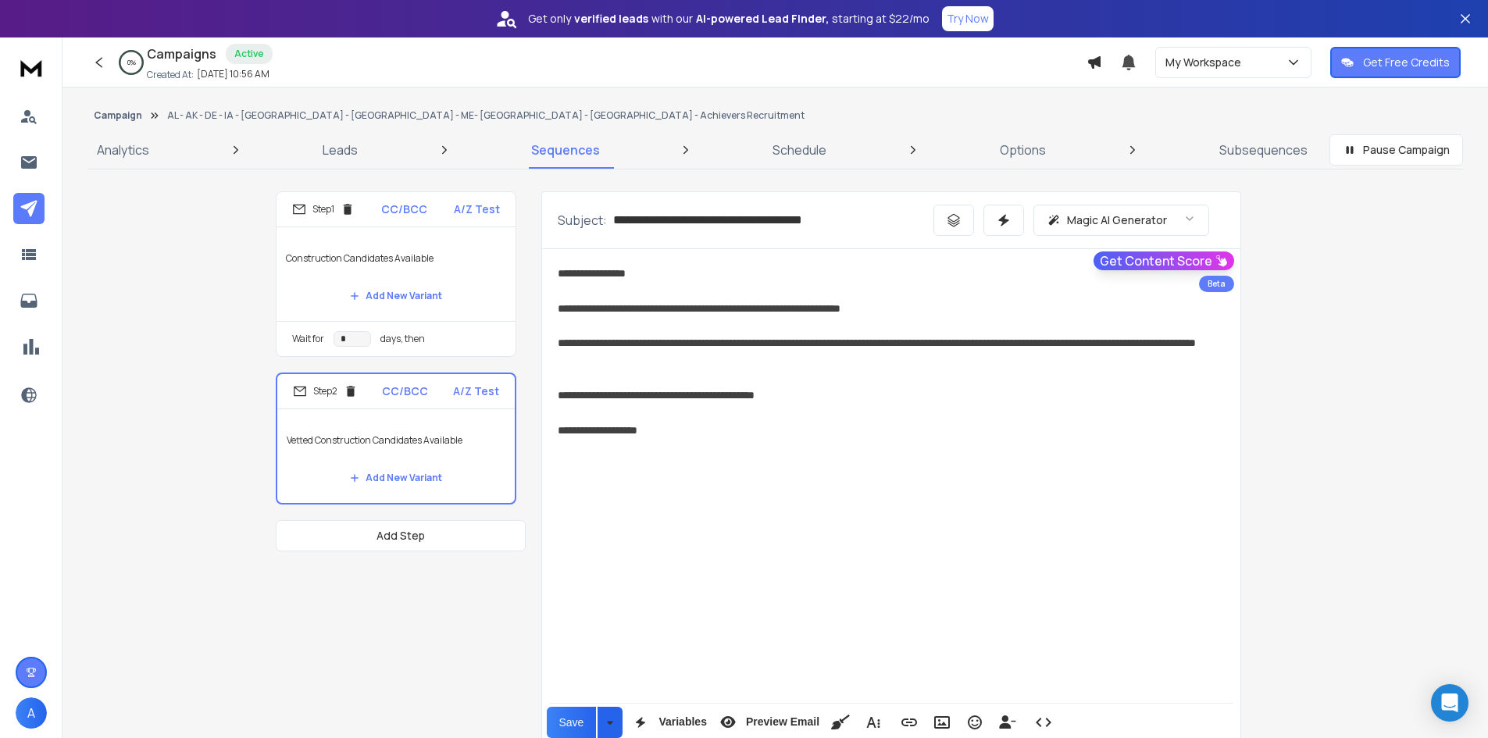
drag, startPoint x: 131, startPoint y: 119, endPoint x: 138, endPoint y: 114, distance: 8.4
click at [136, 116] on button "Campaign" at bounding box center [118, 115] width 48 height 12
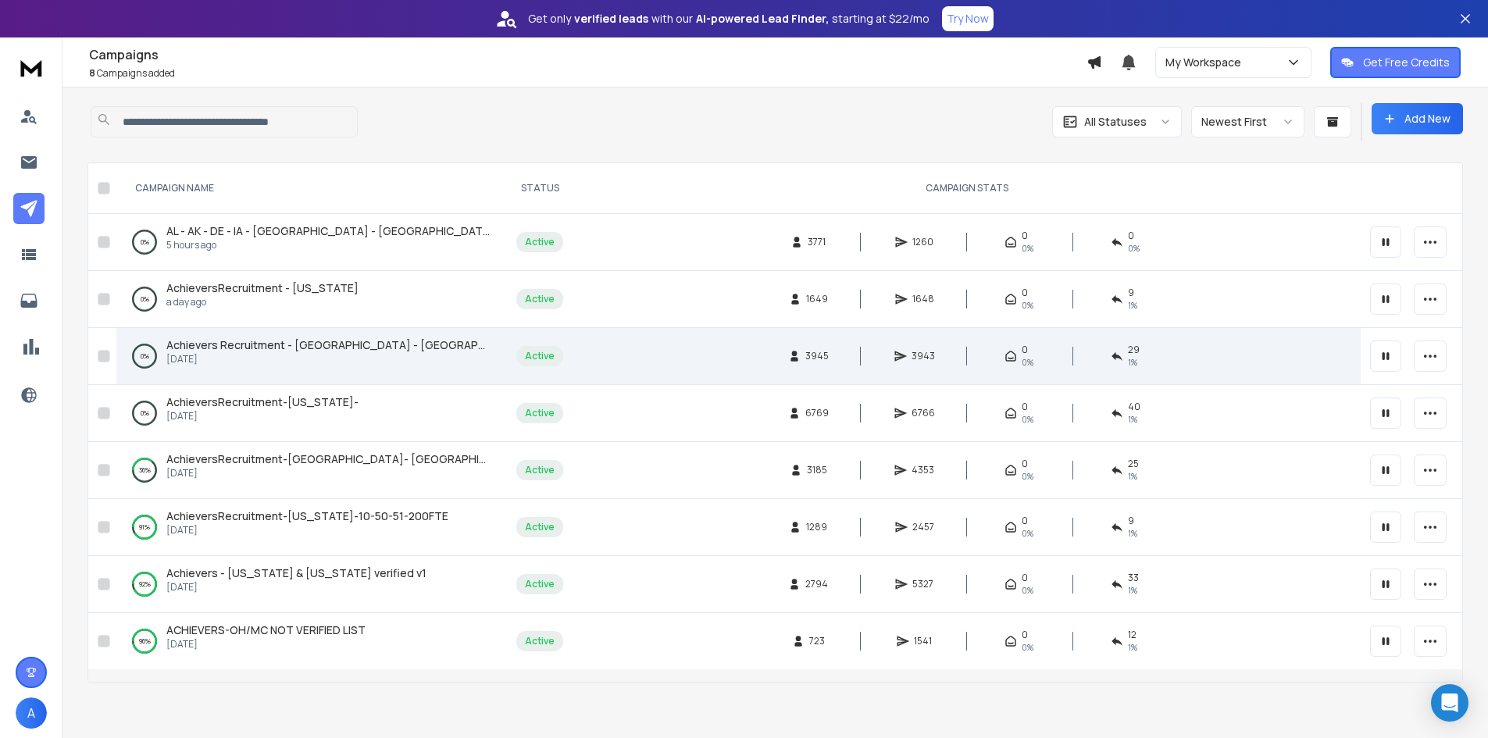
click at [280, 347] on span "Achievers Recruitment - [GEOGRAPHIC_DATA] - [GEOGRAPHIC_DATA] - [GEOGRAPHIC_DAT…" at bounding box center [477, 344] width 622 height 15
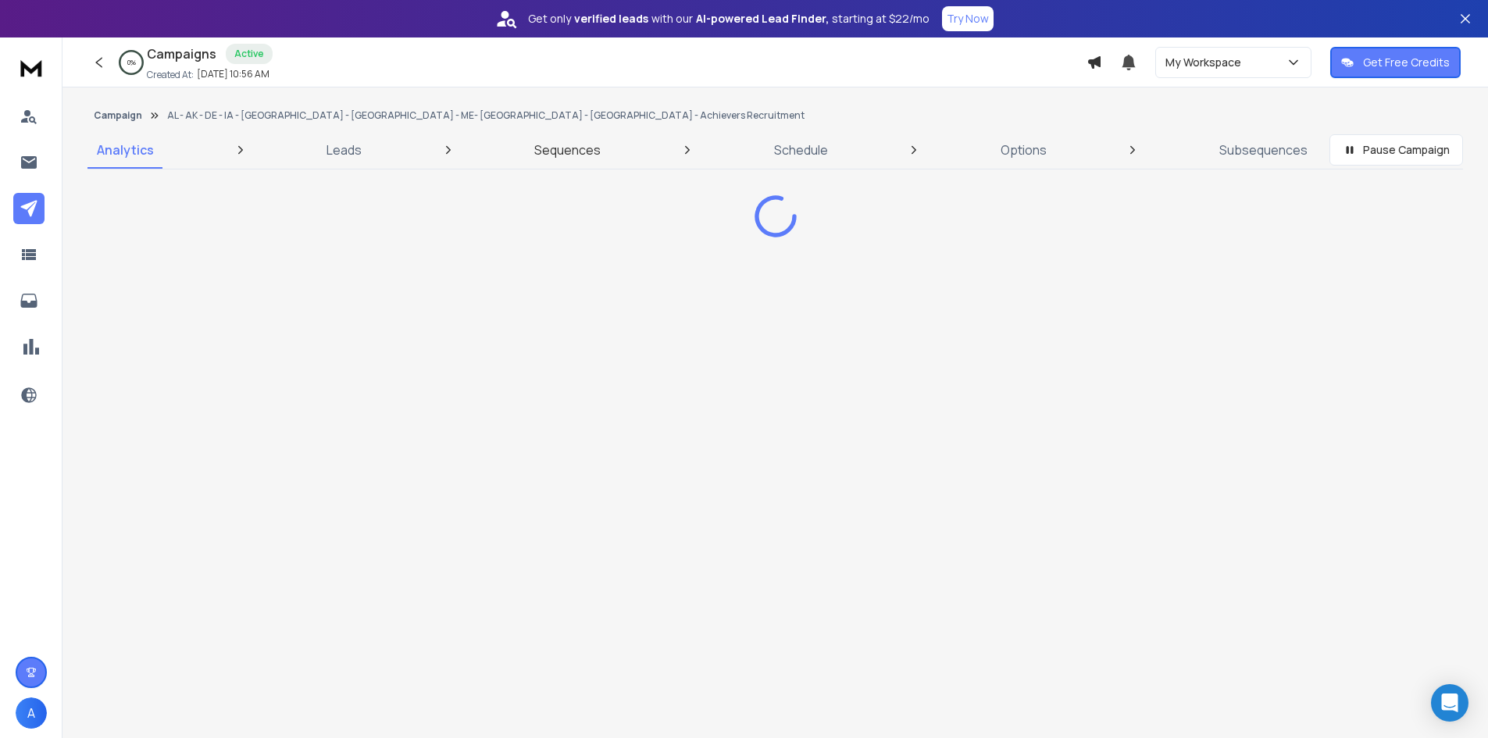
click at [580, 151] on p "Sequences" at bounding box center [567, 150] width 66 height 19
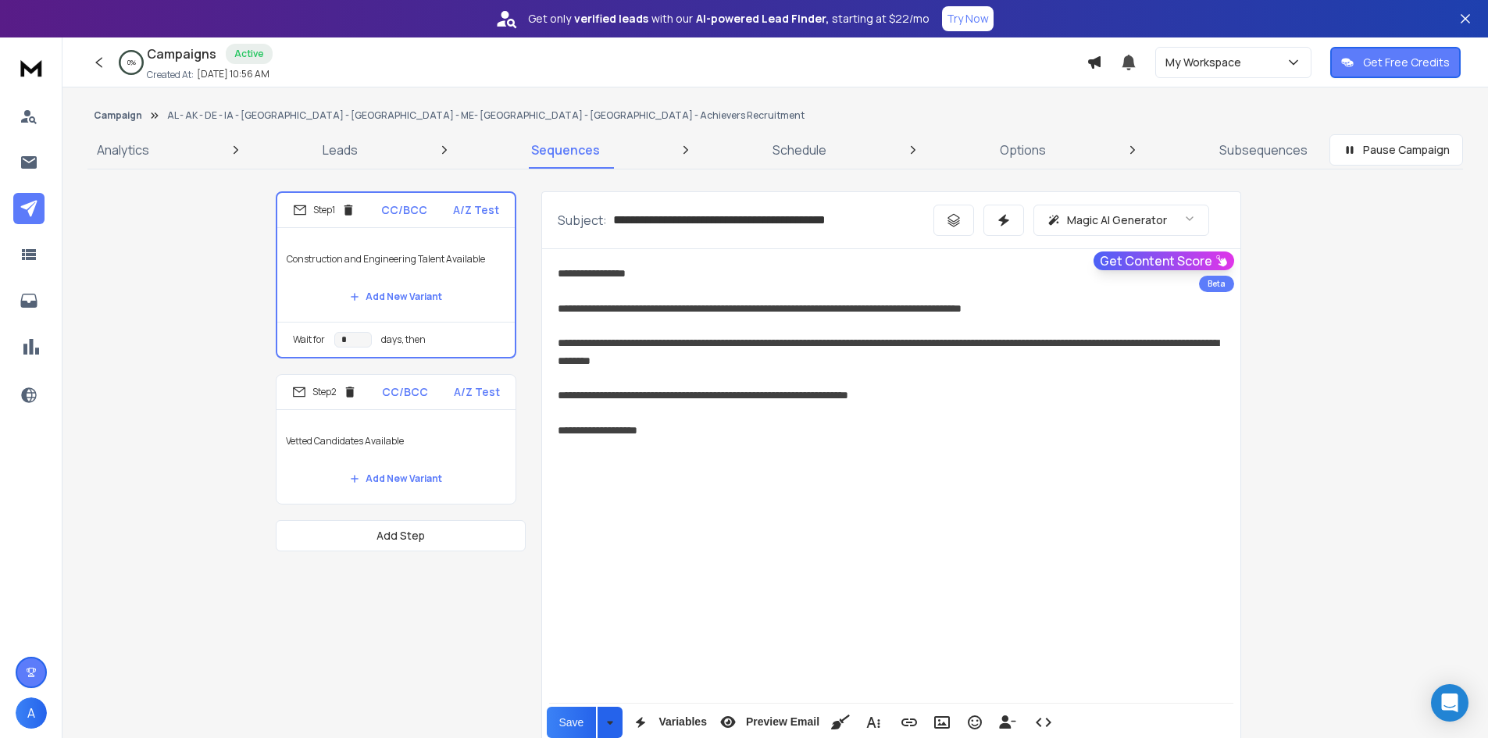
click at [469, 453] on p "Vetted Candidates Available" at bounding box center [396, 441] width 220 height 44
type input "**********"
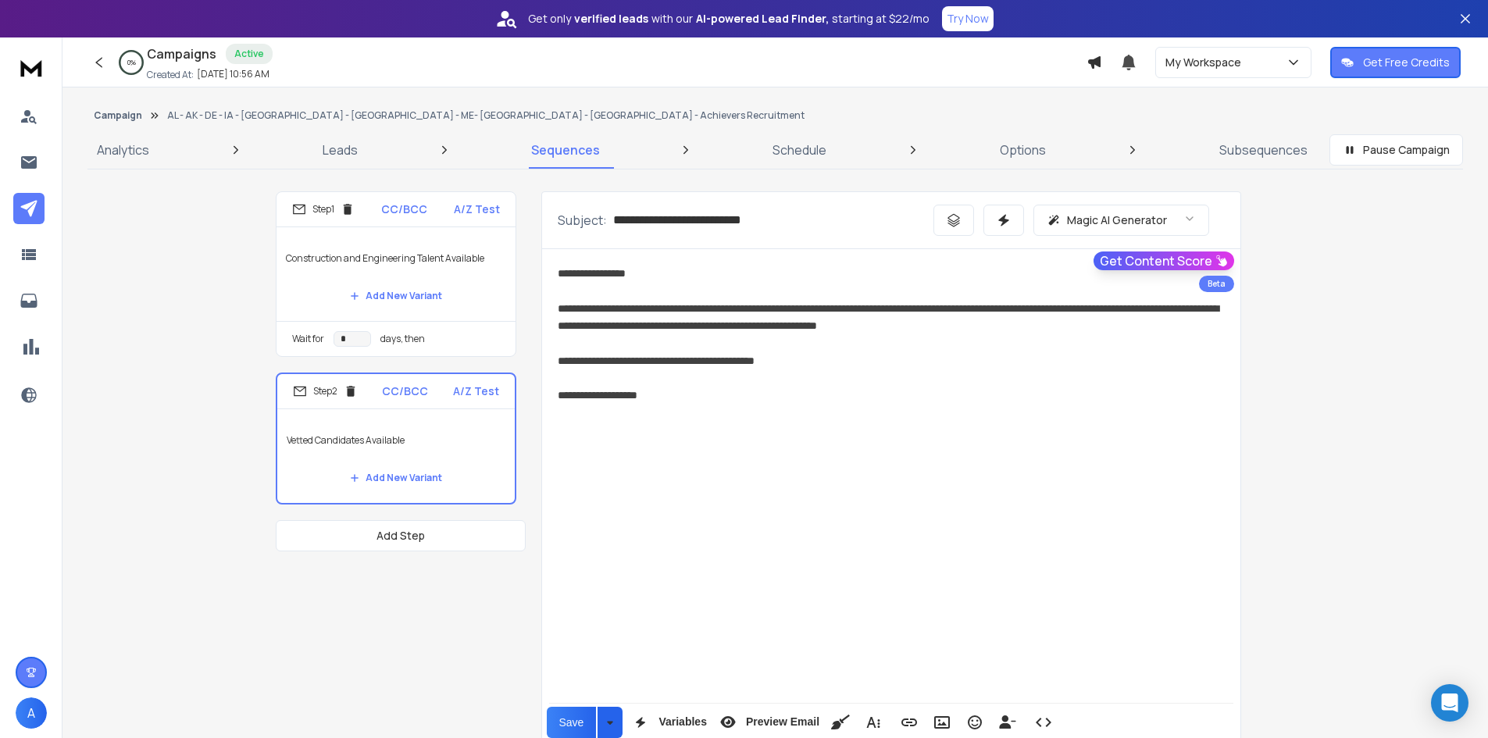
click at [908, 301] on div "**********" at bounding box center [891, 317] width 667 height 35
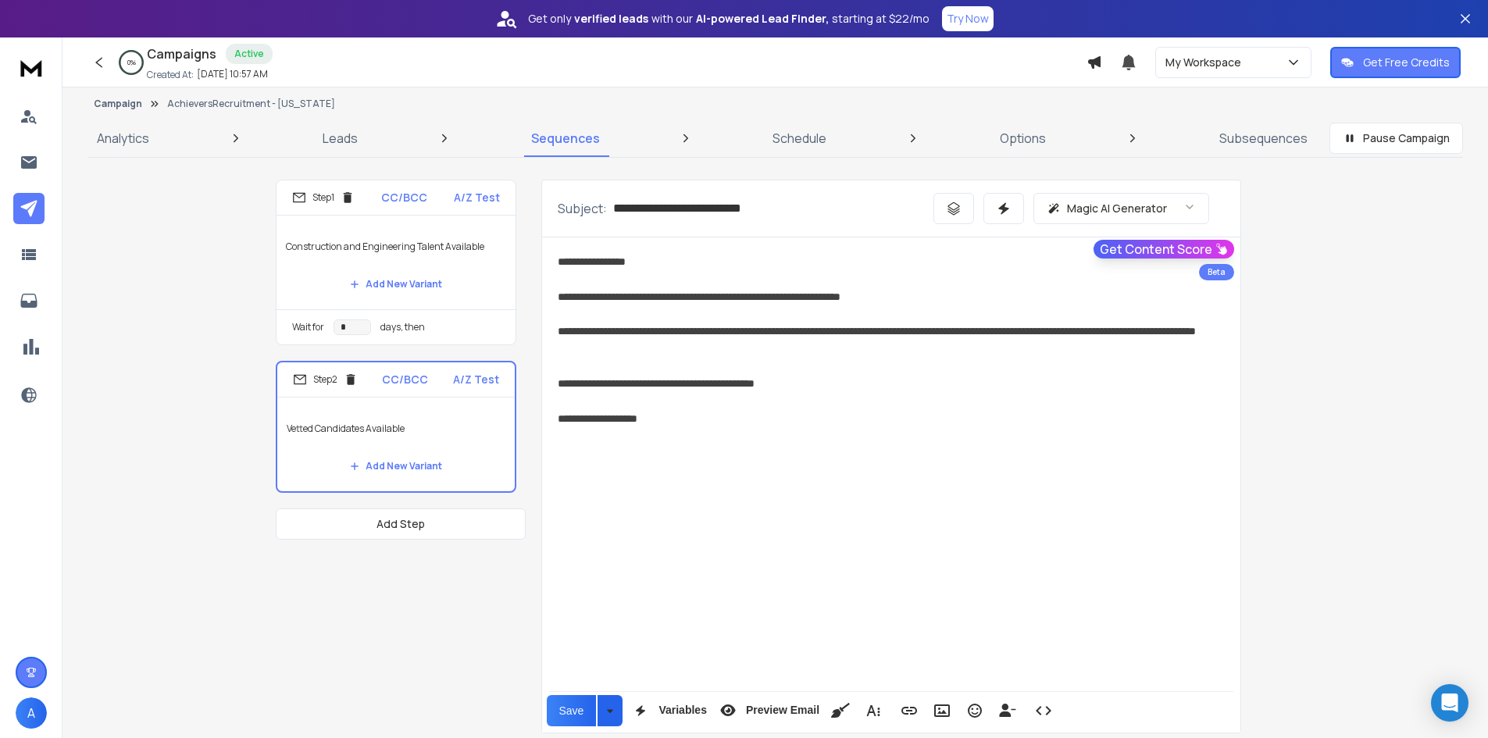
scroll to position [29, 0]
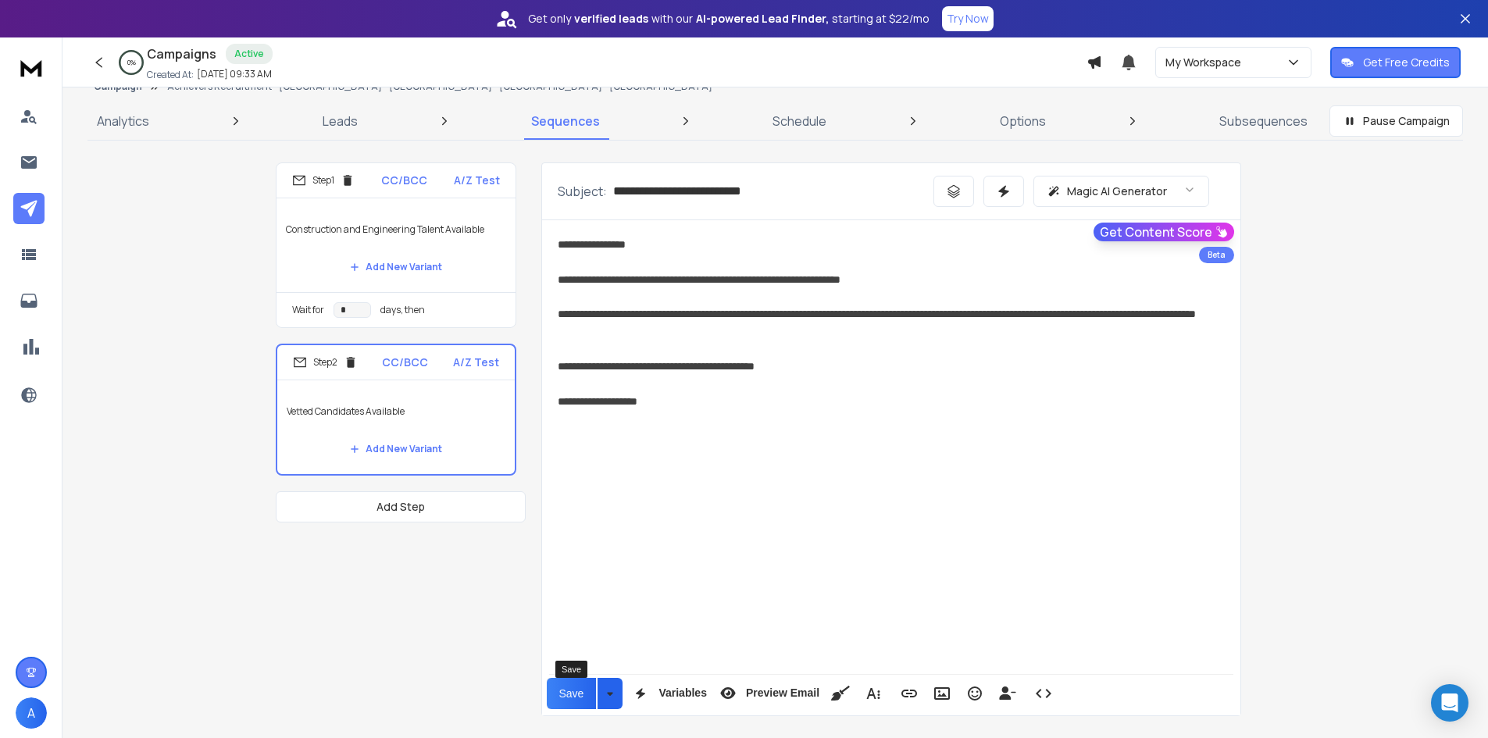
drag, startPoint x: 557, startPoint y: 710, endPoint x: 565, endPoint y: 702, distance: 11.0
click at [555, 712] on div "Save Save Save as Template Variables Insert Variable Preview Email Preview Emai…" at bounding box center [717, 693] width 345 height 37
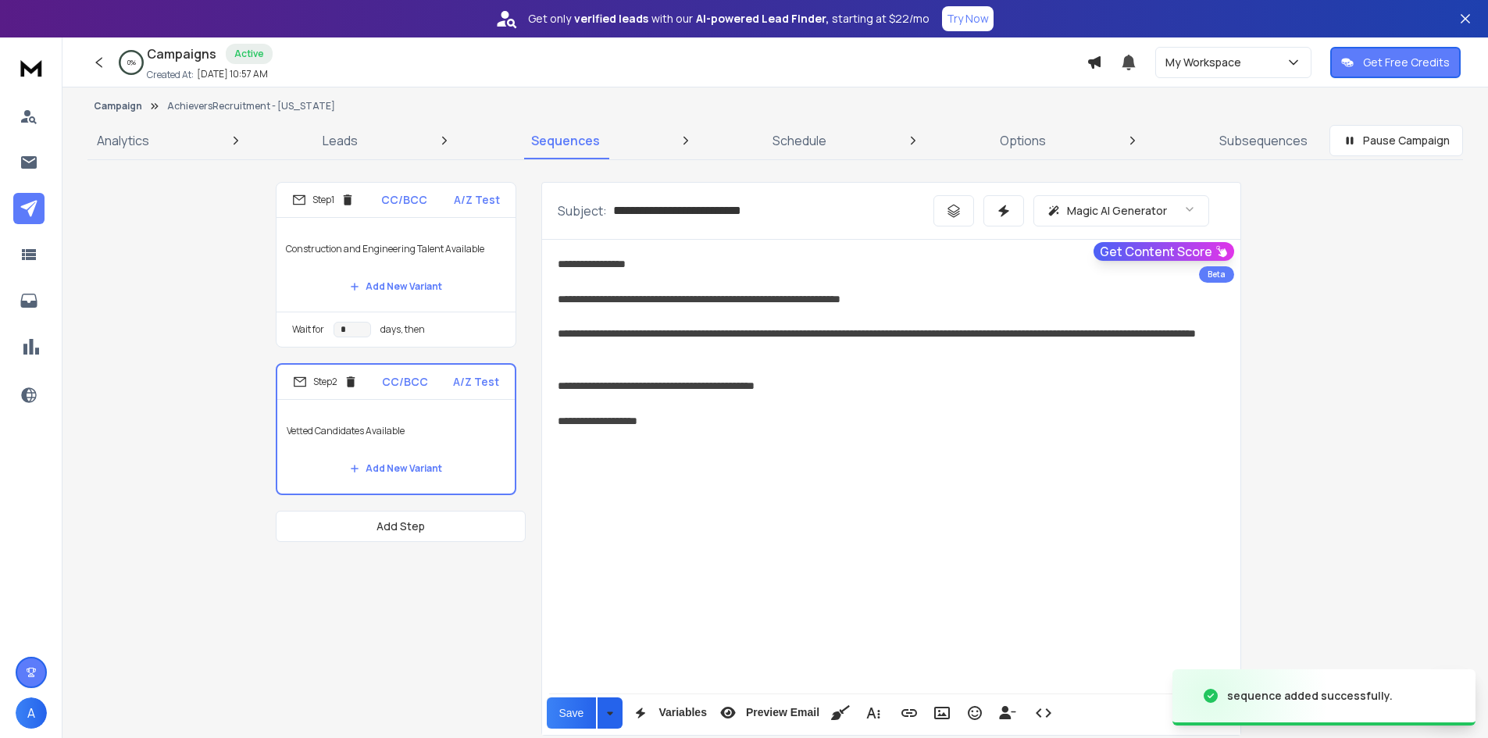
scroll to position [0, 0]
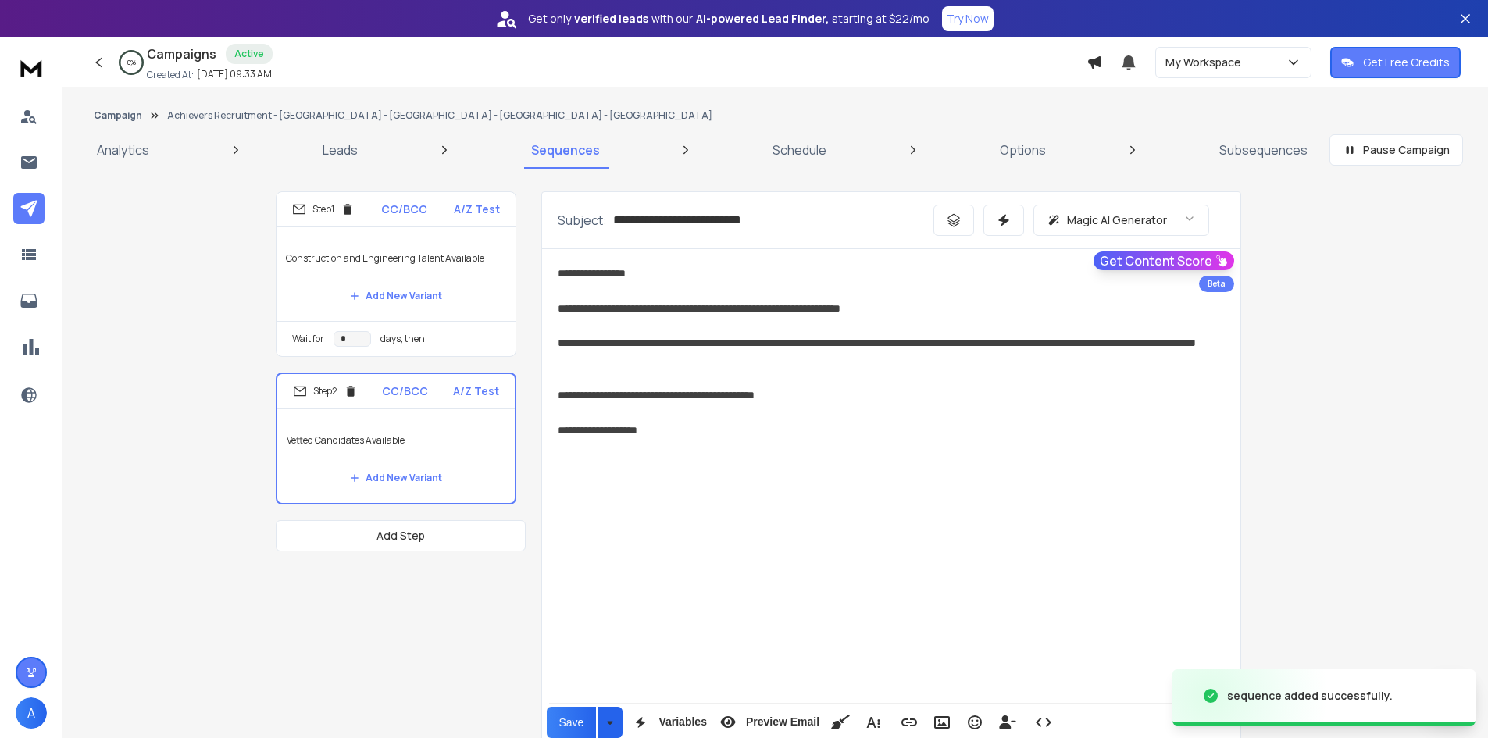
click at [126, 116] on button "Campaign" at bounding box center [118, 115] width 48 height 12
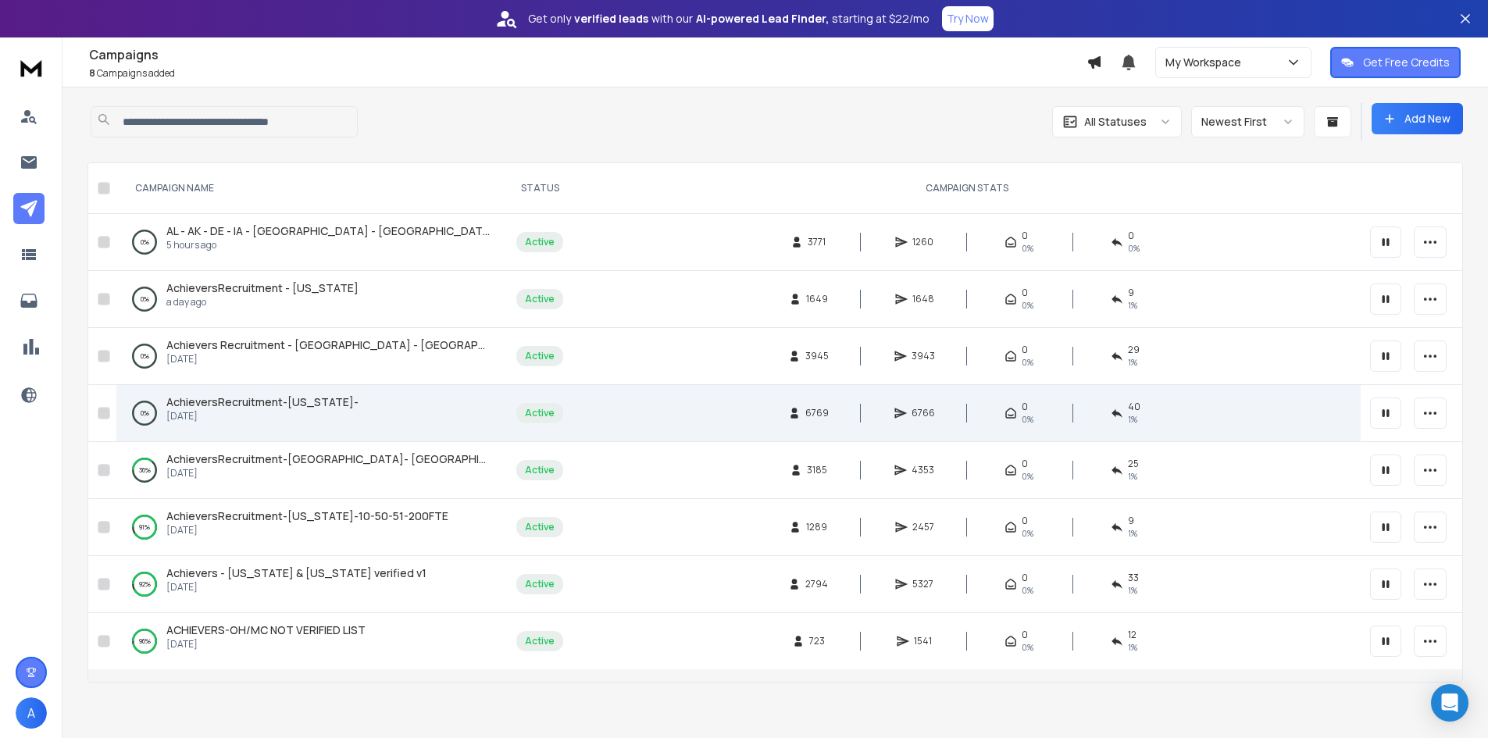
click at [191, 420] on p "[DATE]" at bounding box center [262, 416] width 192 height 12
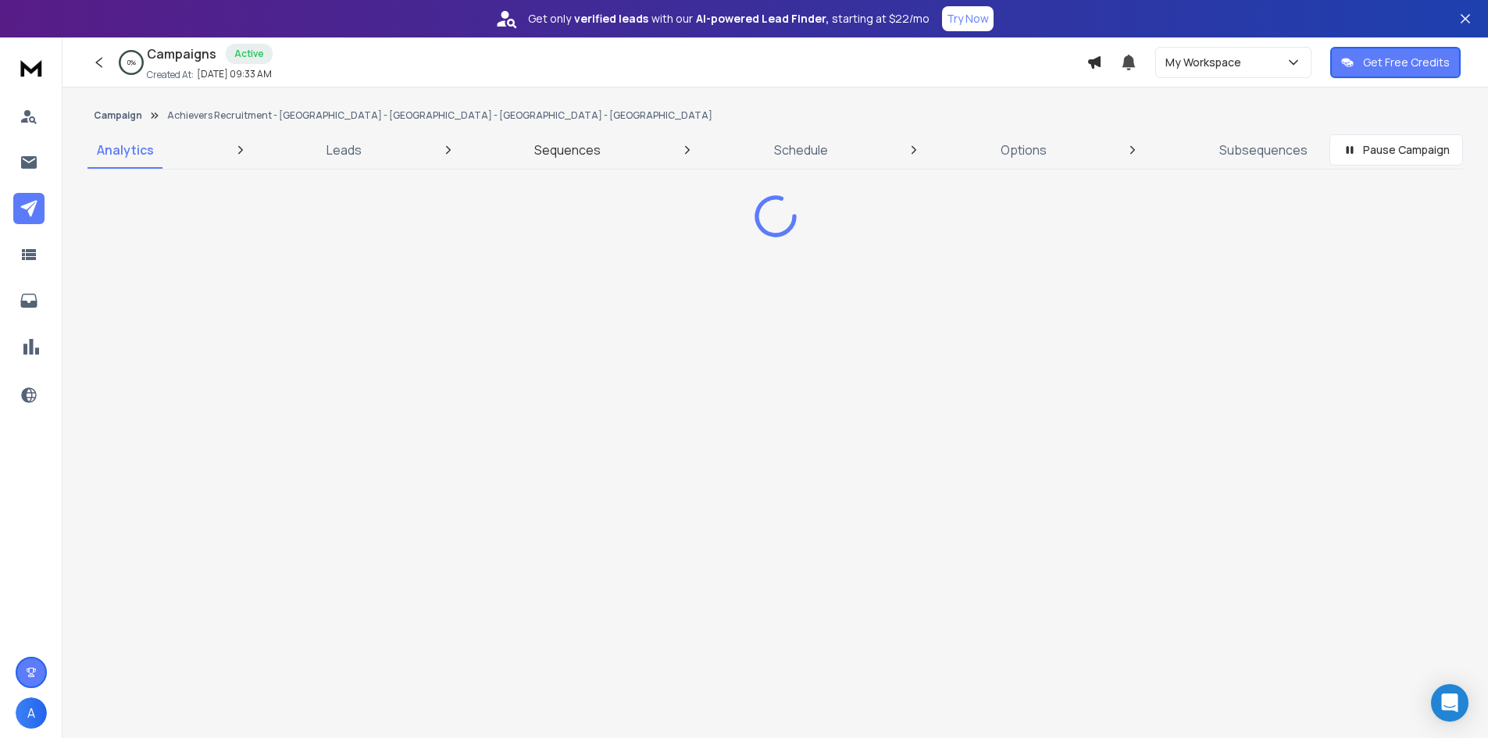
click at [565, 141] on p "Sequences" at bounding box center [567, 150] width 66 height 19
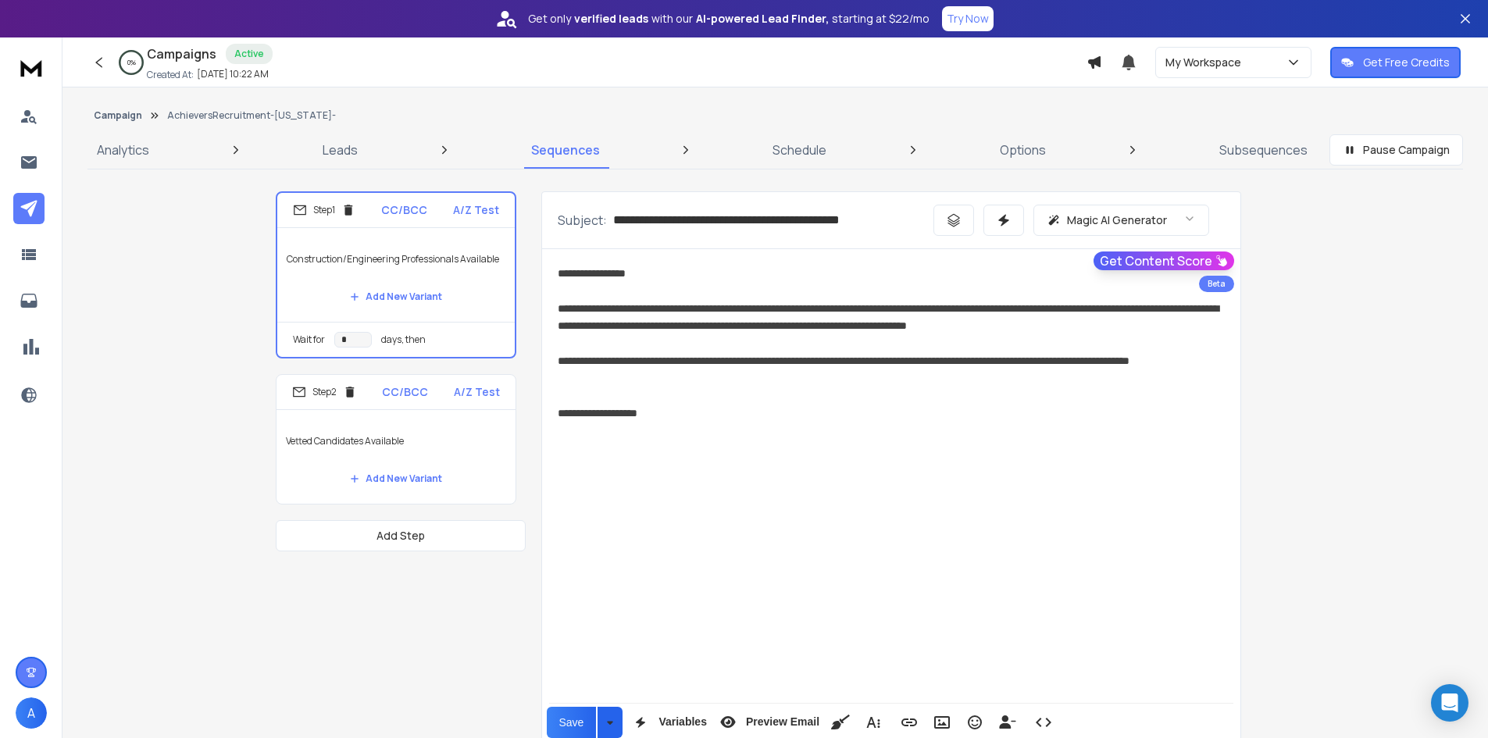
click at [373, 441] on p "Vetted Candidates Available" at bounding box center [396, 441] width 220 height 44
type input "**********"
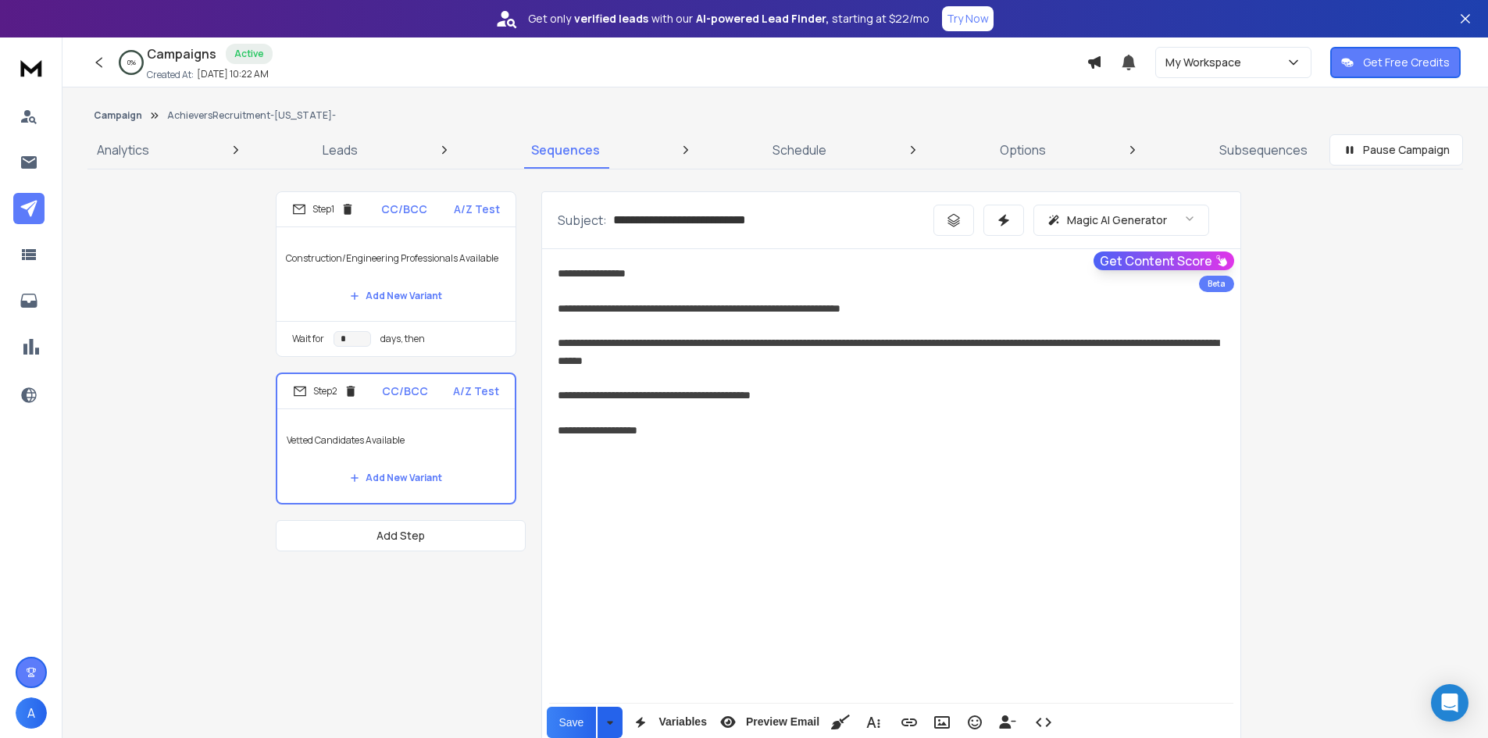
click at [110, 110] on button "Campaign" at bounding box center [118, 115] width 48 height 12
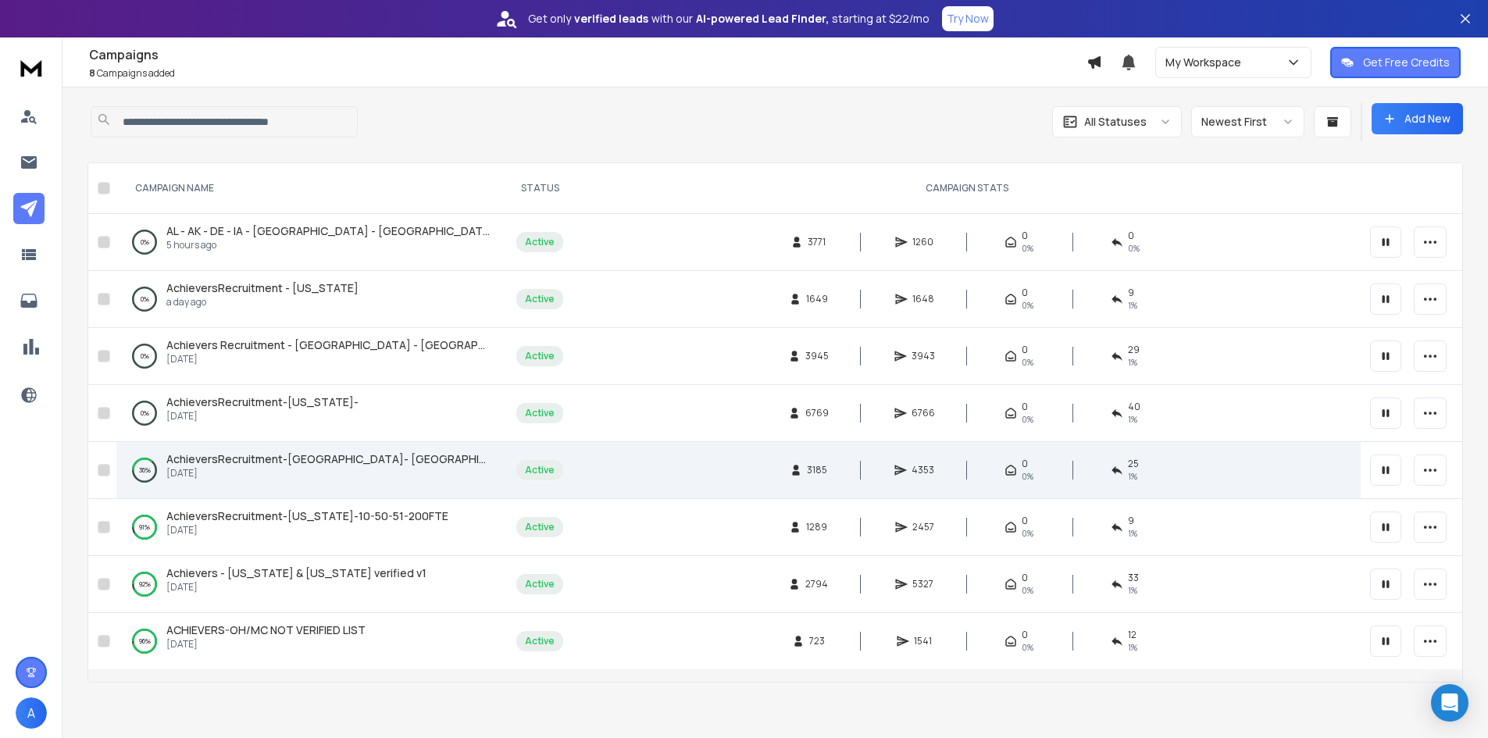
click at [202, 476] on p "[DATE]" at bounding box center [328, 473] width 325 height 12
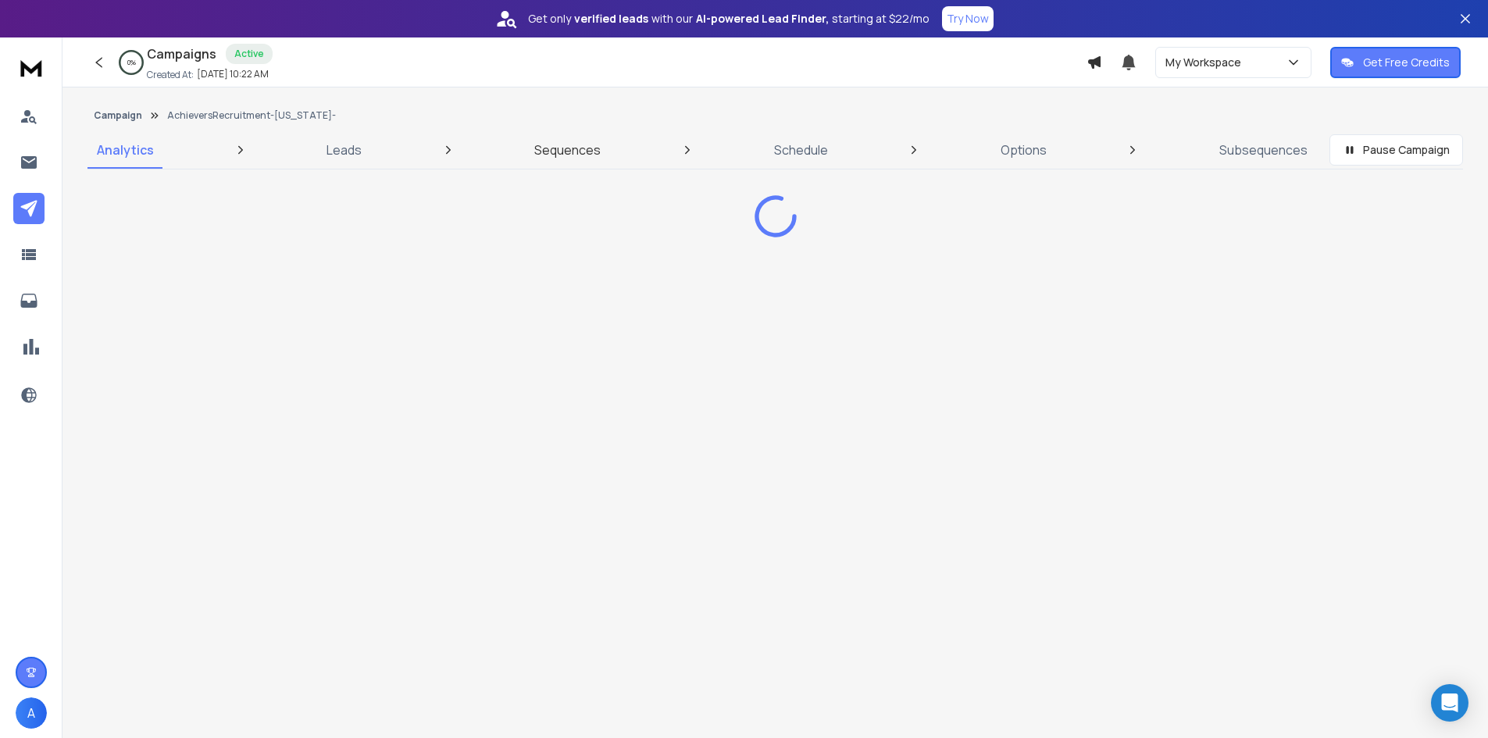
click at [590, 155] on p "Sequences" at bounding box center [567, 150] width 66 height 19
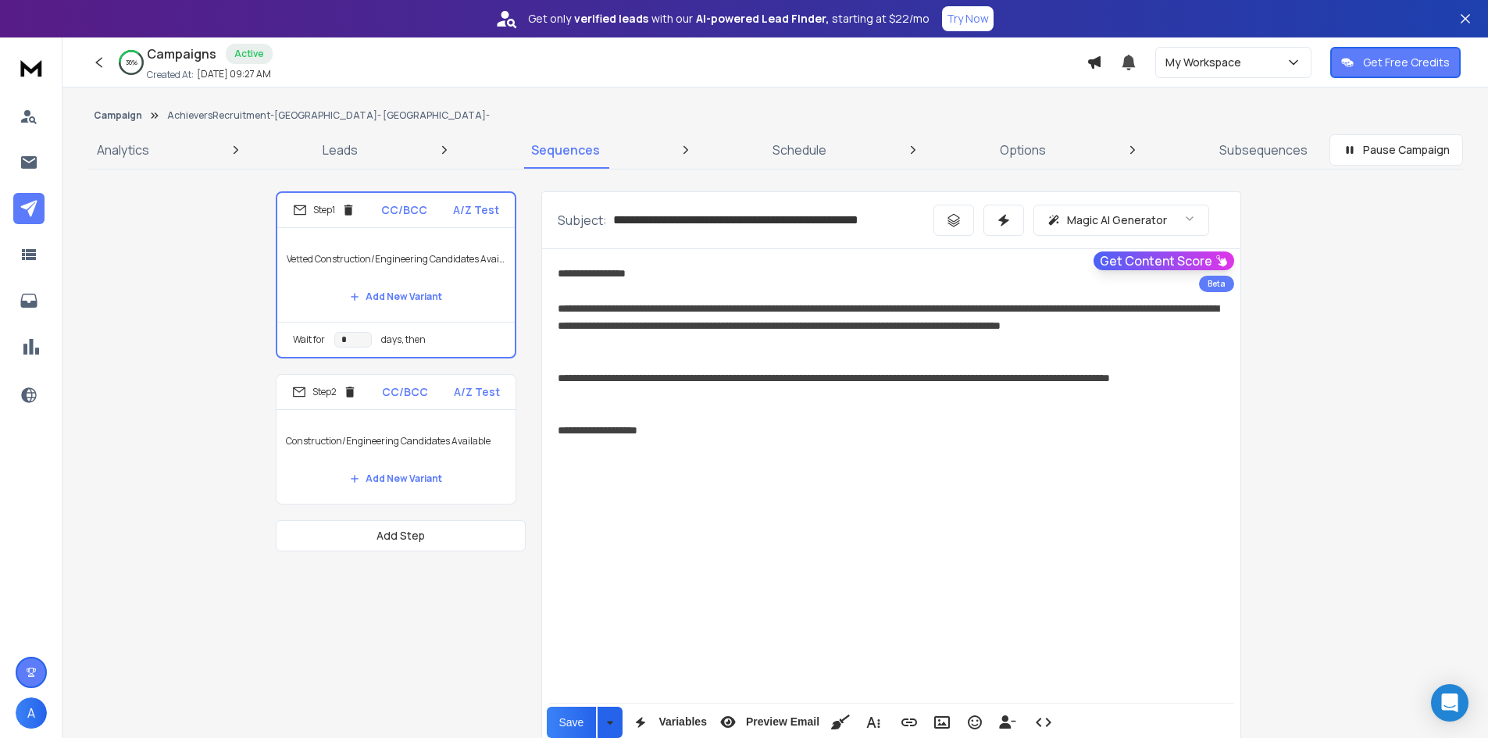
click at [444, 444] on p "Construction/Engineering Candidates Available" at bounding box center [396, 441] width 220 height 44
type input "**********"
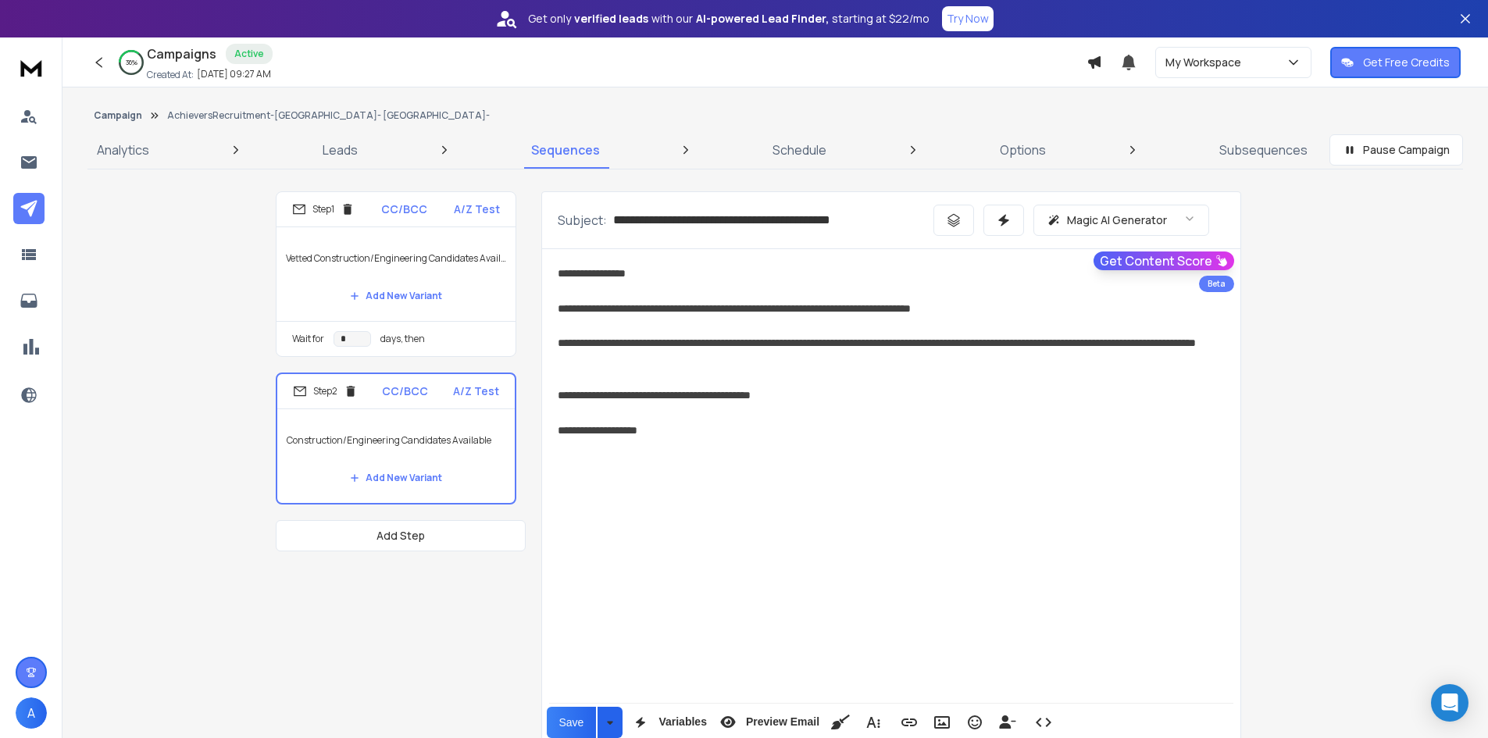
click at [130, 116] on button "Campaign" at bounding box center [118, 115] width 48 height 12
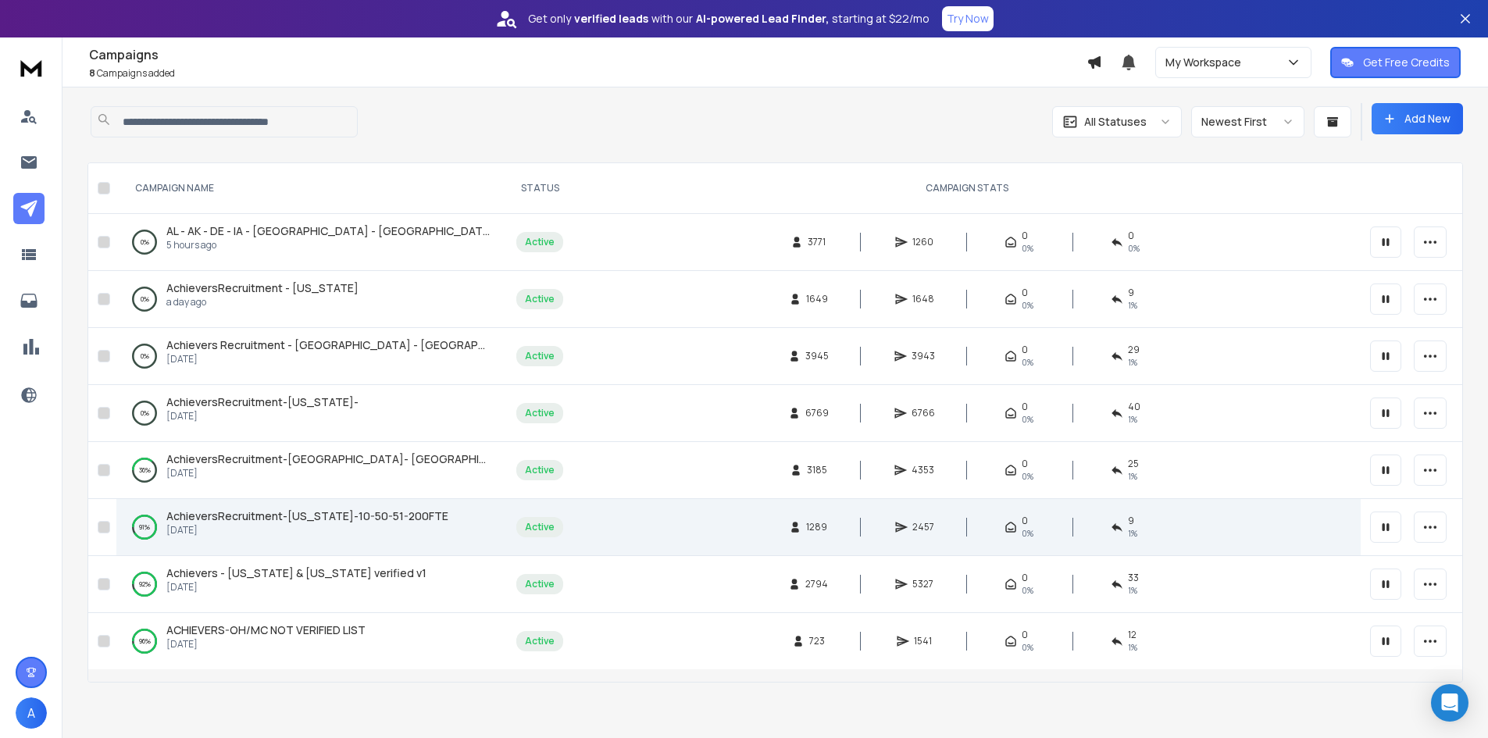
click at [240, 516] on span "AchieversRecruitment-[US_STATE]-10-50-51-200FTE" at bounding box center [307, 515] width 282 height 15
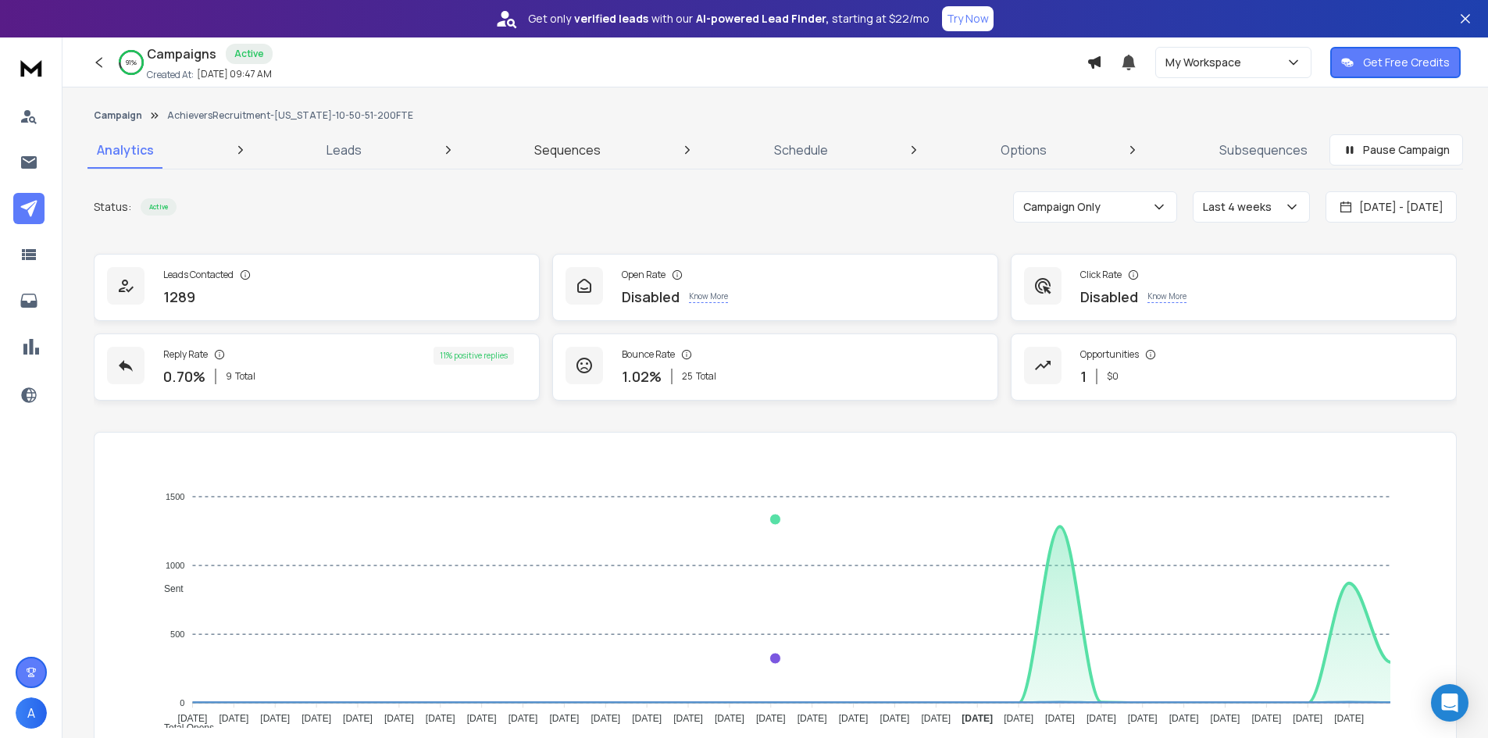
click at [545, 151] on p "Sequences" at bounding box center [567, 150] width 66 height 19
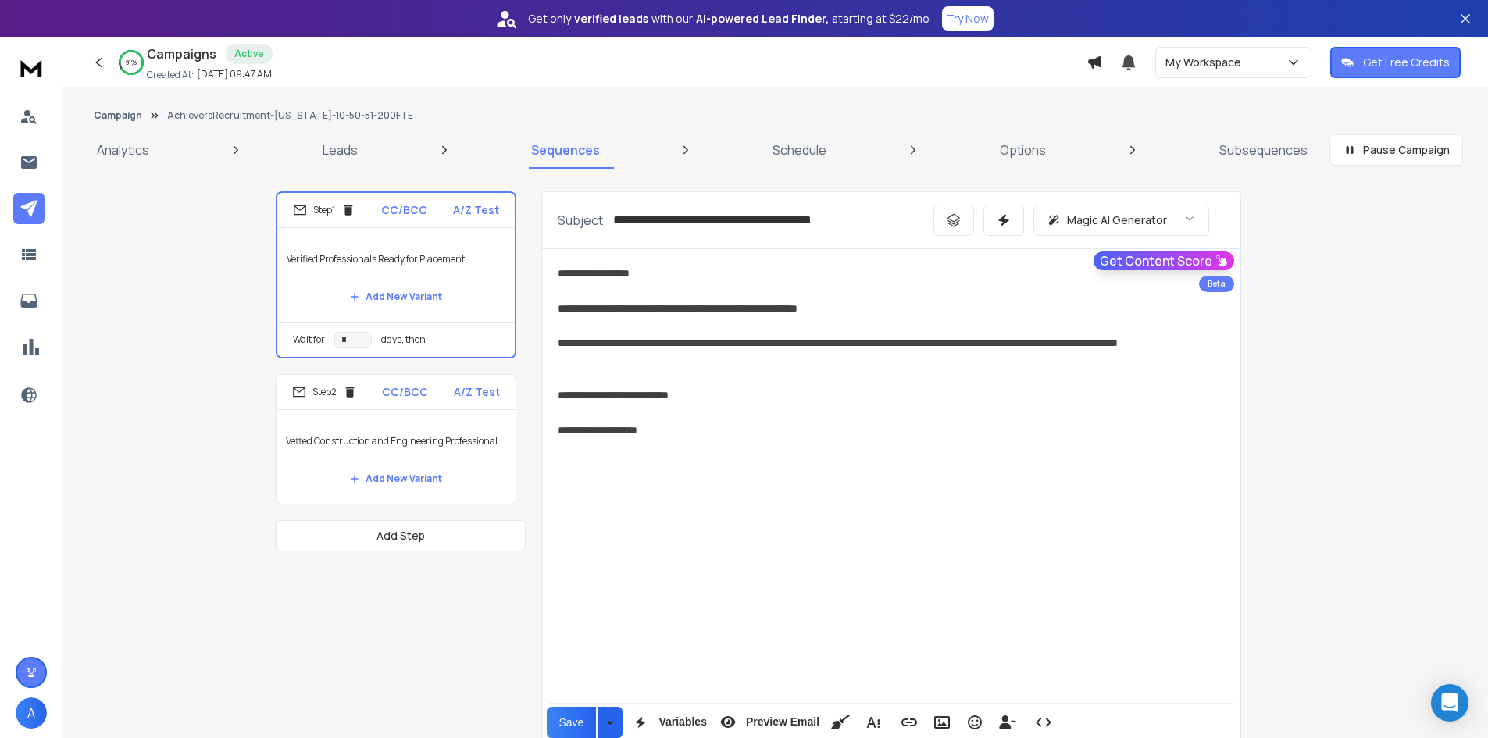
click at [410, 448] on p "Vetted Construction and Engineering Professionals Available" at bounding box center [396, 441] width 220 height 44
type input "**********"
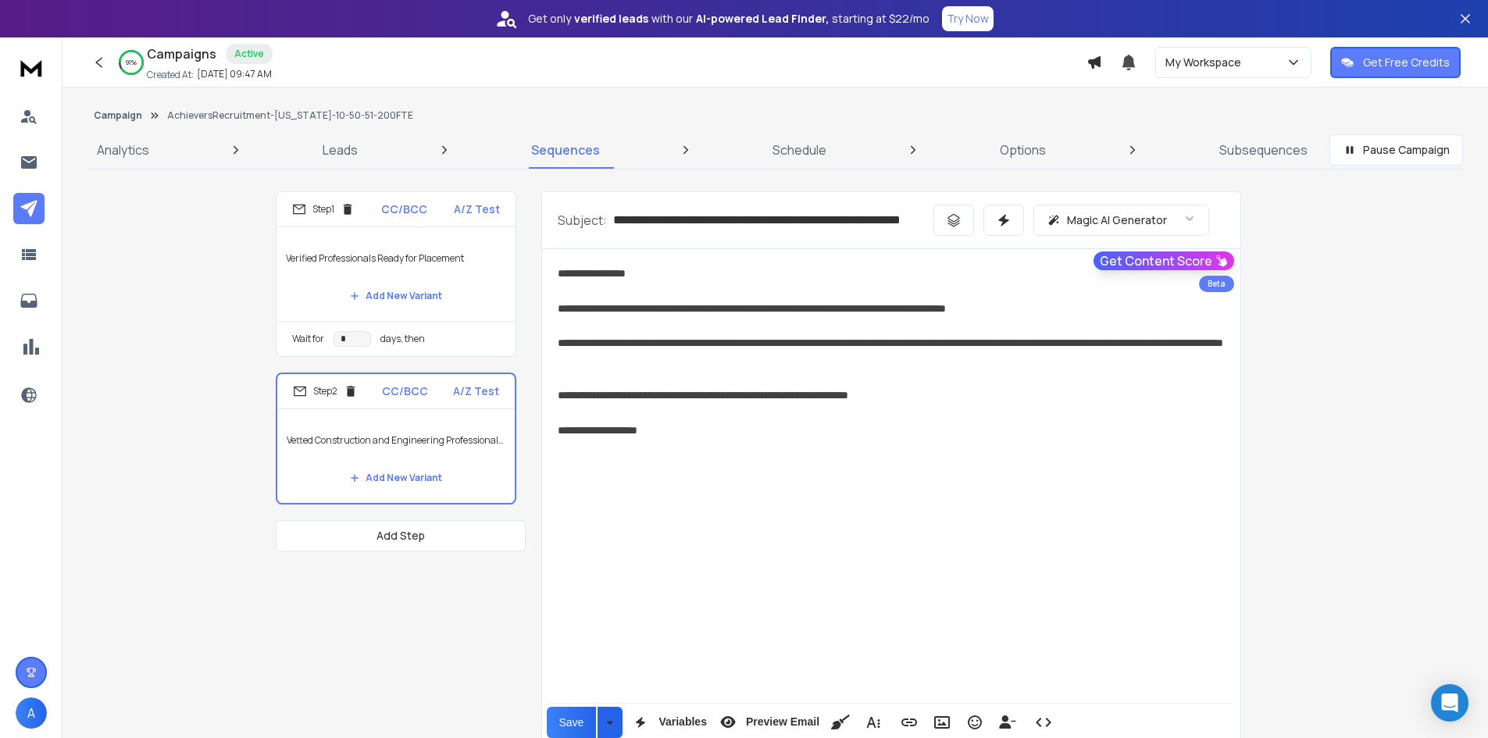
click at [127, 115] on button "Campaign" at bounding box center [118, 115] width 48 height 12
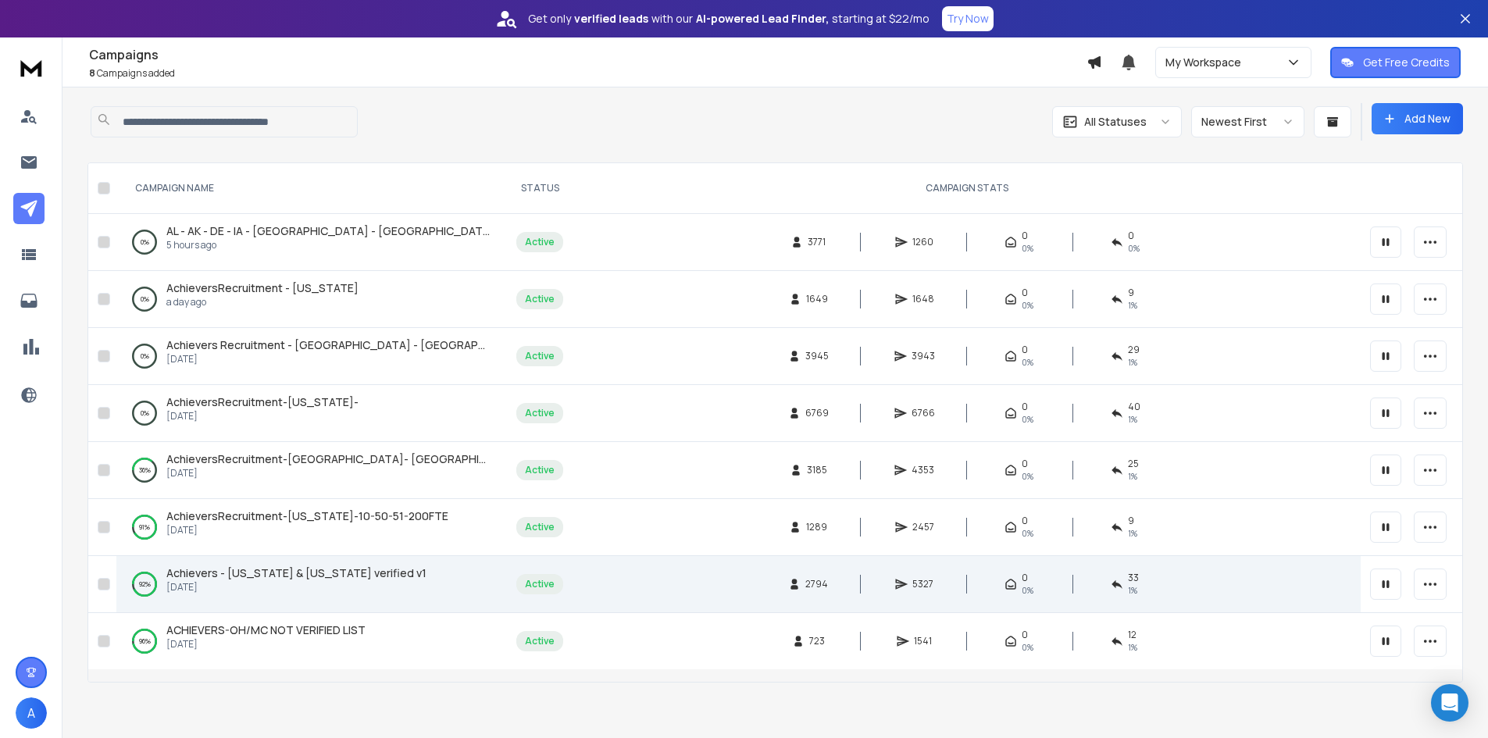
click at [321, 567] on span "Achievers - [US_STATE] & [US_STATE] verified v1" at bounding box center [296, 572] width 260 height 15
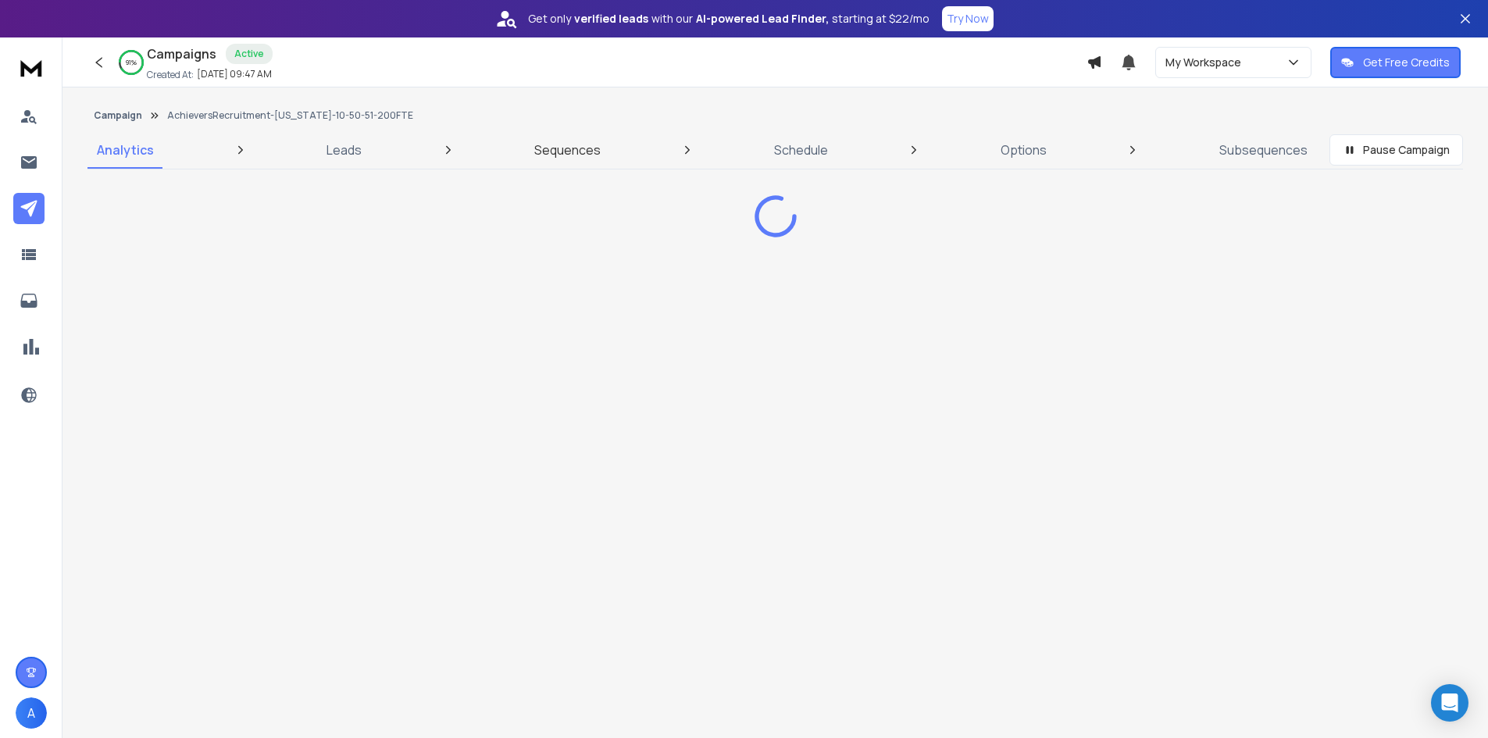
click at [576, 159] on link "Sequences" at bounding box center [567, 149] width 85 height 37
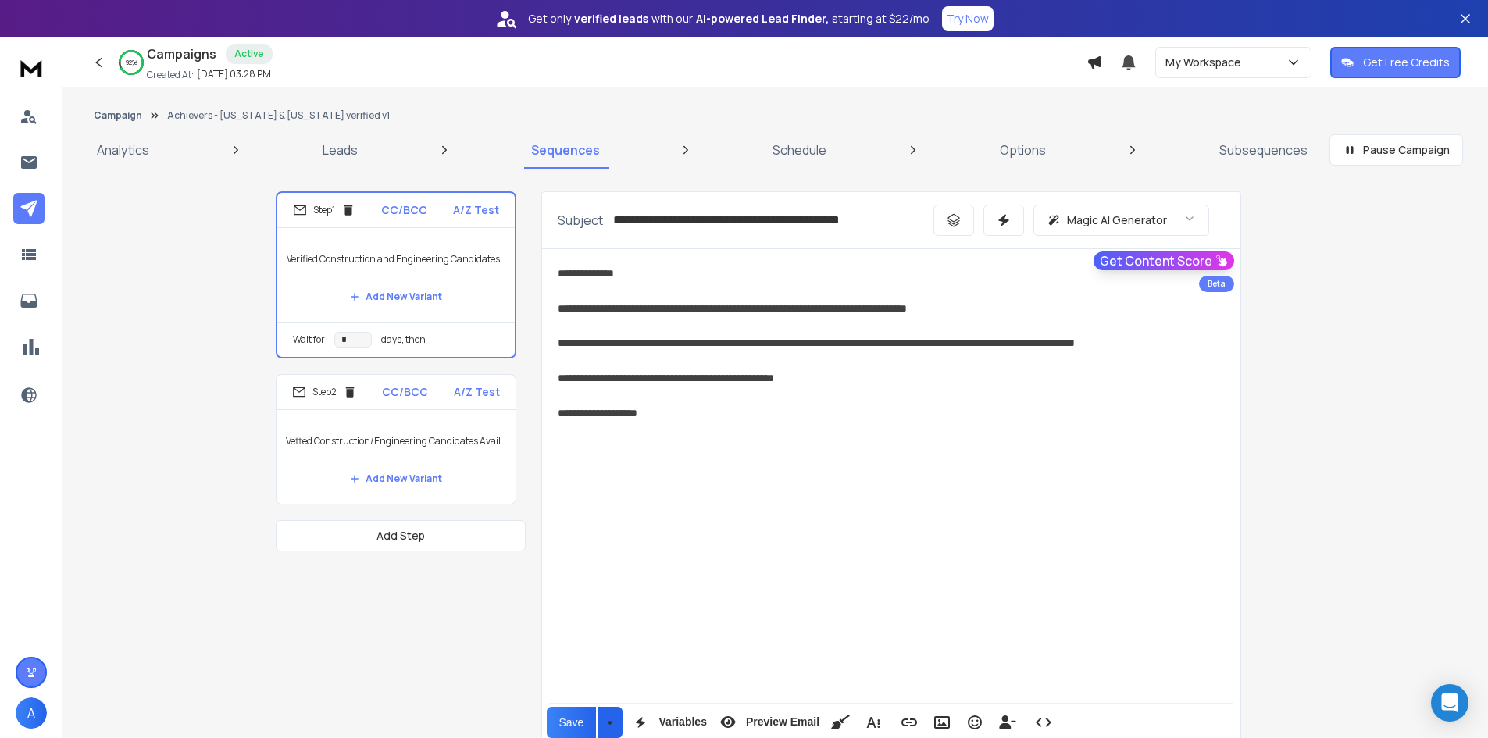
click at [473, 455] on p "Vetted Construction/Engineering Candidates Available" at bounding box center [396, 441] width 220 height 44
type input "**********"
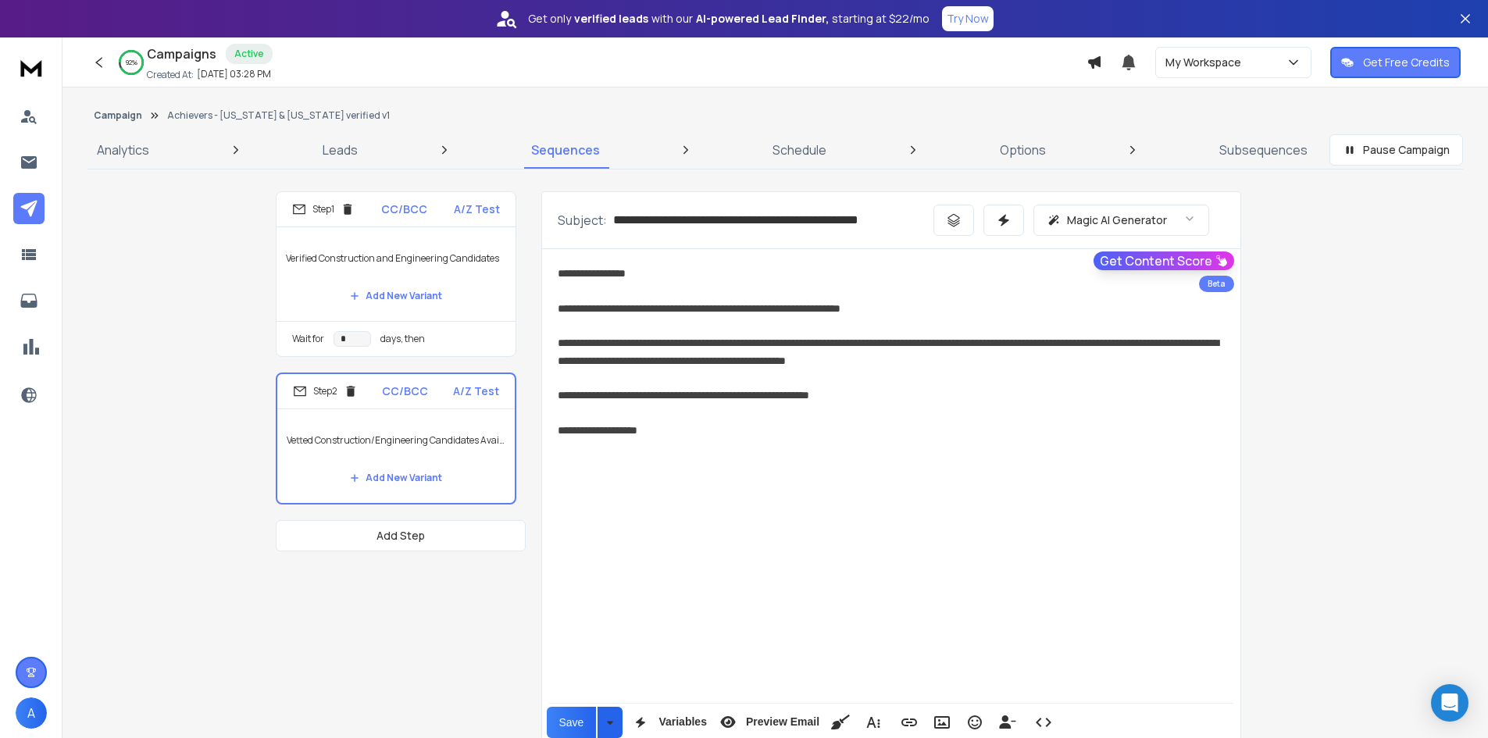
click at [123, 112] on button "Campaign" at bounding box center [118, 115] width 48 height 12
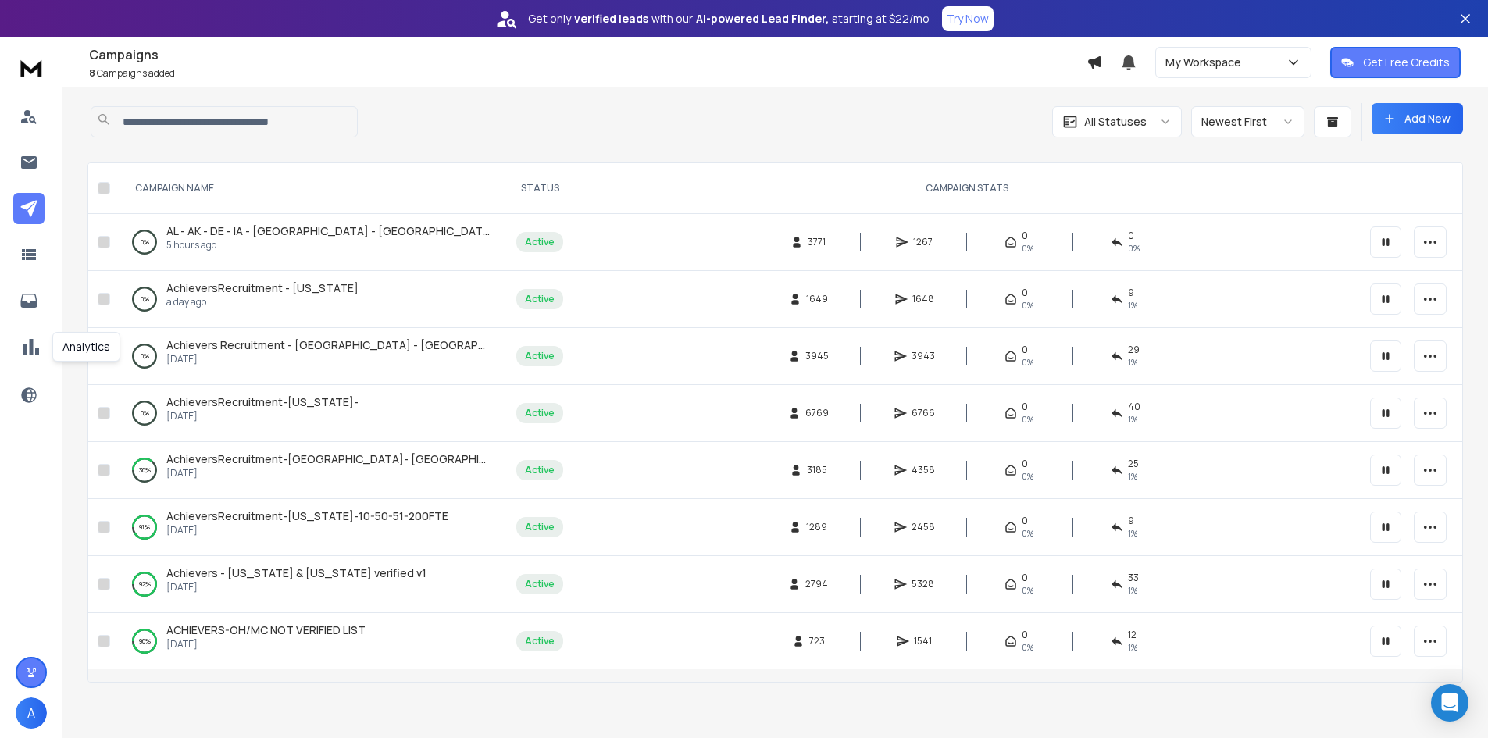
click at [30, 323] on div at bounding box center [31, 259] width 36 height 316
click at [28, 306] on icon at bounding box center [28, 301] width 16 height 14
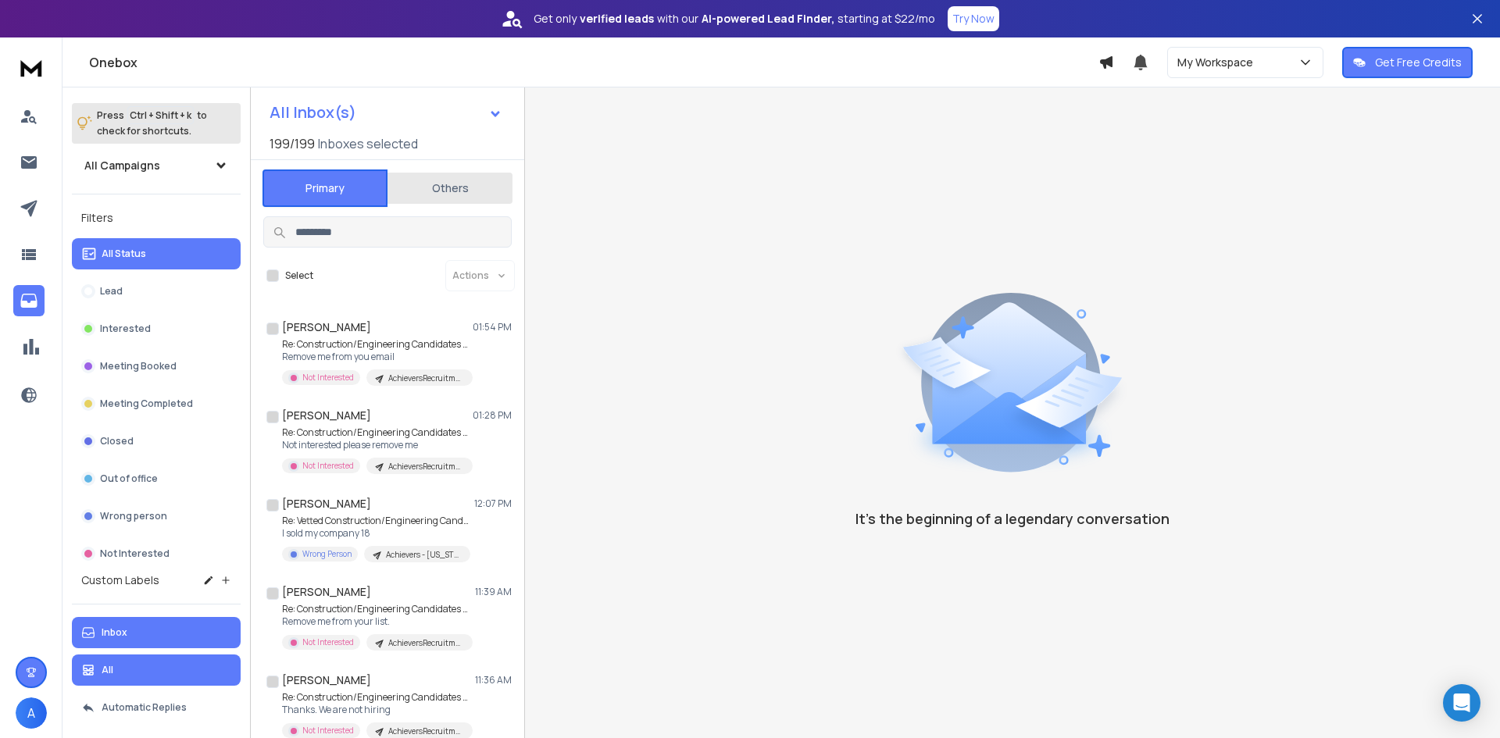
click at [166, 671] on button "All" at bounding box center [156, 670] width 169 height 31
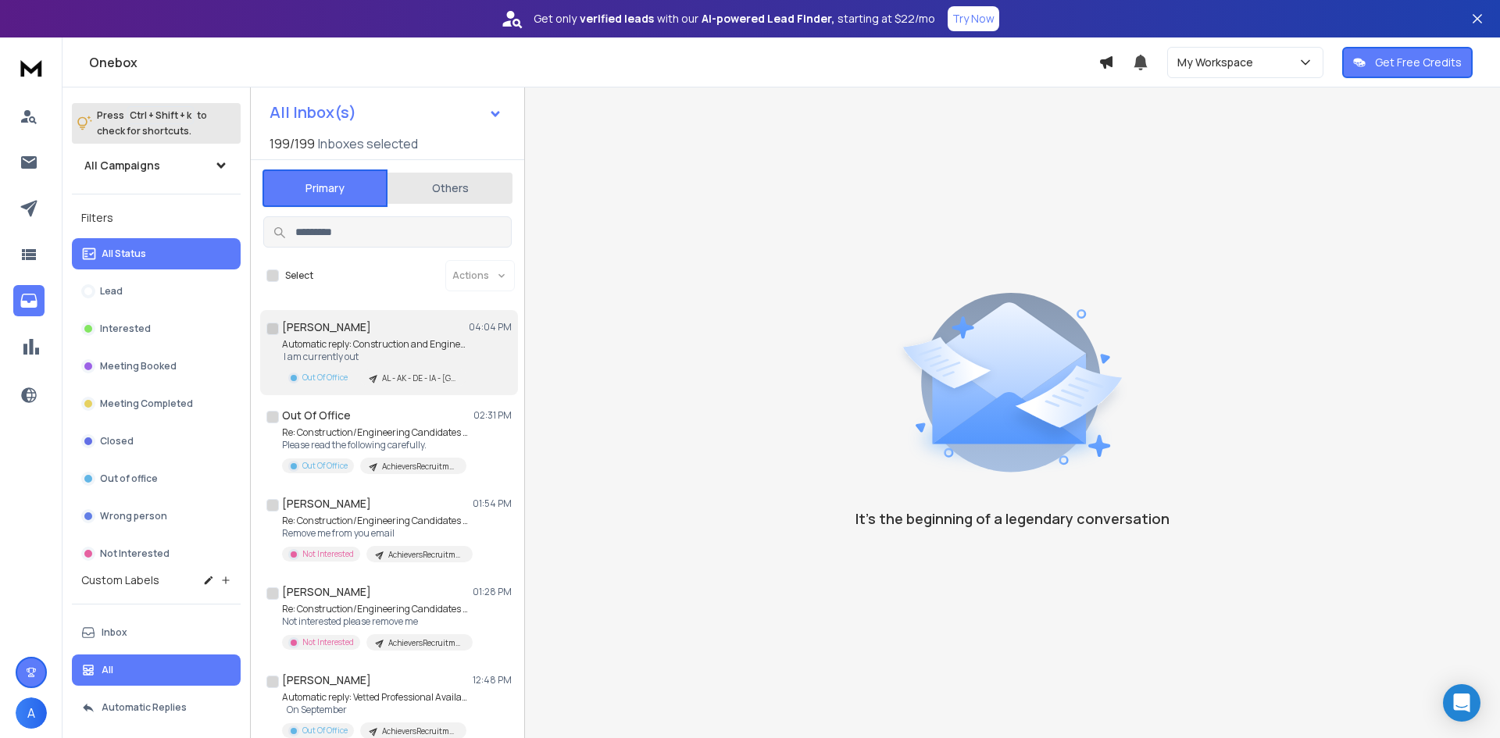
click at [369, 341] on p "Automatic reply: Construction and Engineering" at bounding box center [375, 344] width 187 height 12
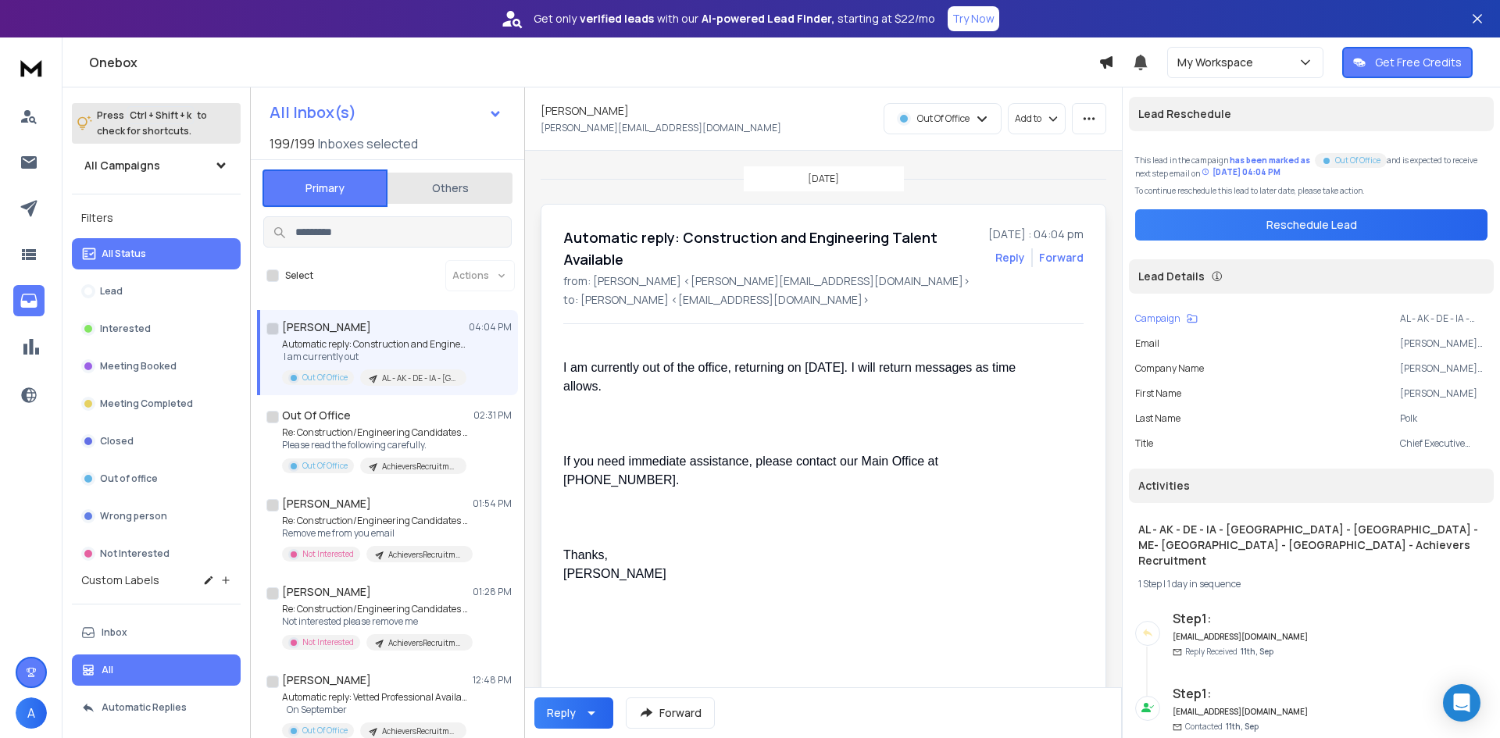
drag, startPoint x: 992, startPoint y: 478, endPoint x: 962, endPoint y: 488, distance: 31.4
click at [962, 488] on div "﻿ I am currently out of the office, returning on [DATE]. I will return messages…" at bounding box center [797, 505] width 469 height 331
click at [801, 419] on p at bounding box center [791, 424] width 456 height 19
click at [26, 199] on icon at bounding box center [29, 208] width 19 height 19
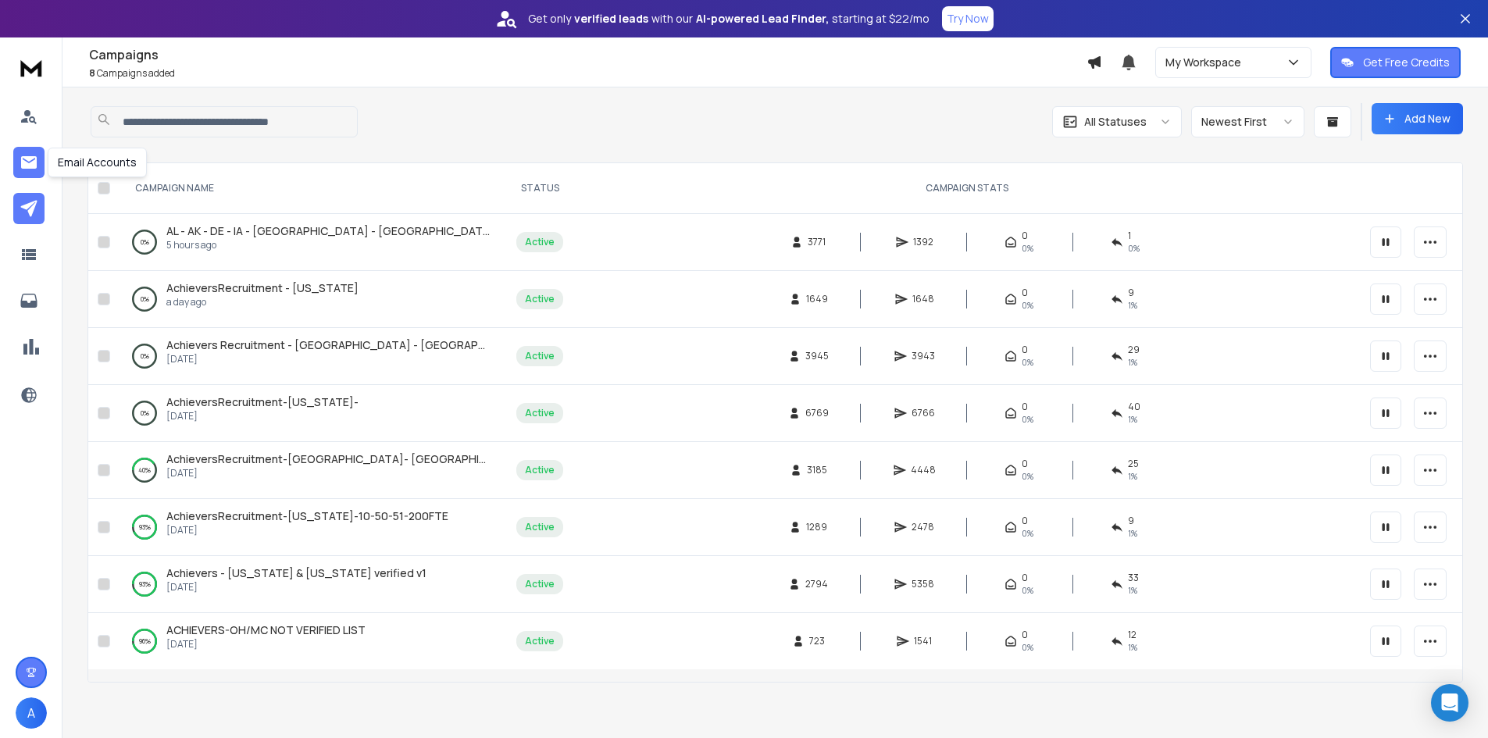
click at [20, 157] on icon at bounding box center [29, 162] width 19 height 19
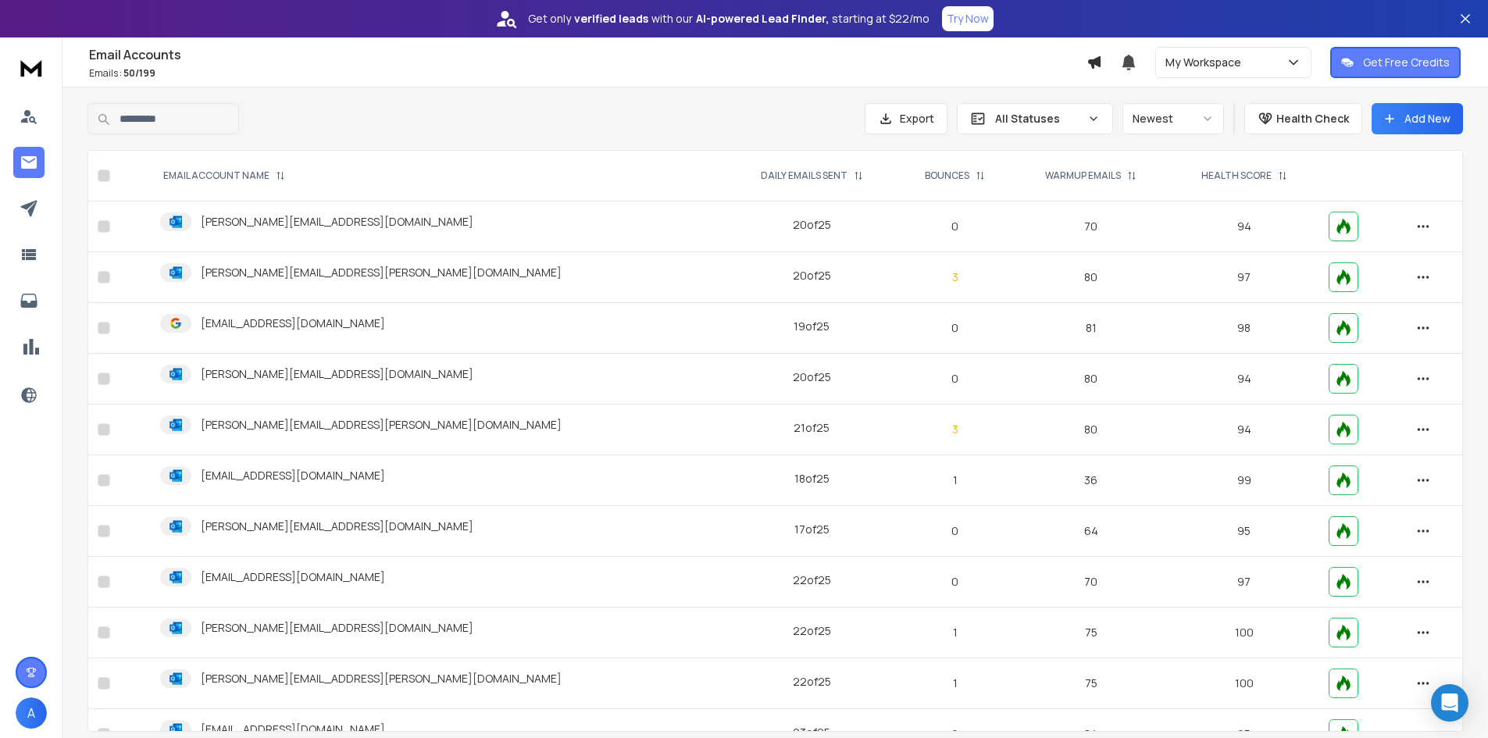
click at [1079, 123] on p "All Statuses" at bounding box center [1038, 119] width 86 height 16
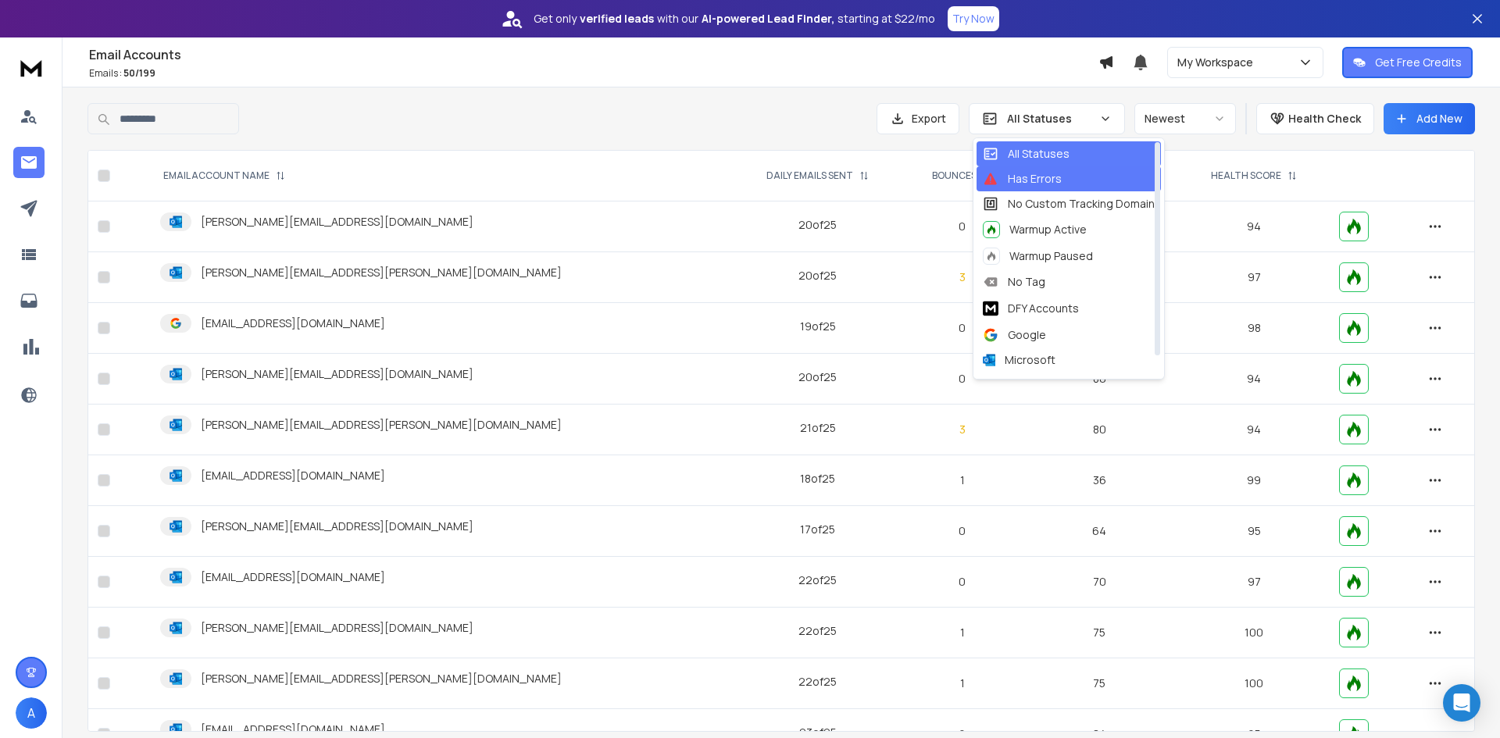
click at [1019, 183] on div "Has Errors" at bounding box center [1022, 179] width 79 height 16
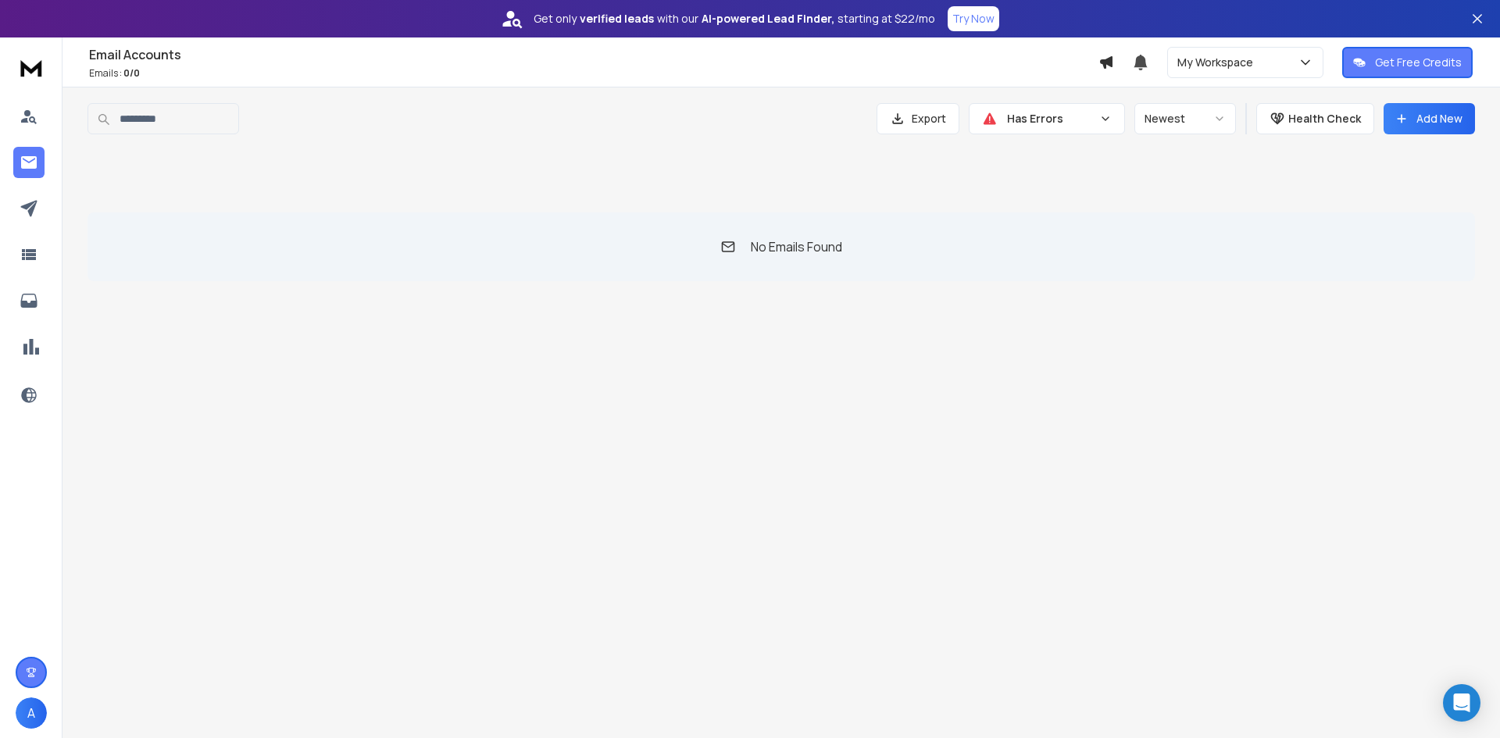
click at [998, 131] on div "Has Errors" at bounding box center [1047, 118] width 156 height 31
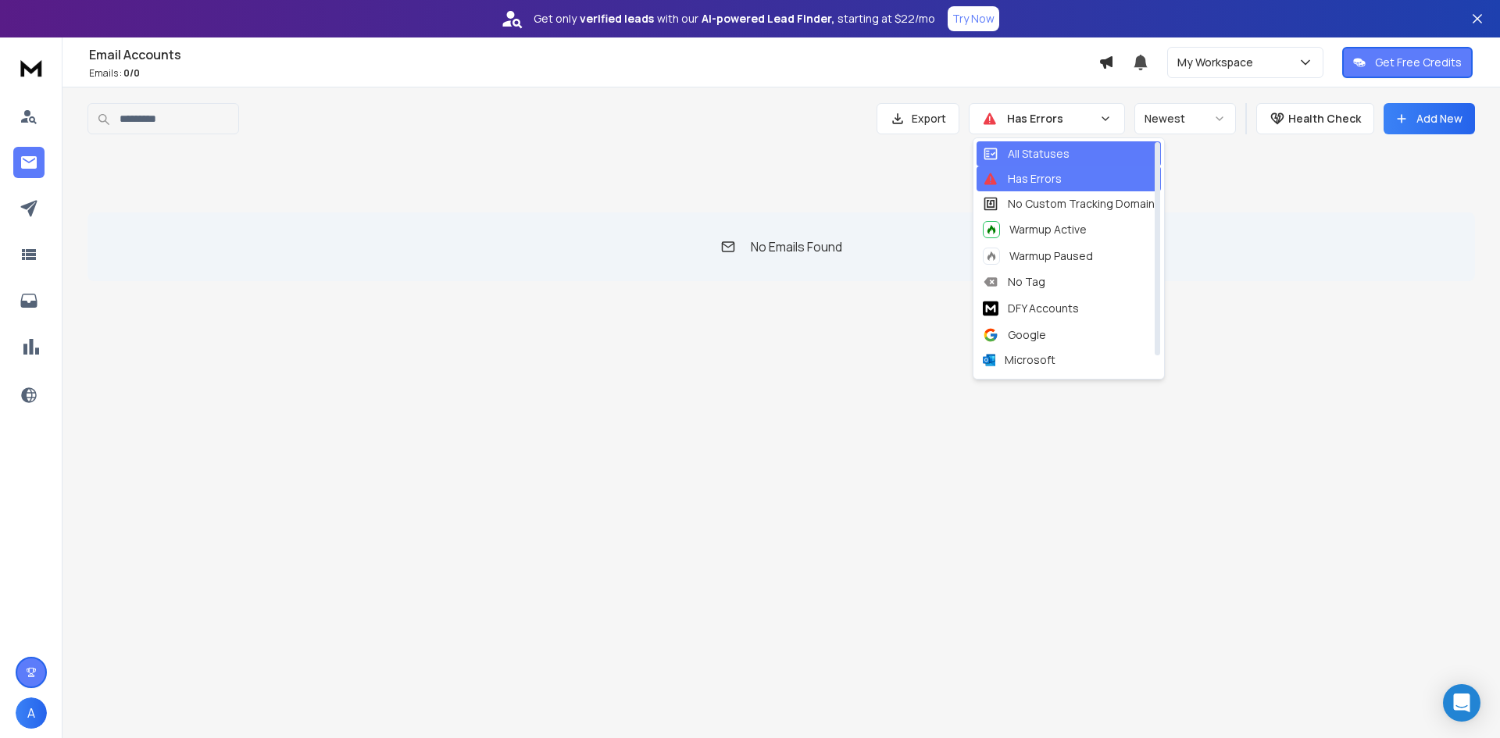
click at [998, 151] on div "All Statuses" at bounding box center [1026, 154] width 87 height 16
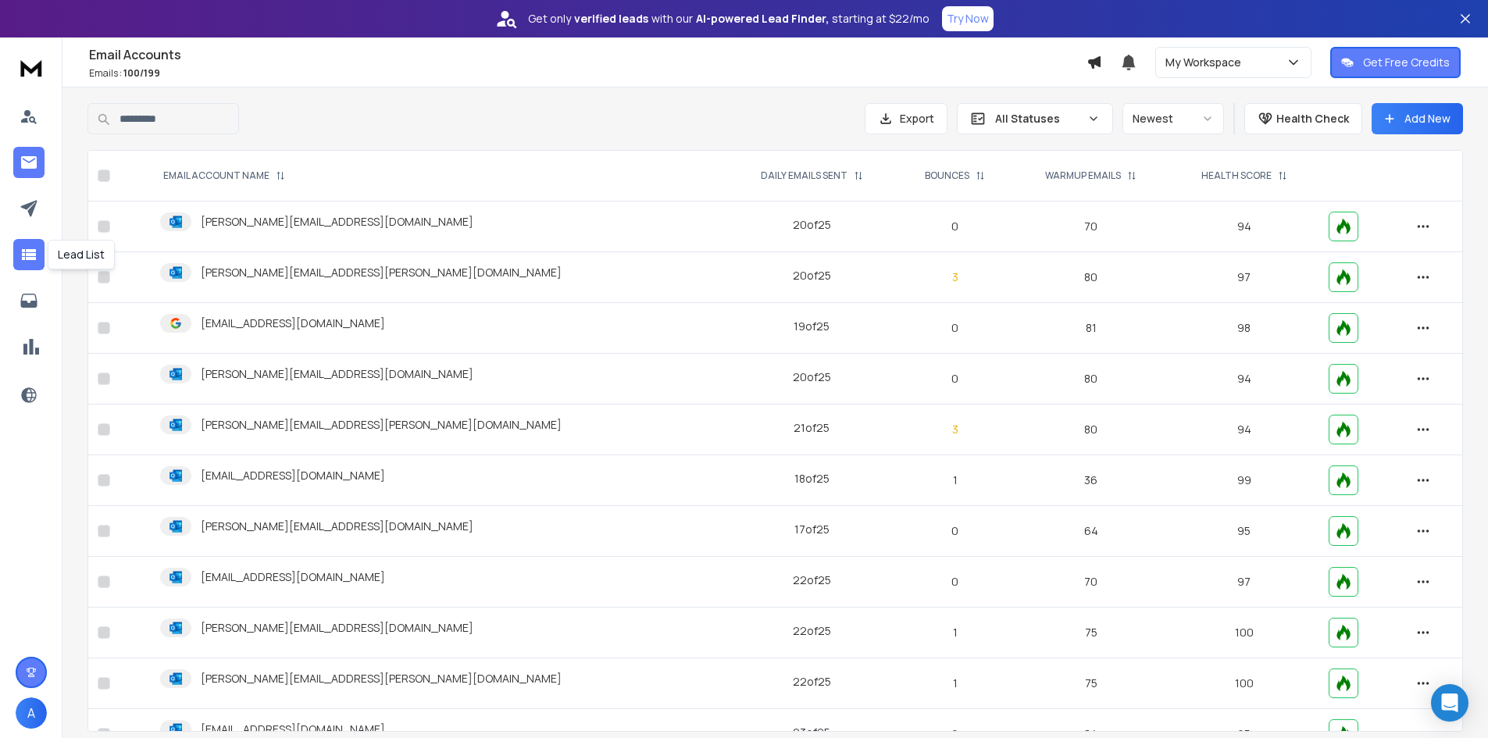
click at [27, 264] on link at bounding box center [28, 254] width 31 height 31
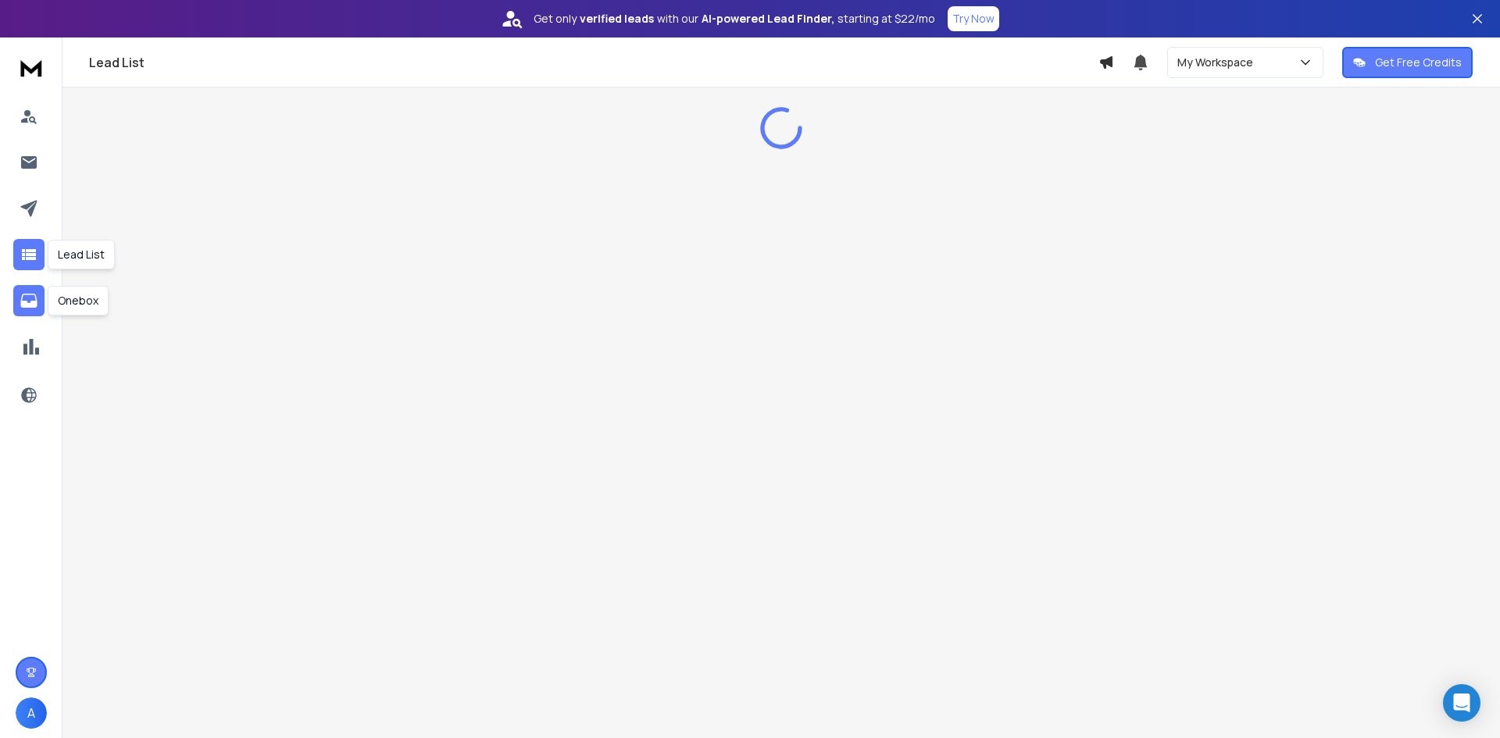
click at [21, 305] on icon at bounding box center [28, 301] width 16 height 14
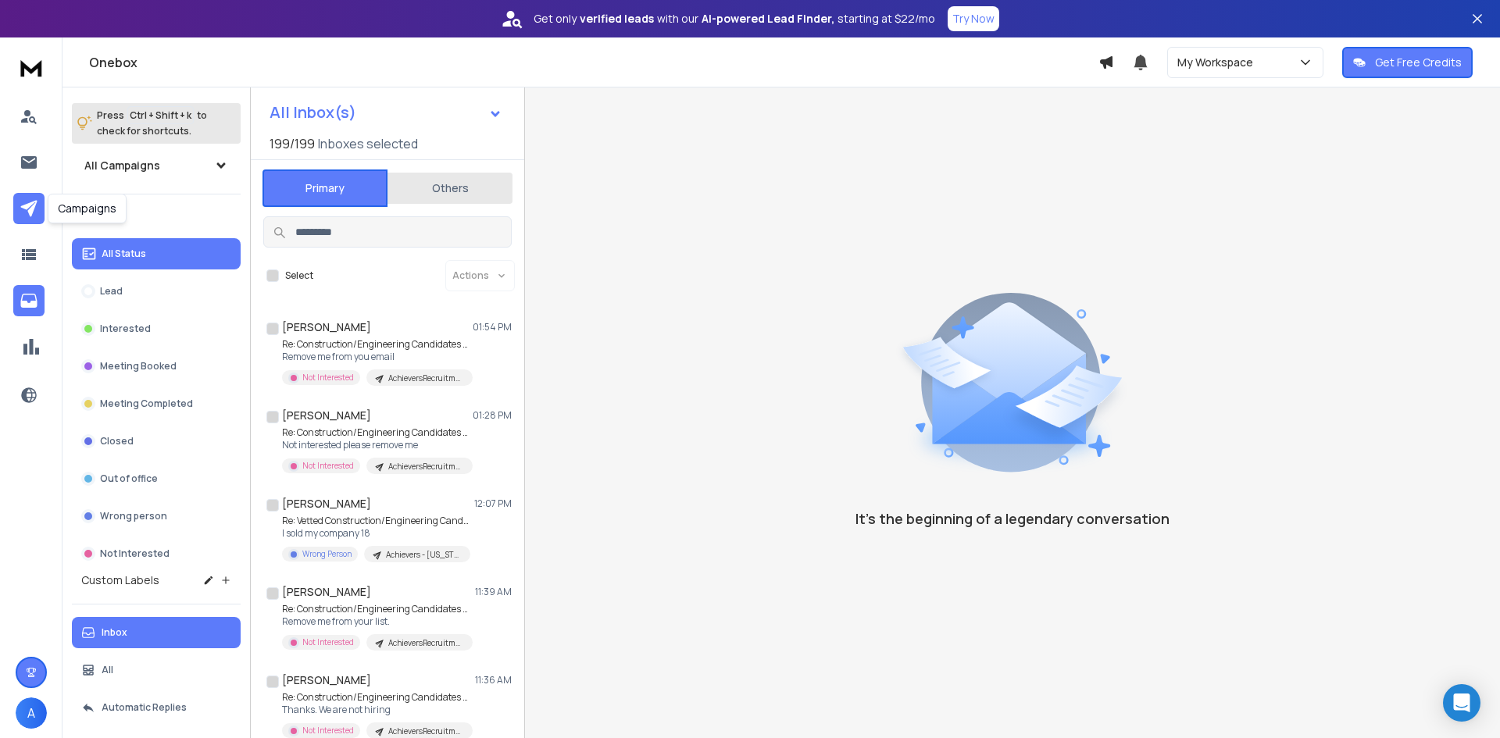
click at [30, 223] on link at bounding box center [28, 208] width 31 height 31
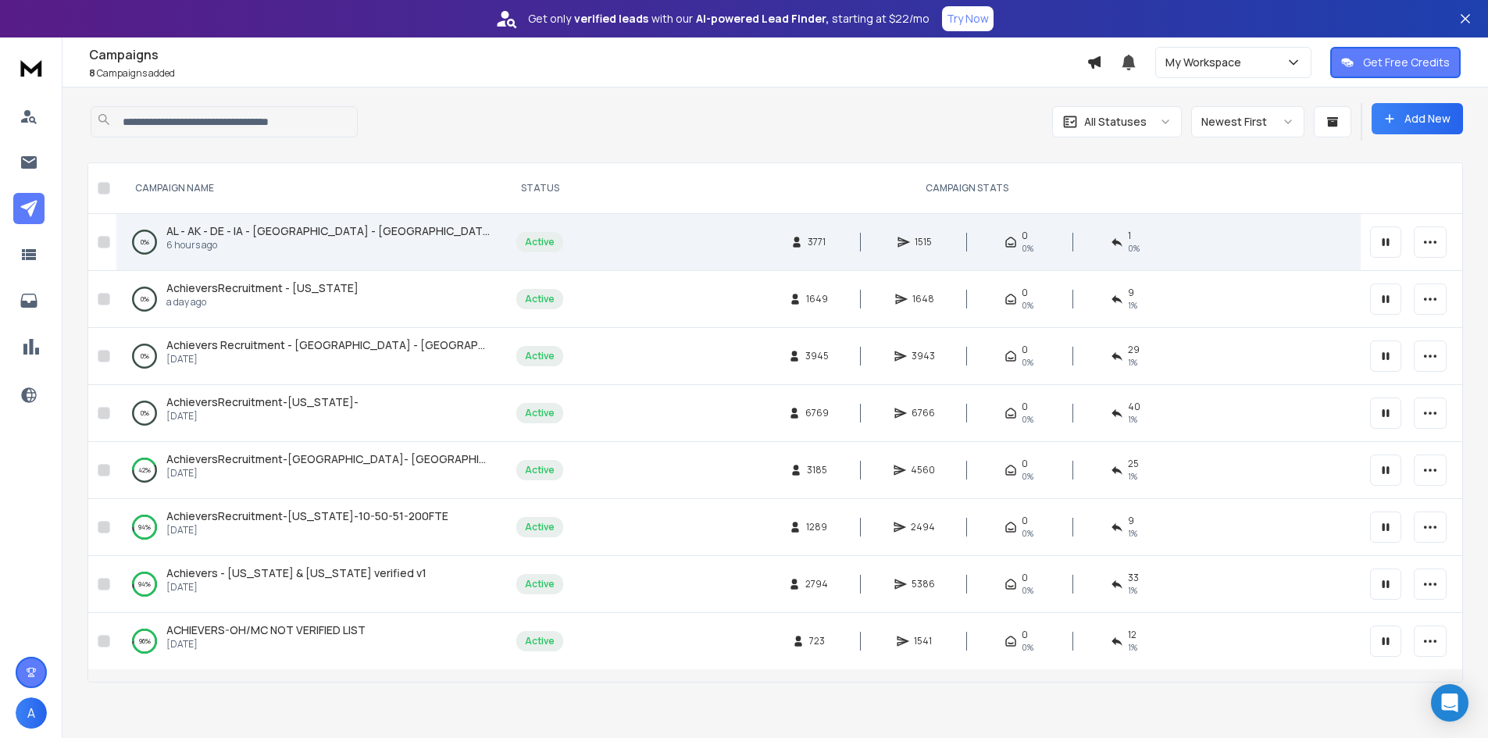
click at [305, 223] on span "AL - AK - DE - IA - [GEOGRAPHIC_DATA] - [GEOGRAPHIC_DATA] - ME- [GEOGRAPHIC_DAT…" at bounding box center [531, 230] width 730 height 15
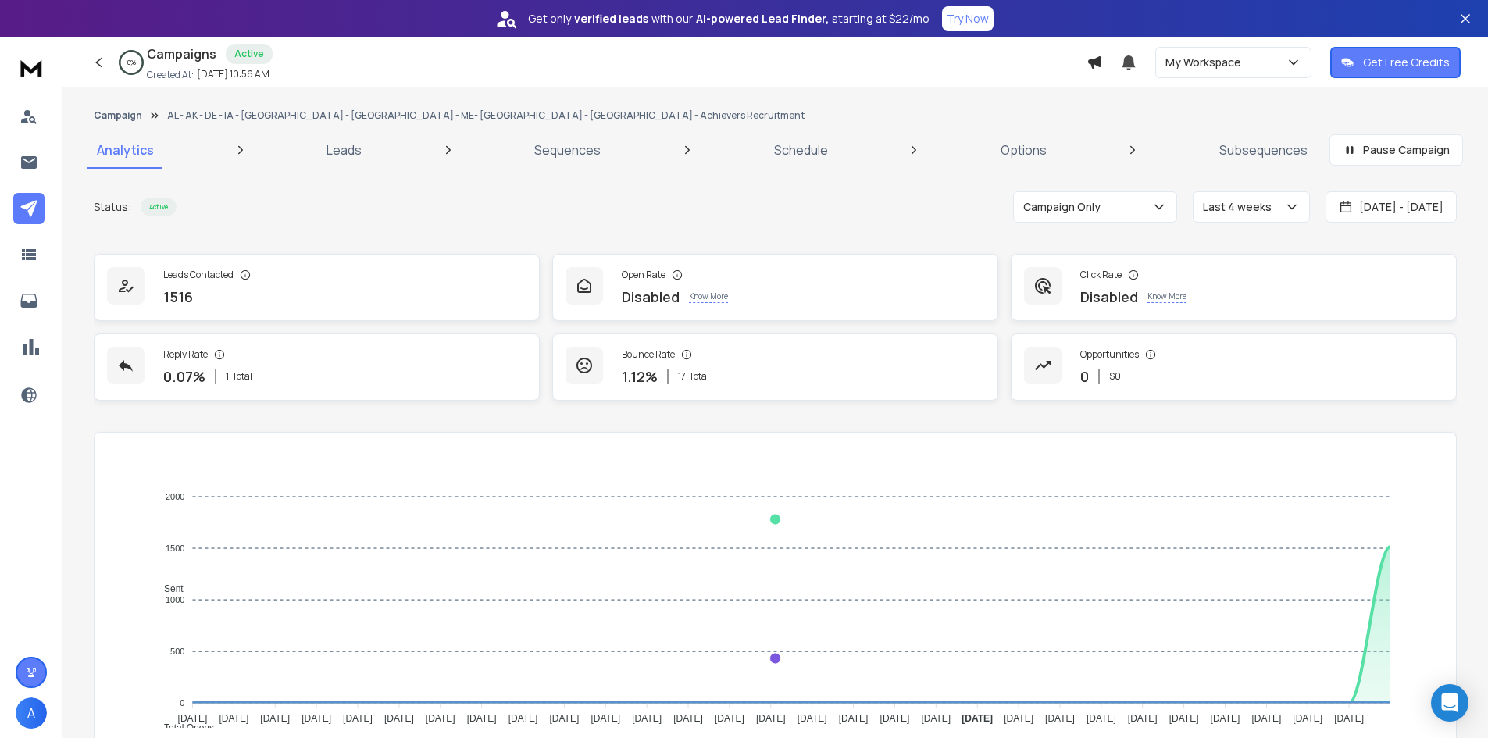
click at [136, 117] on button "Campaign" at bounding box center [118, 115] width 48 height 12
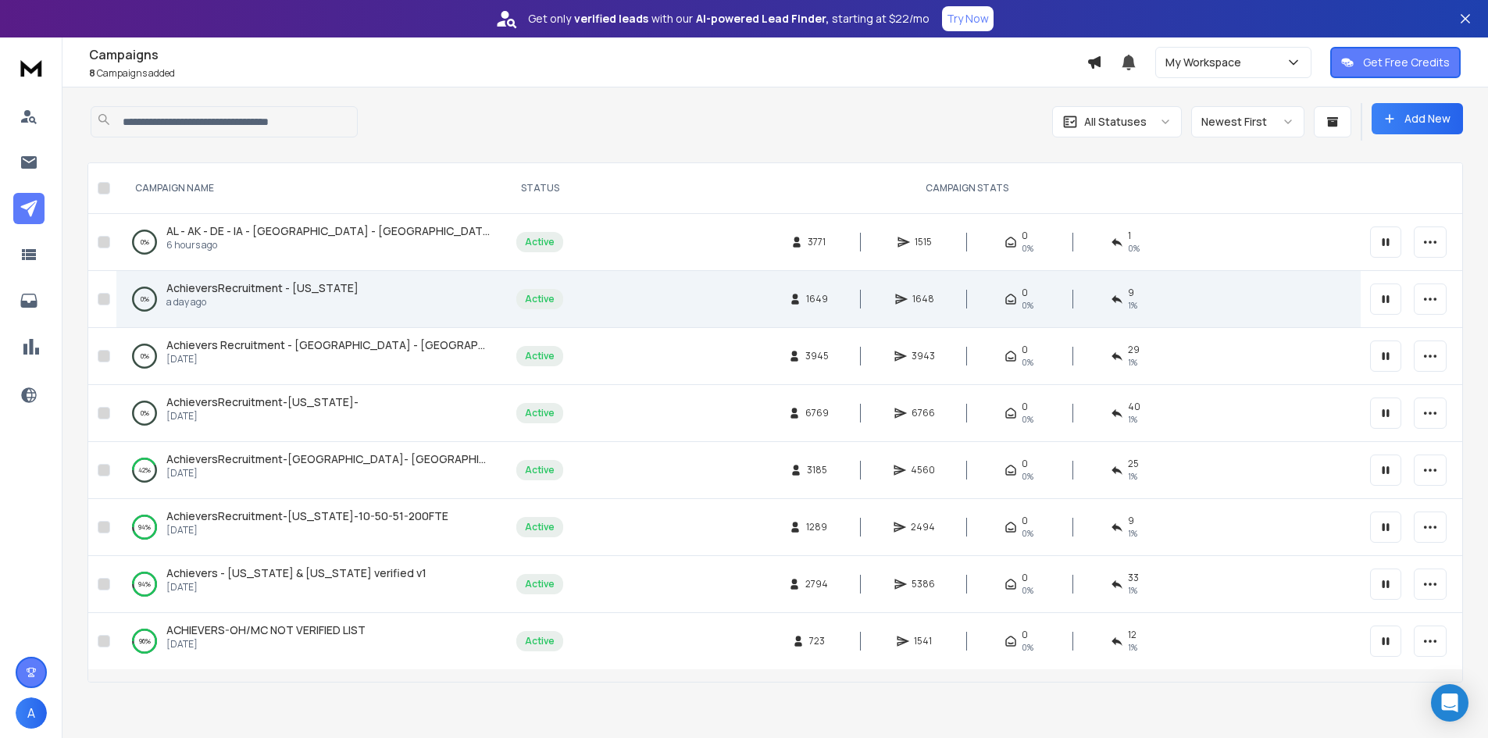
click at [311, 282] on span "AchieversRecruitment - [US_STATE]" at bounding box center [262, 287] width 192 height 15
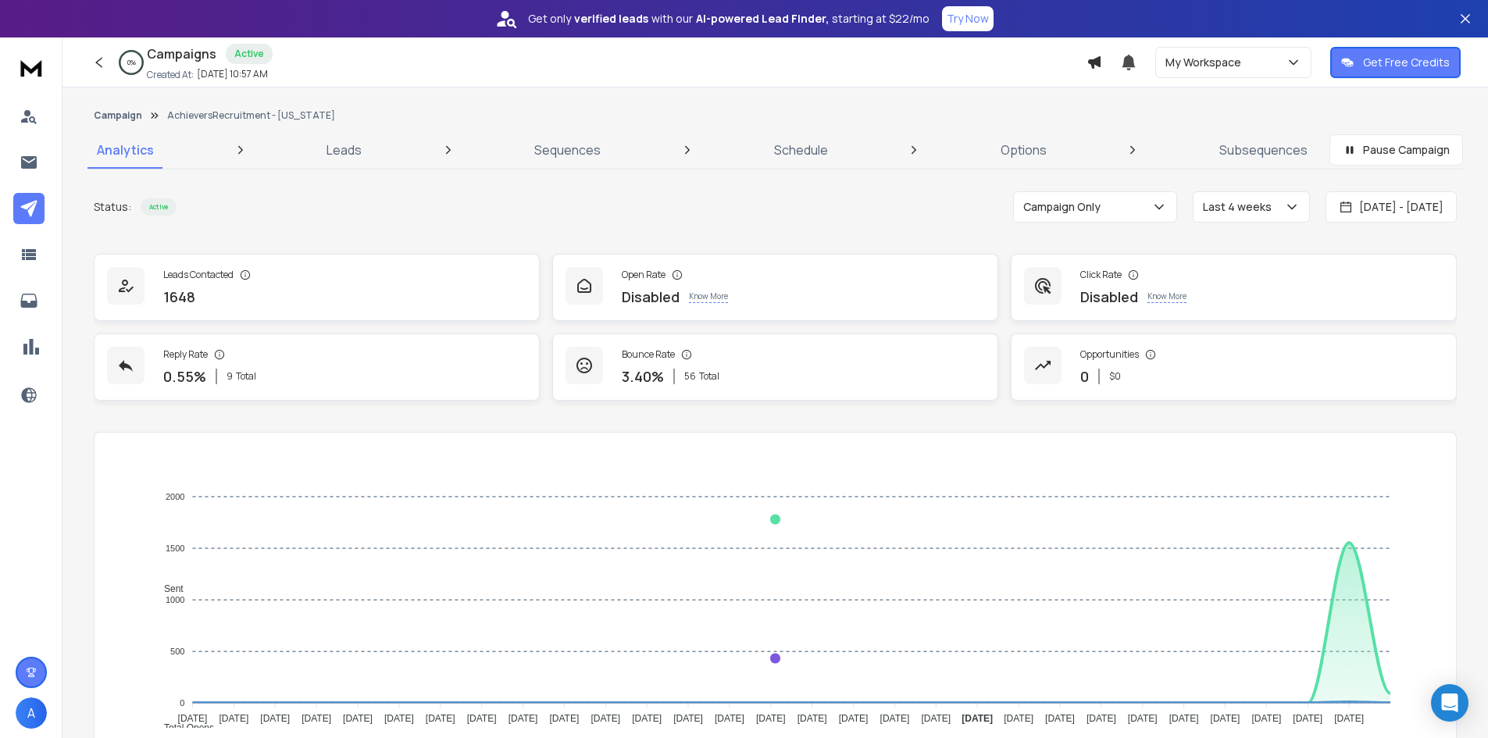
click at [109, 109] on button "Campaign" at bounding box center [118, 115] width 48 height 12
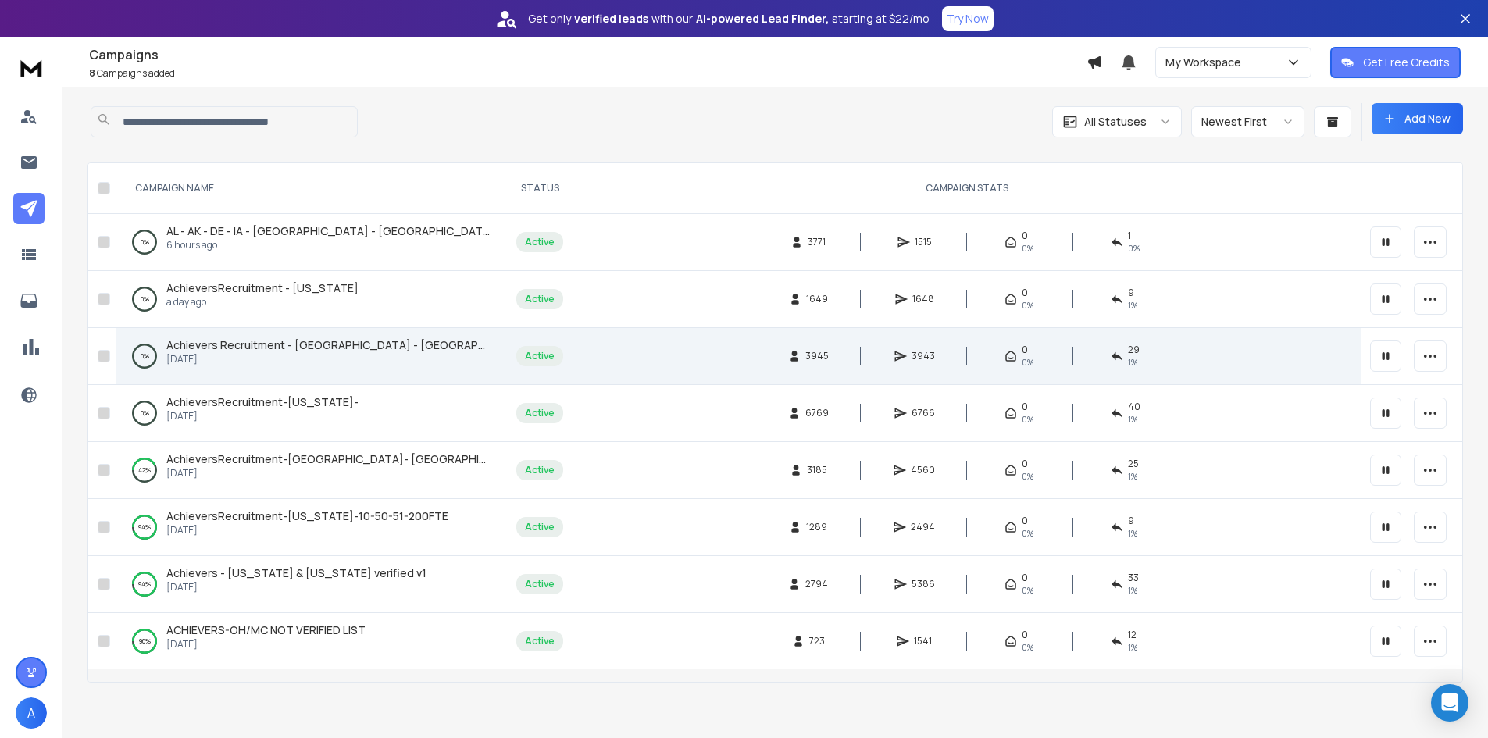
click at [246, 353] on p "[DATE]" at bounding box center [328, 359] width 325 height 12
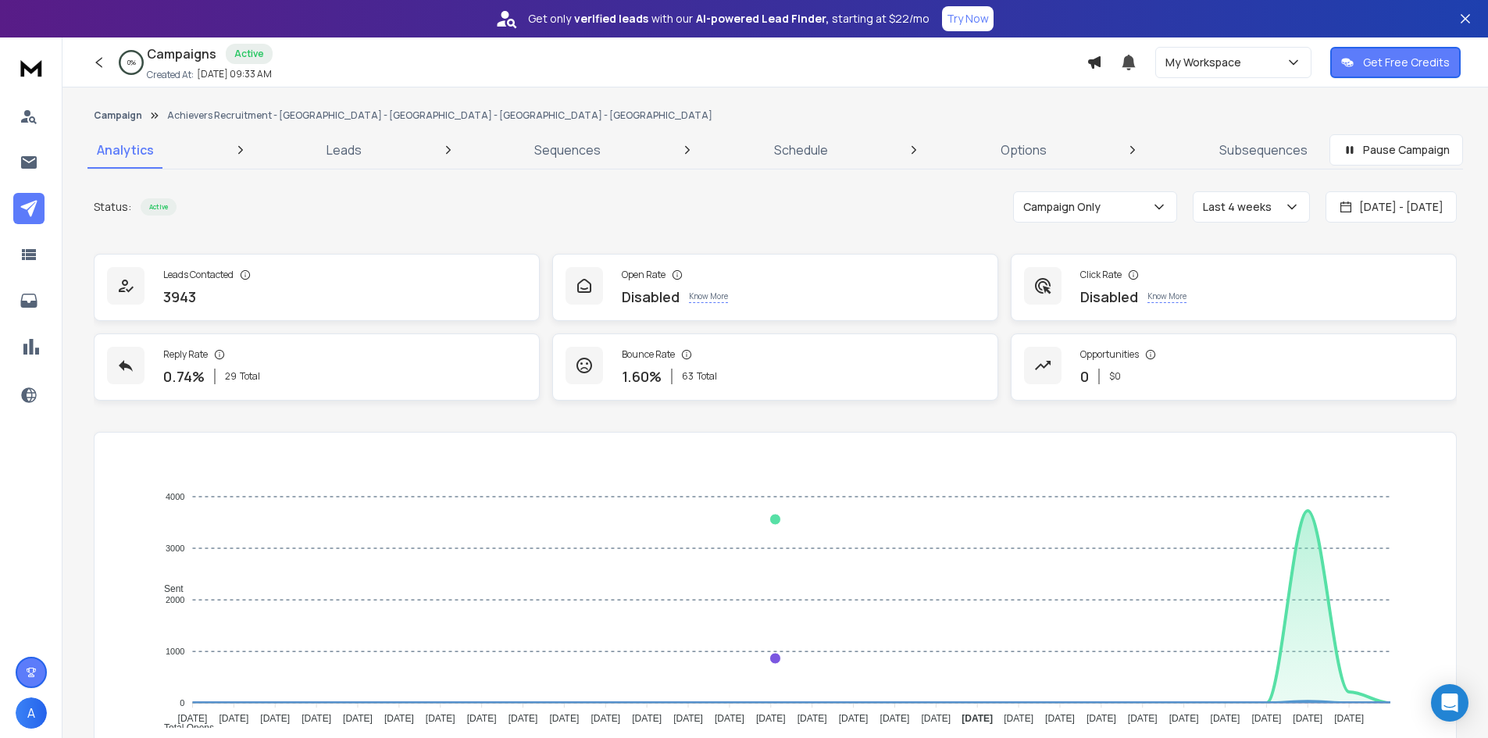
click at [134, 125] on div "Campaign Achievers Recruitment - [GEOGRAPHIC_DATA] - [GEOGRAPHIC_DATA] - [GEOGR…" at bounding box center [774, 115] width 1375 height 25
click at [138, 123] on div "Campaign Achievers Recruitment - [GEOGRAPHIC_DATA] - [GEOGRAPHIC_DATA] - [GEOGR…" at bounding box center [774, 115] width 1375 height 25
click at [148, 116] on icon at bounding box center [154, 115] width 12 height 12
click at [151, 116] on icon at bounding box center [154, 115] width 12 height 12
click at [123, 105] on div "Campaign Achievers Recruitment - [GEOGRAPHIC_DATA] - [GEOGRAPHIC_DATA] - [GEOGR…" at bounding box center [774, 115] width 1375 height 25
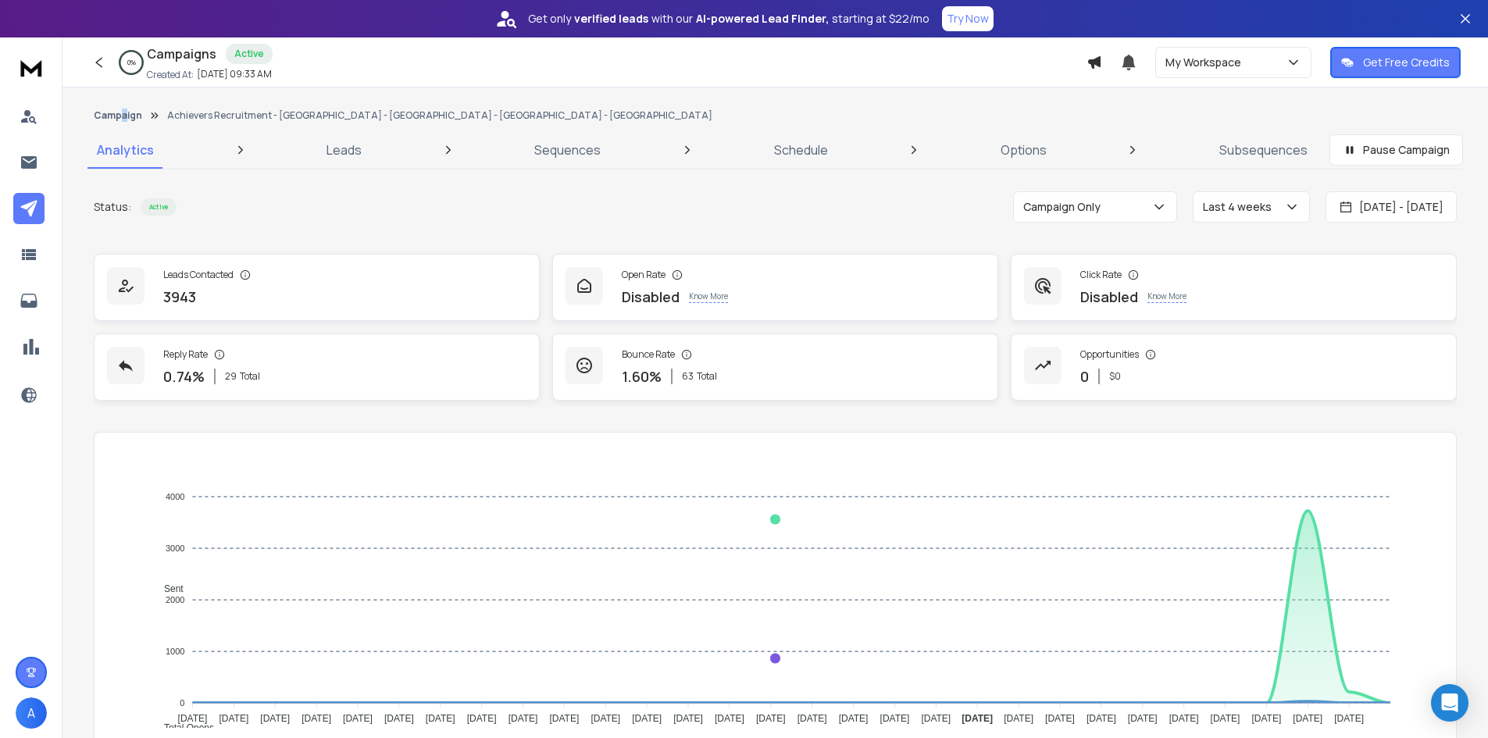
click at [123, 111] on button "Campaign" at bounding box center [118, 115] width 48 height 12
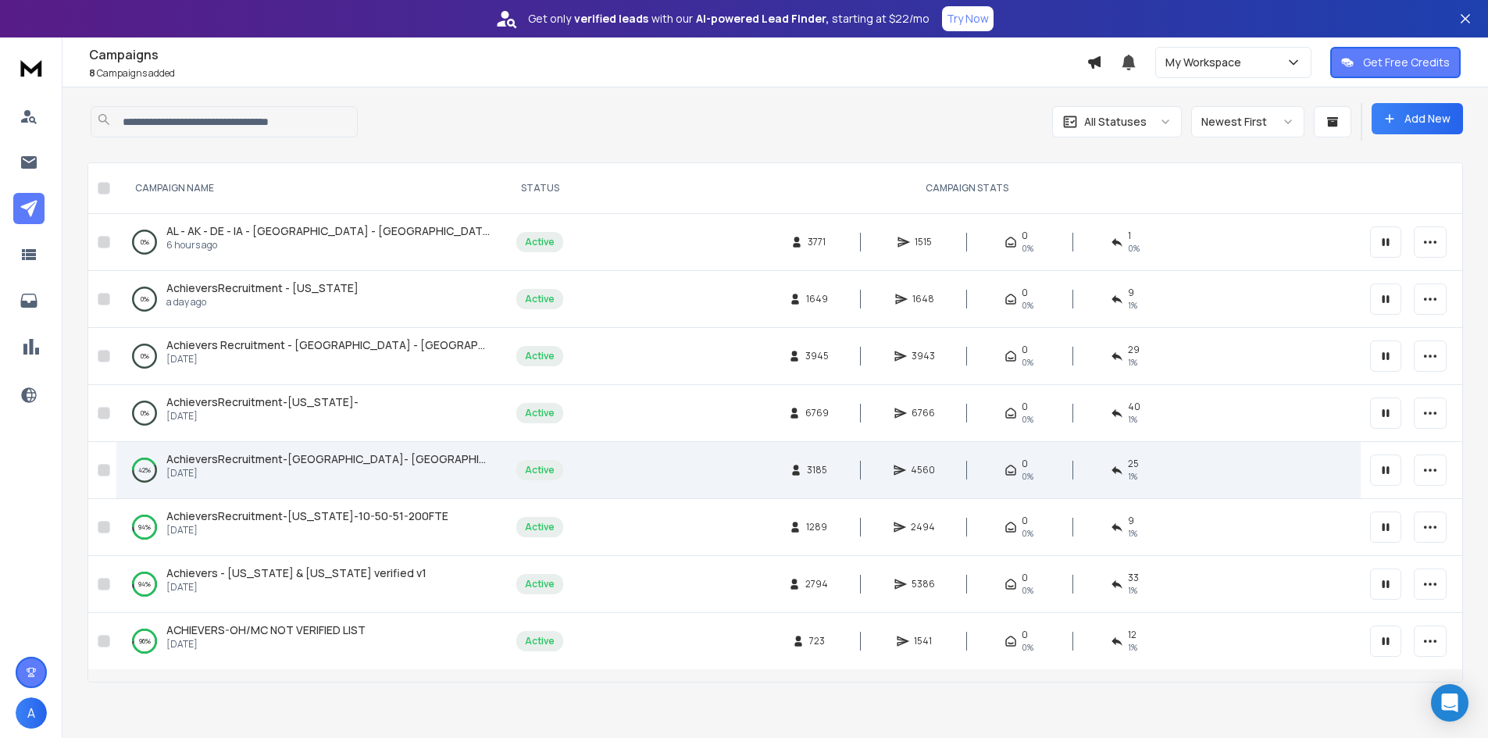
click at [289, 464] on span "AchieversRecruitment-[GEOGRAPHIC_DATA]- [GEOGRAPHIC_DATA]-" at bounding box center [349, 458] width 366 height 15
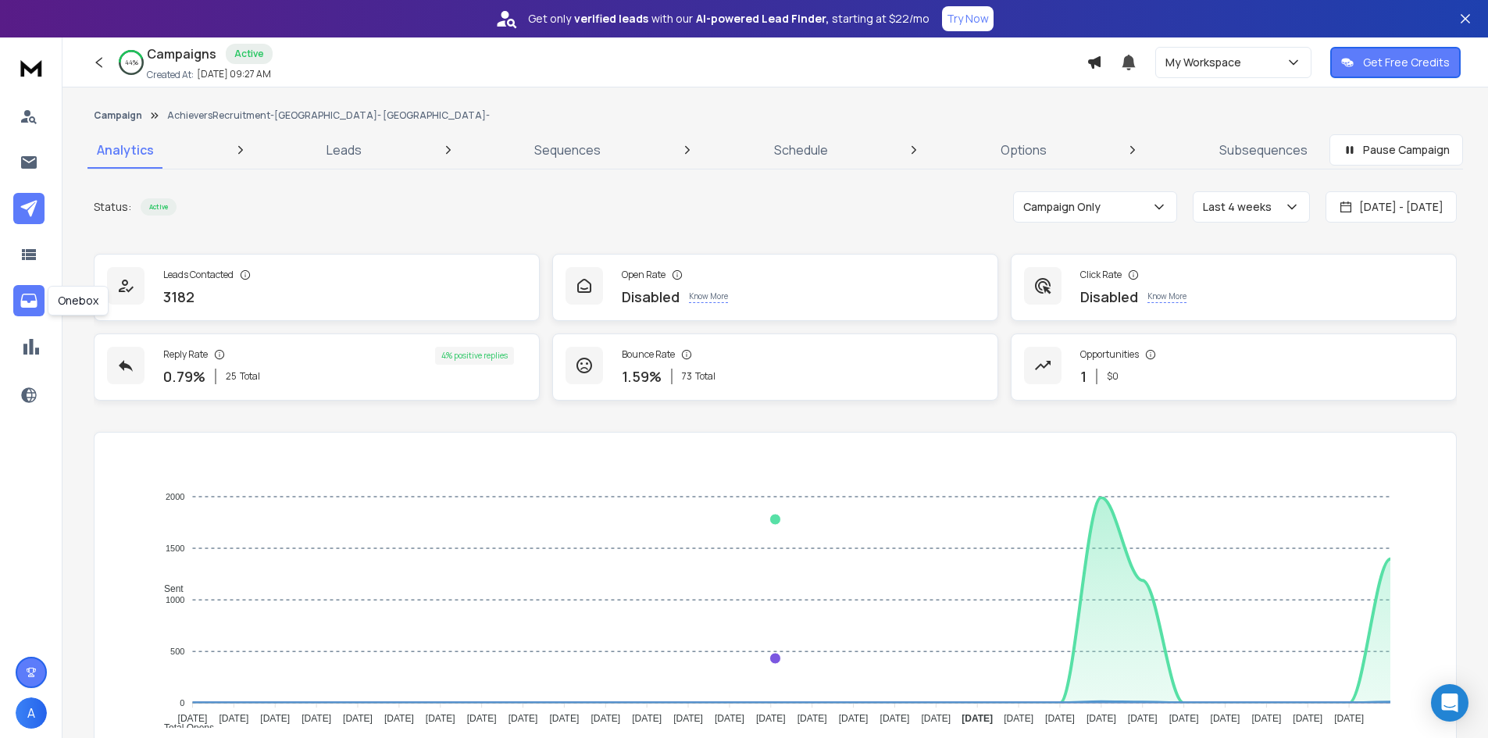
click at [41, 297] on link at bounding box center [28, 300] width 31 height 31
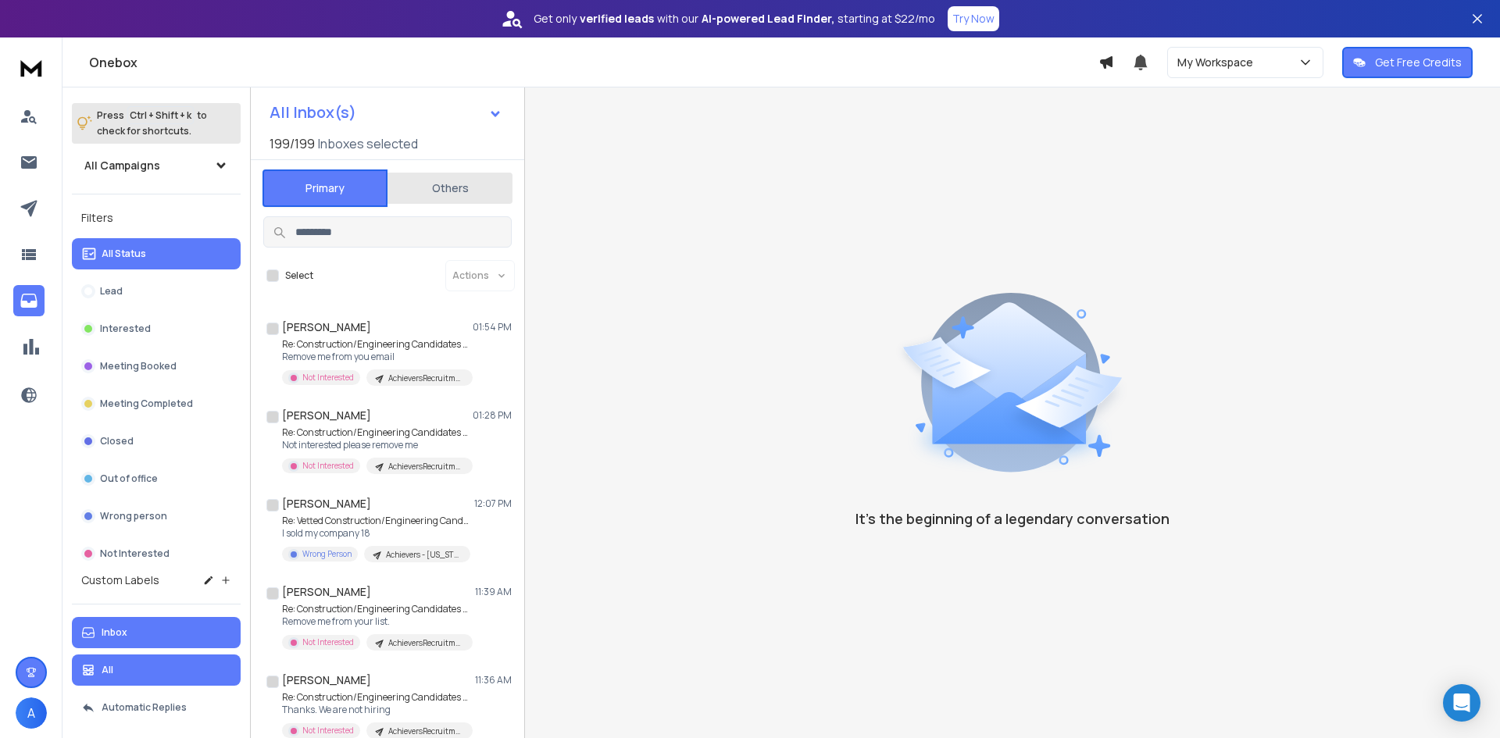
click at [118, 665] on button "All" at bounding box center [156, 670] width 169 height 31
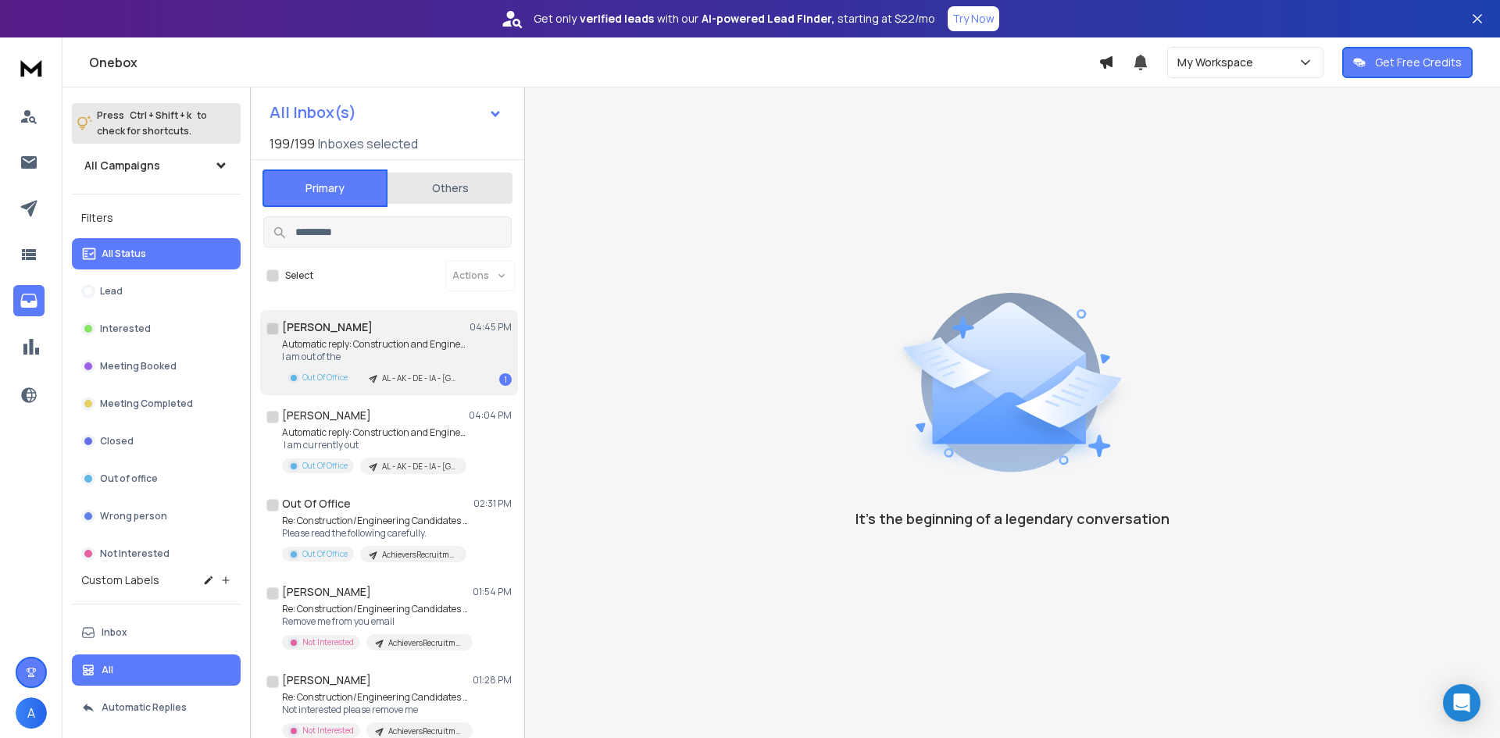
click at [369, 338] on p "Automatic reply: Construction and Engineering" at bounding box center [375, 344] width 187 height 12
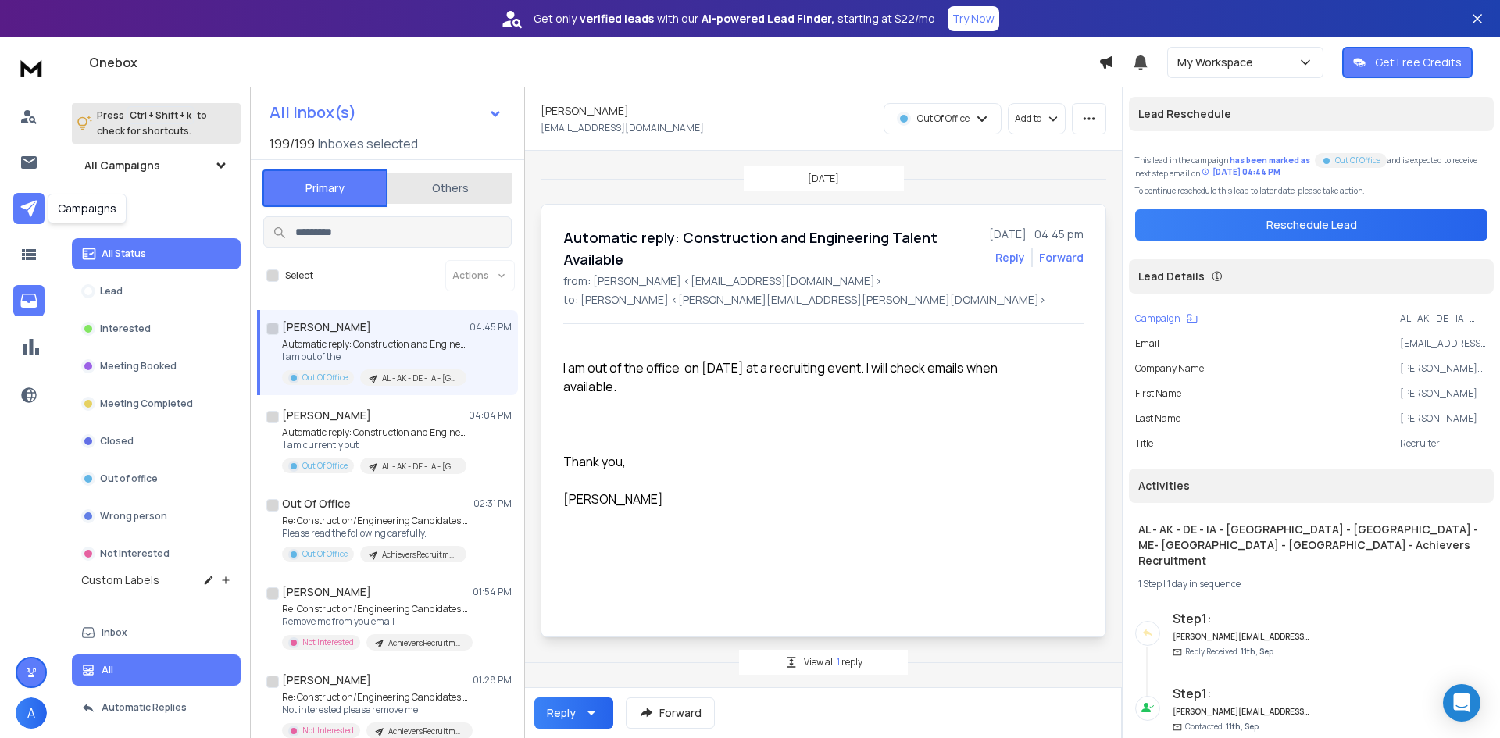
click at [23, 217] on icon at bounding box center [29, 208] width 19 height 19
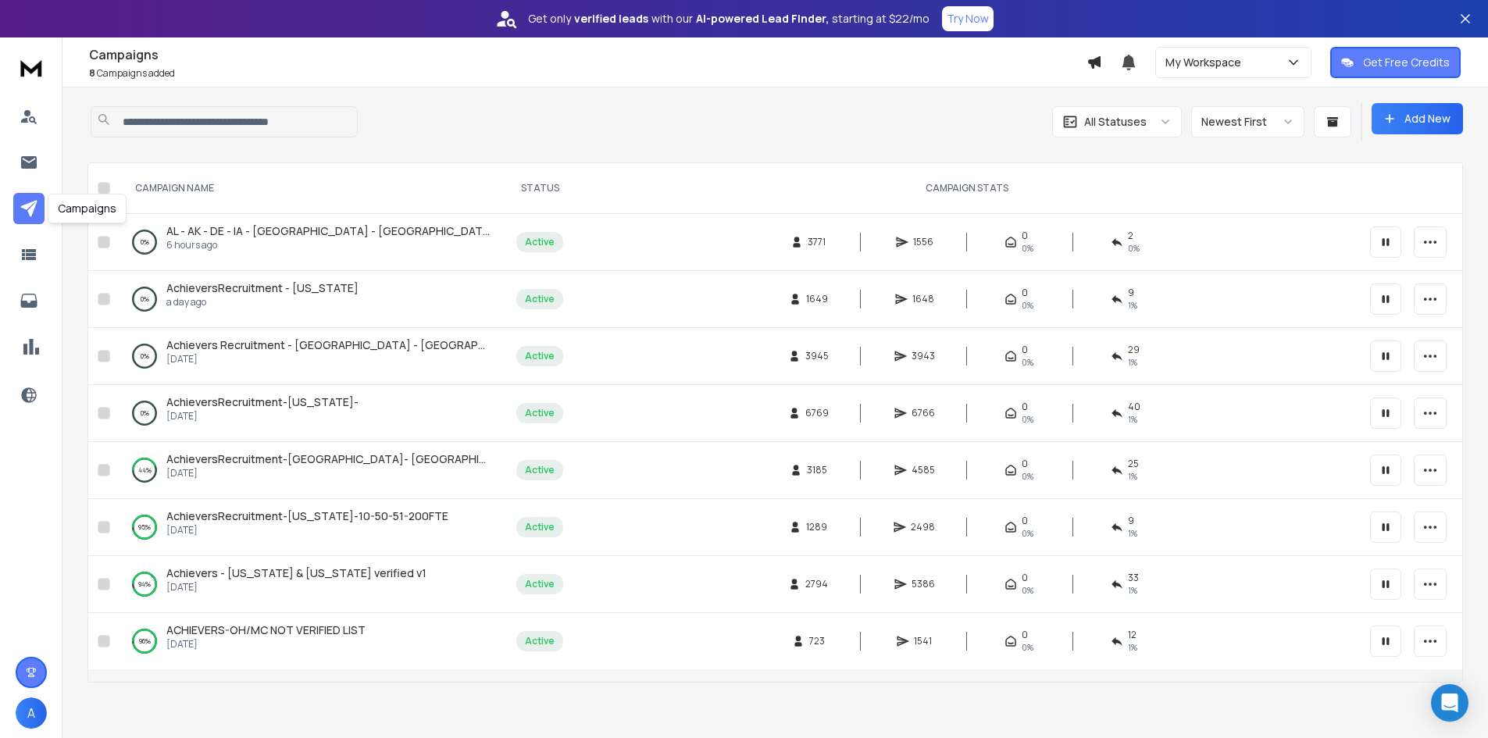
click at [387, 120] on div at bounding box center [431, 121] width 688 height 37
click at [23, 347] on icon at bounding box center [31, 346] width 23 height 23
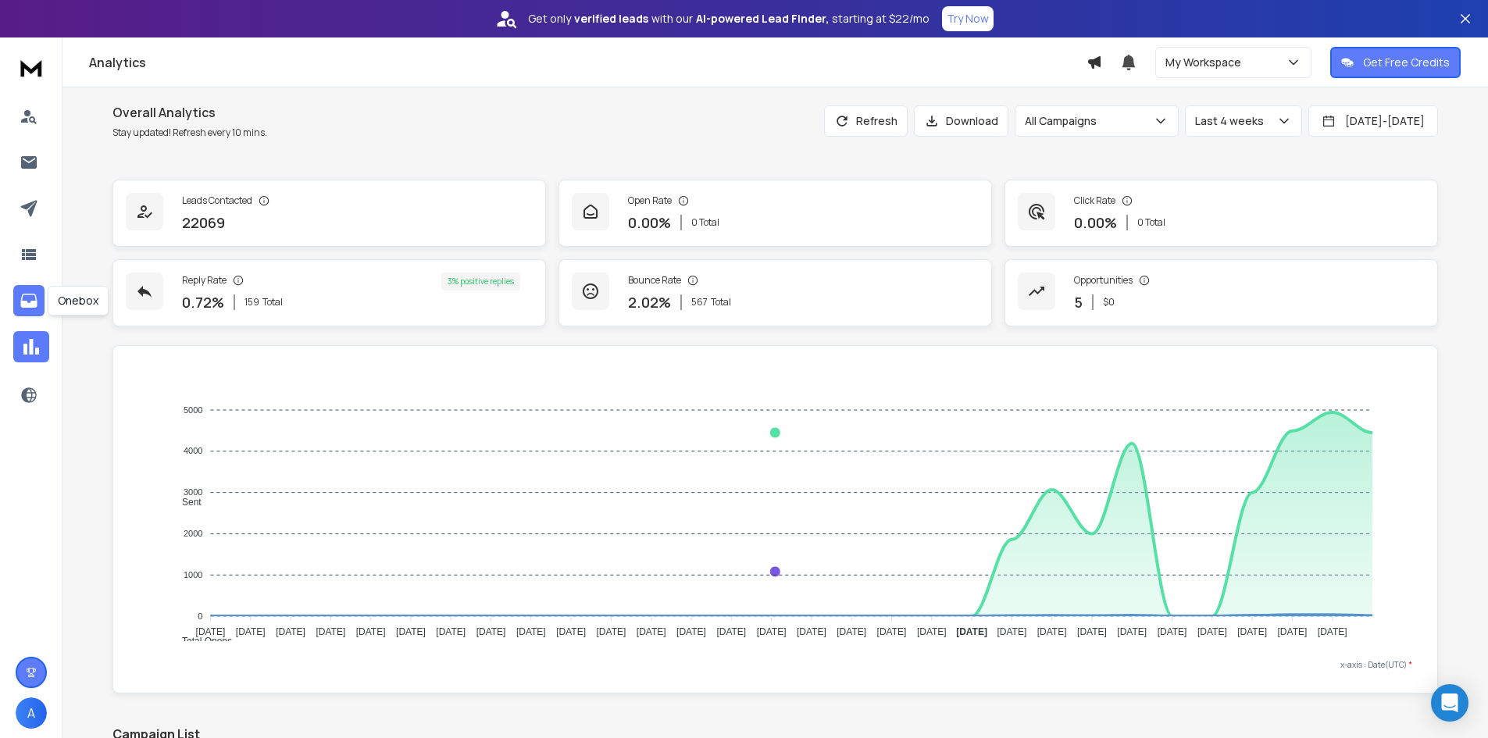
click at [26, 307] on icon at bounding box center [28, 301] width 16 height 14
